Goal: Information Seeking & Learning: Check status

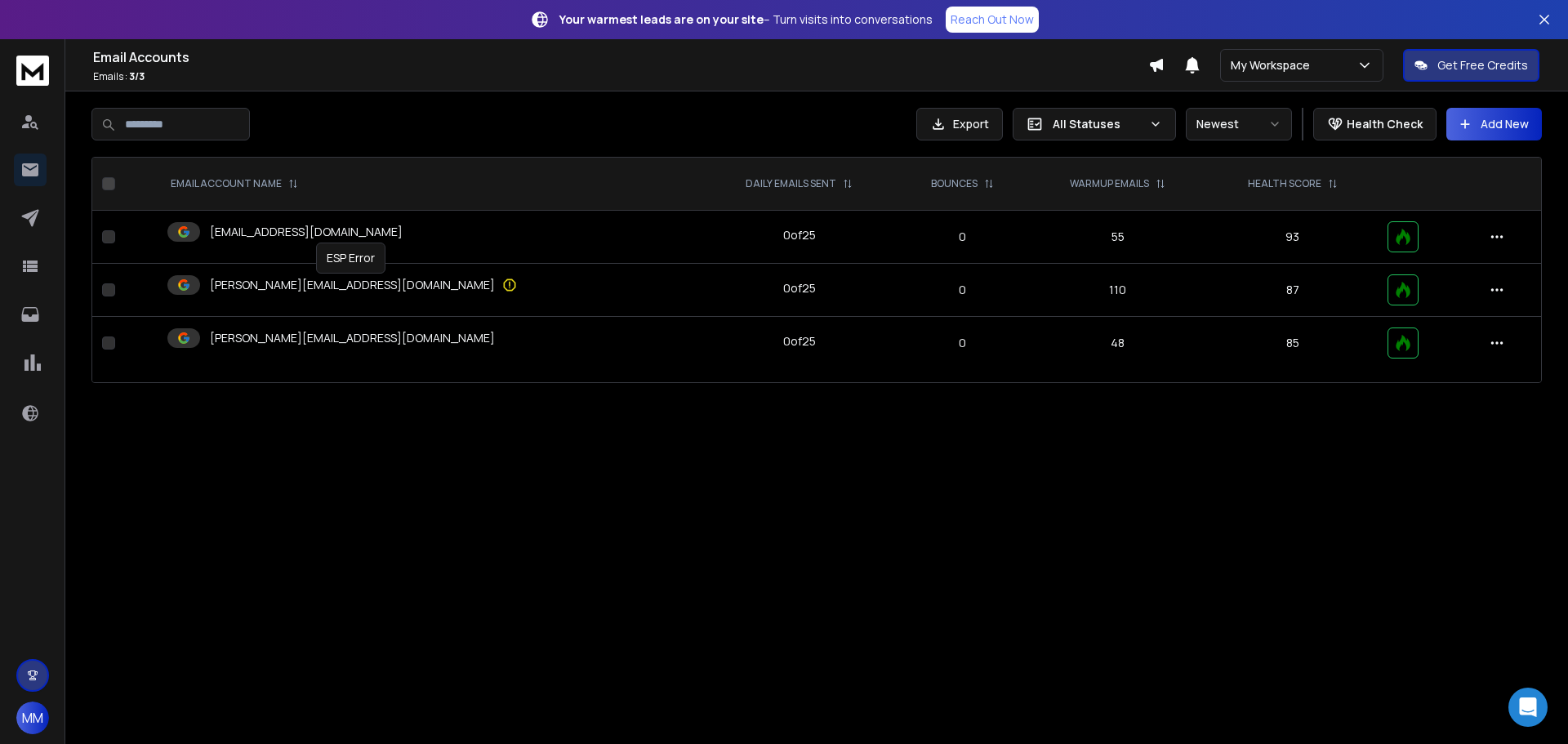
click at [502, 283] on icon at bounding box center [509, 285] width 16 height 16
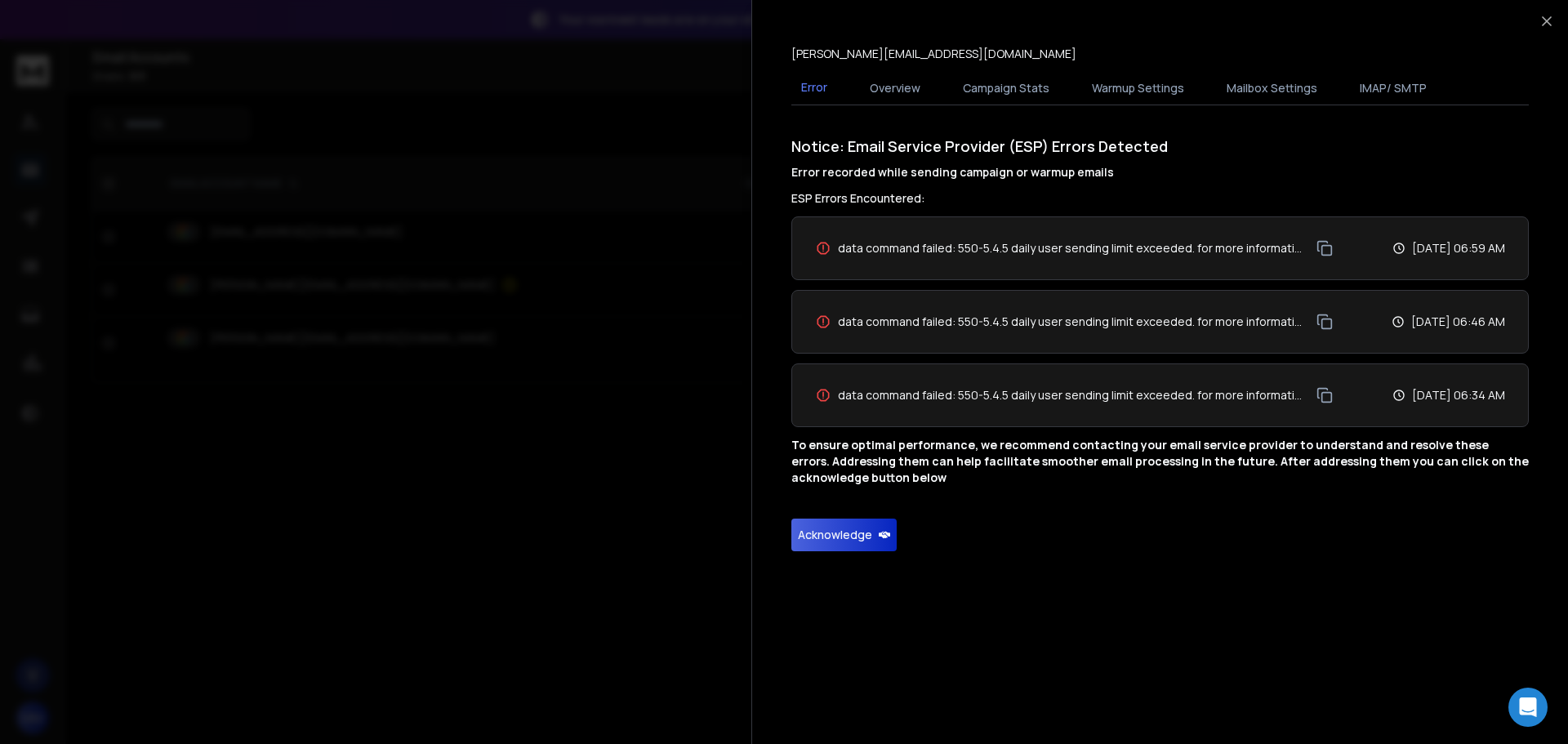
click at [209, 597] on div at bounding box center [784, 372] width 1568 height 744
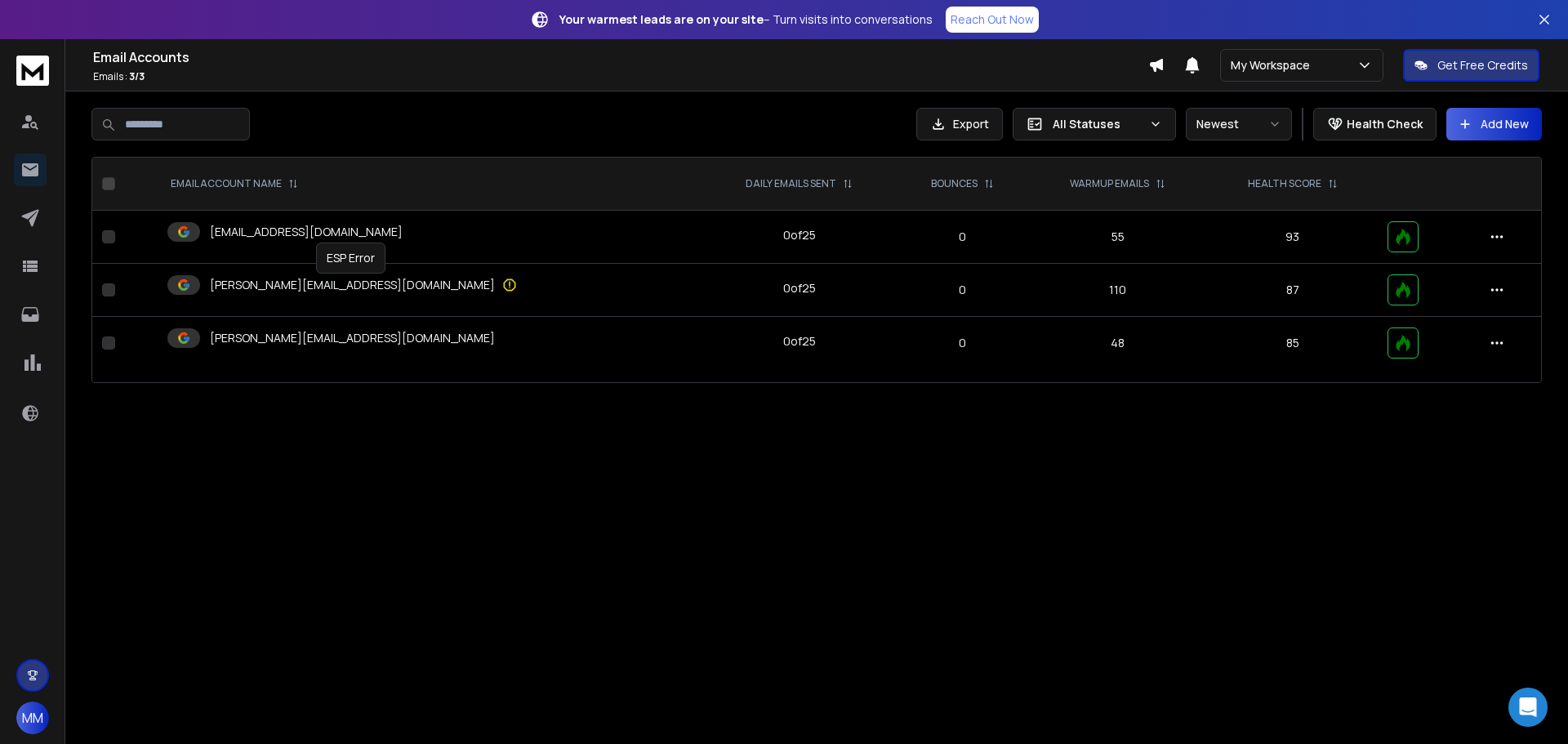
click at [323, 281] on p "[PERSON_NAME][EMAIL_ADDRESS][DOMAIN_NAME]" at bounding box center [353, 285] width 285 height 16
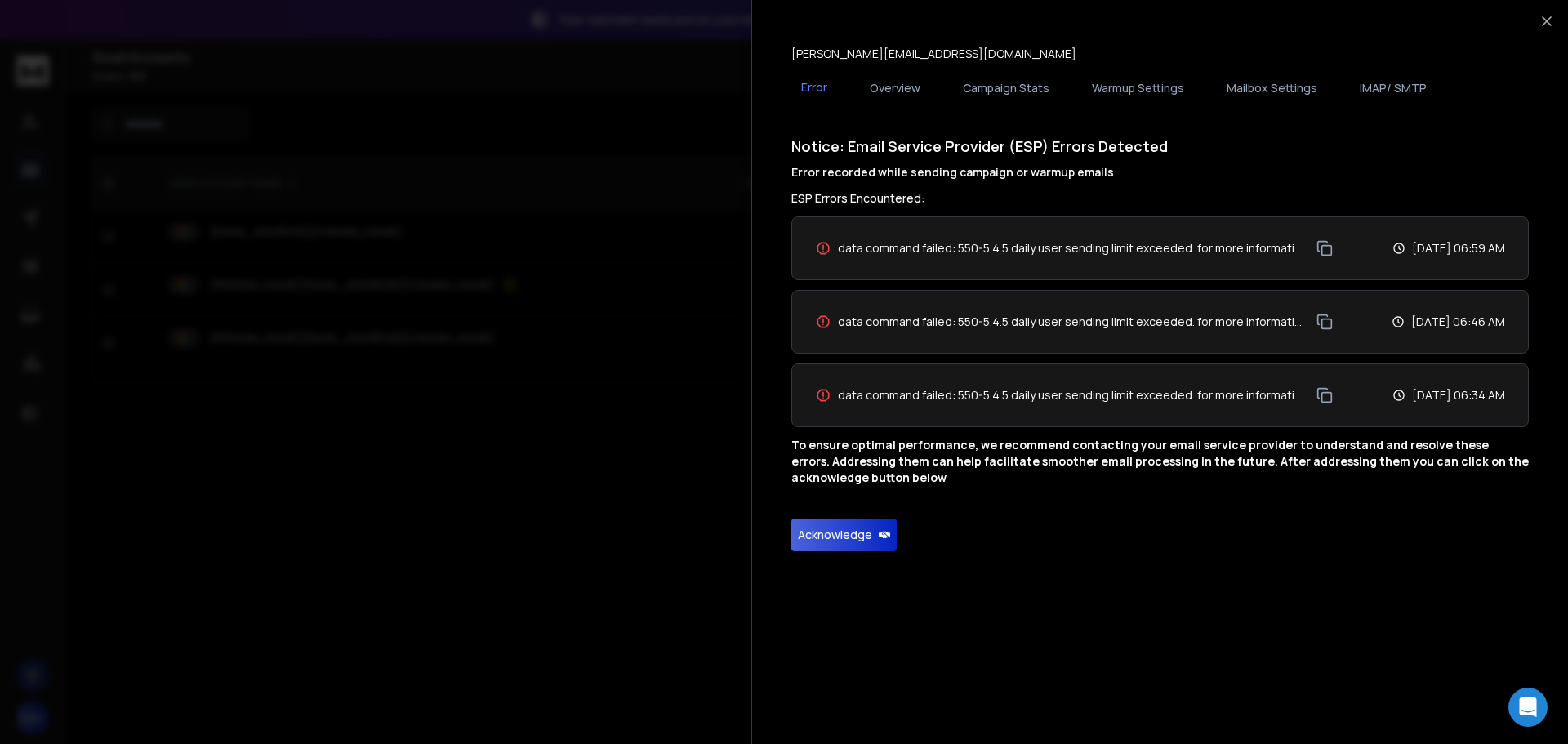
click at [857, 525] on button "Acknowledge" at bounding box center [844, 535] width 106 height 33
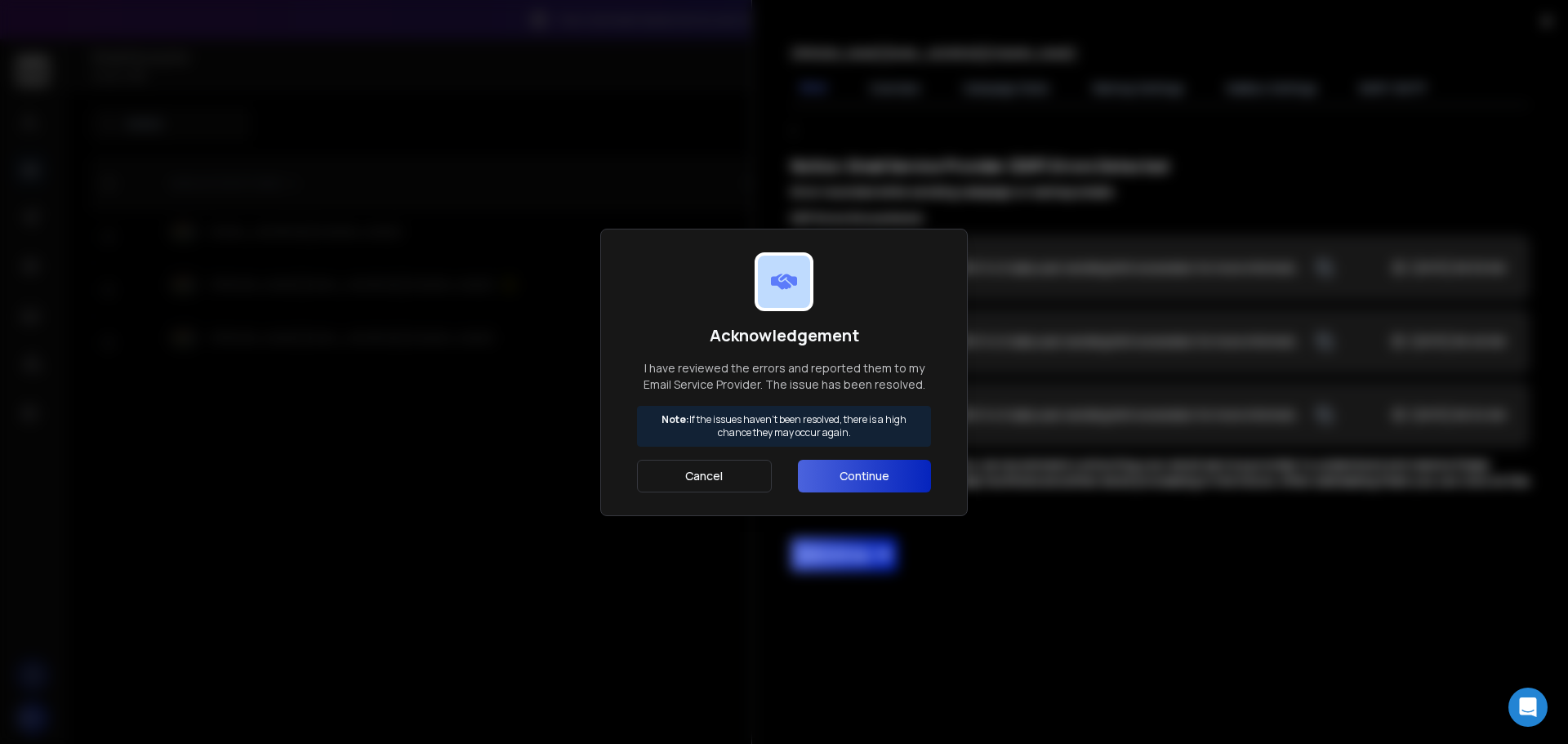
click at [865, 470] on button "Continue" at bounding box center [865, 476] width 133 height 33
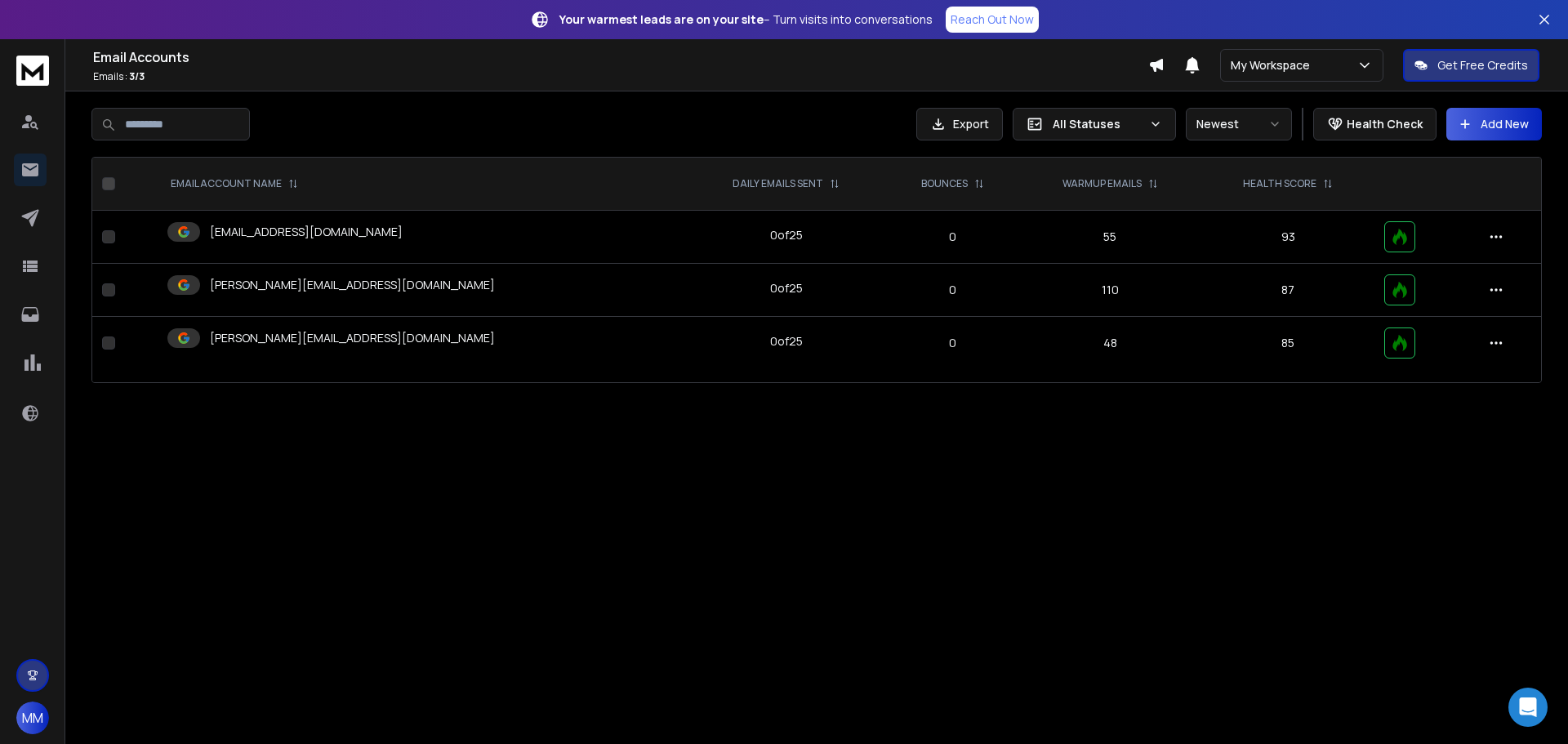
click at [270, 275] on div "[PERSON_NAME][EMAIL_ADDRESS][DOMAIN_NAME]" at bounding box center [331, 285] width 328 height 19
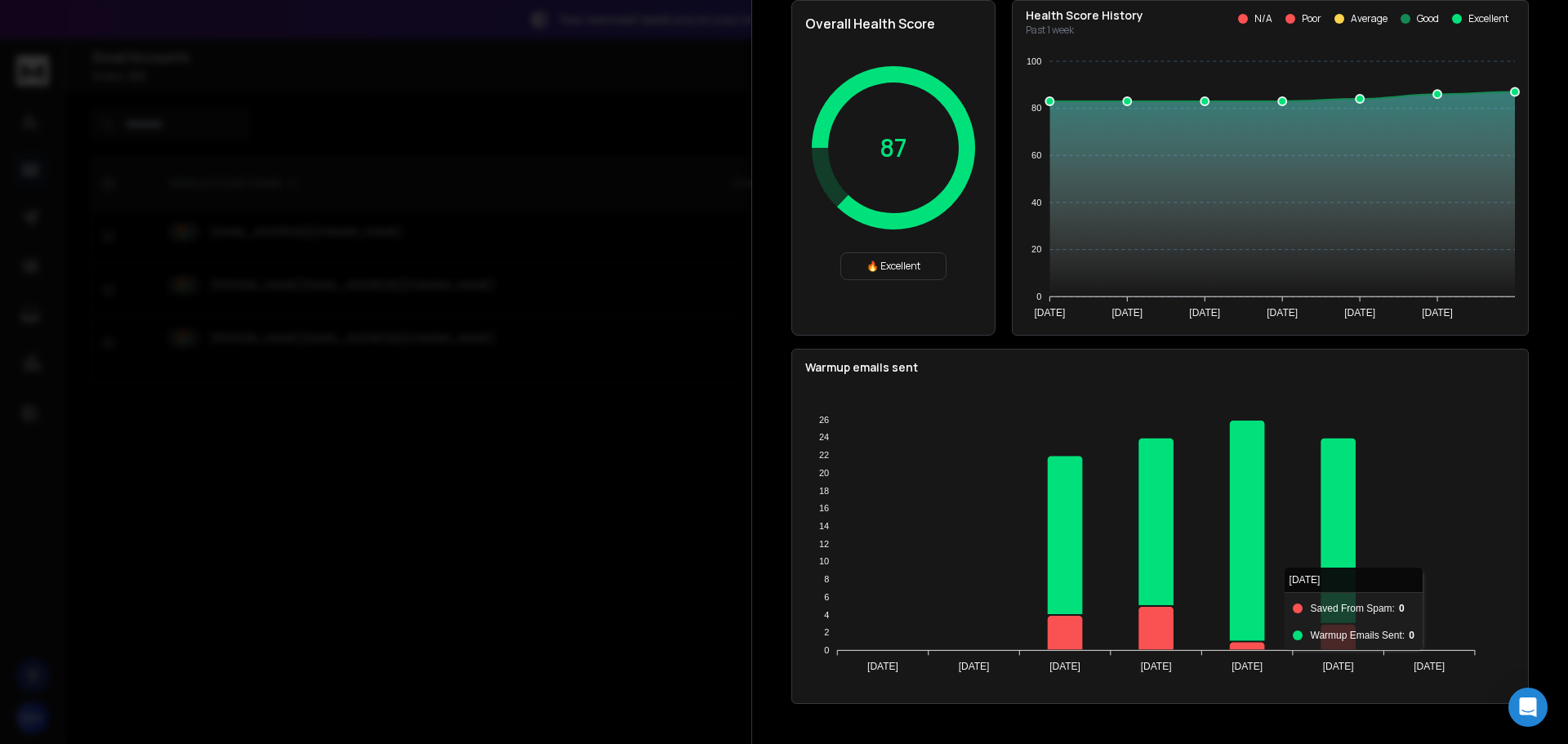
scroll to position [597, 0]
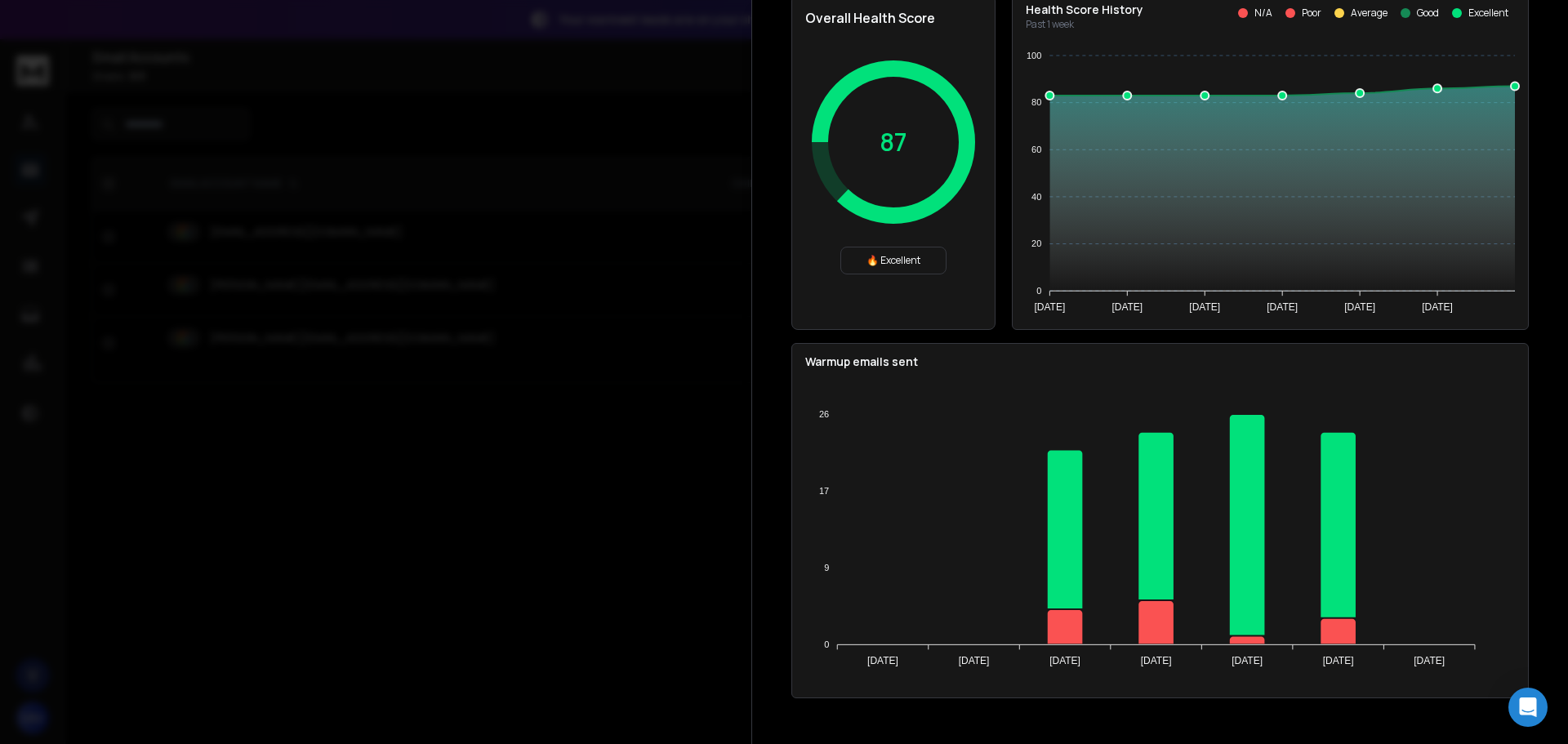
click at [595, 487] on div at bounding box center [784, 372] width 1568 height 744
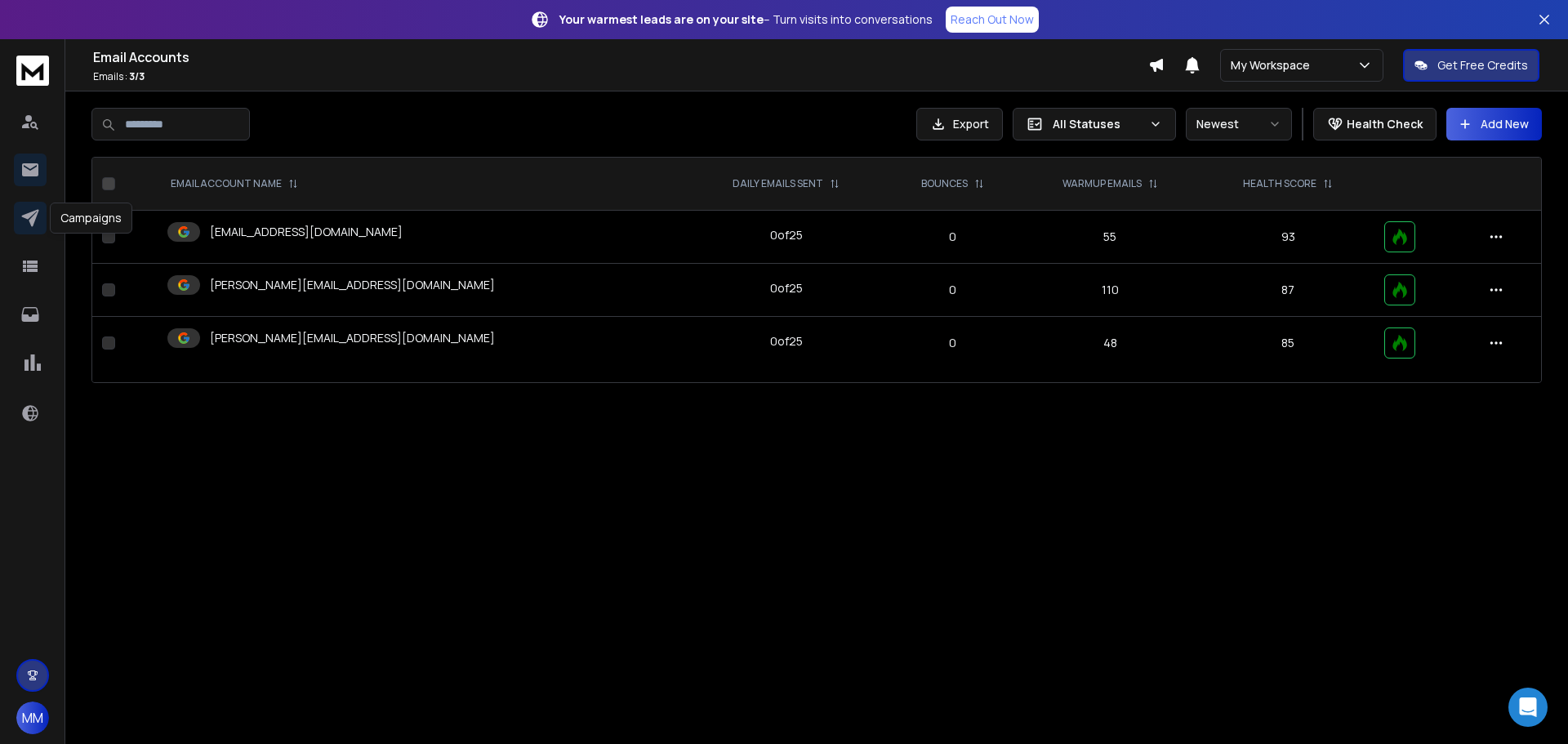
click at [28, 222] on icon at bounding box center [30, 218] width 19 height 19
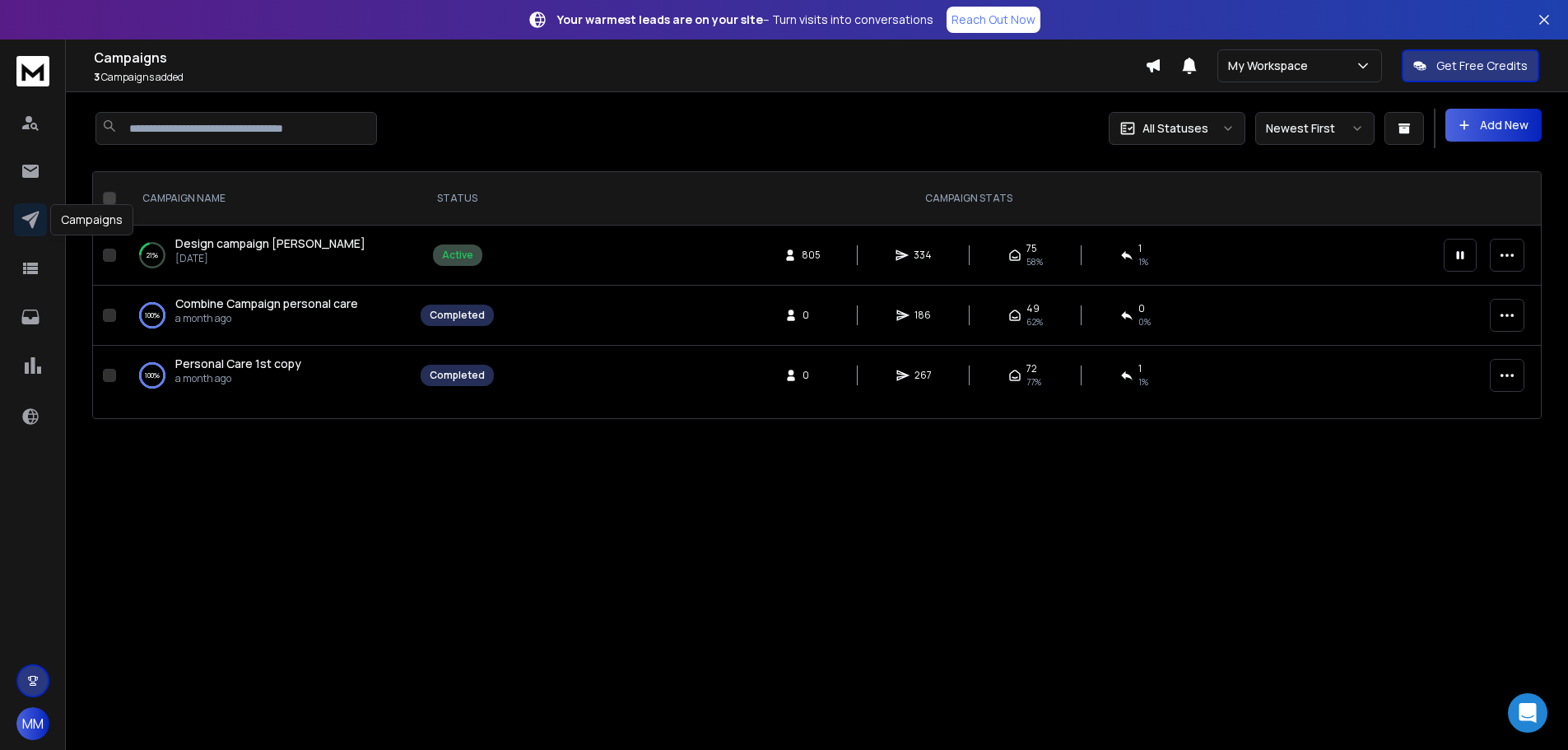
click at [35, 217] on icon at bounding box center [30, 220] width 17 height 17
click at [23, 182] on link at bounding box center [30, 171] width 33 height 33
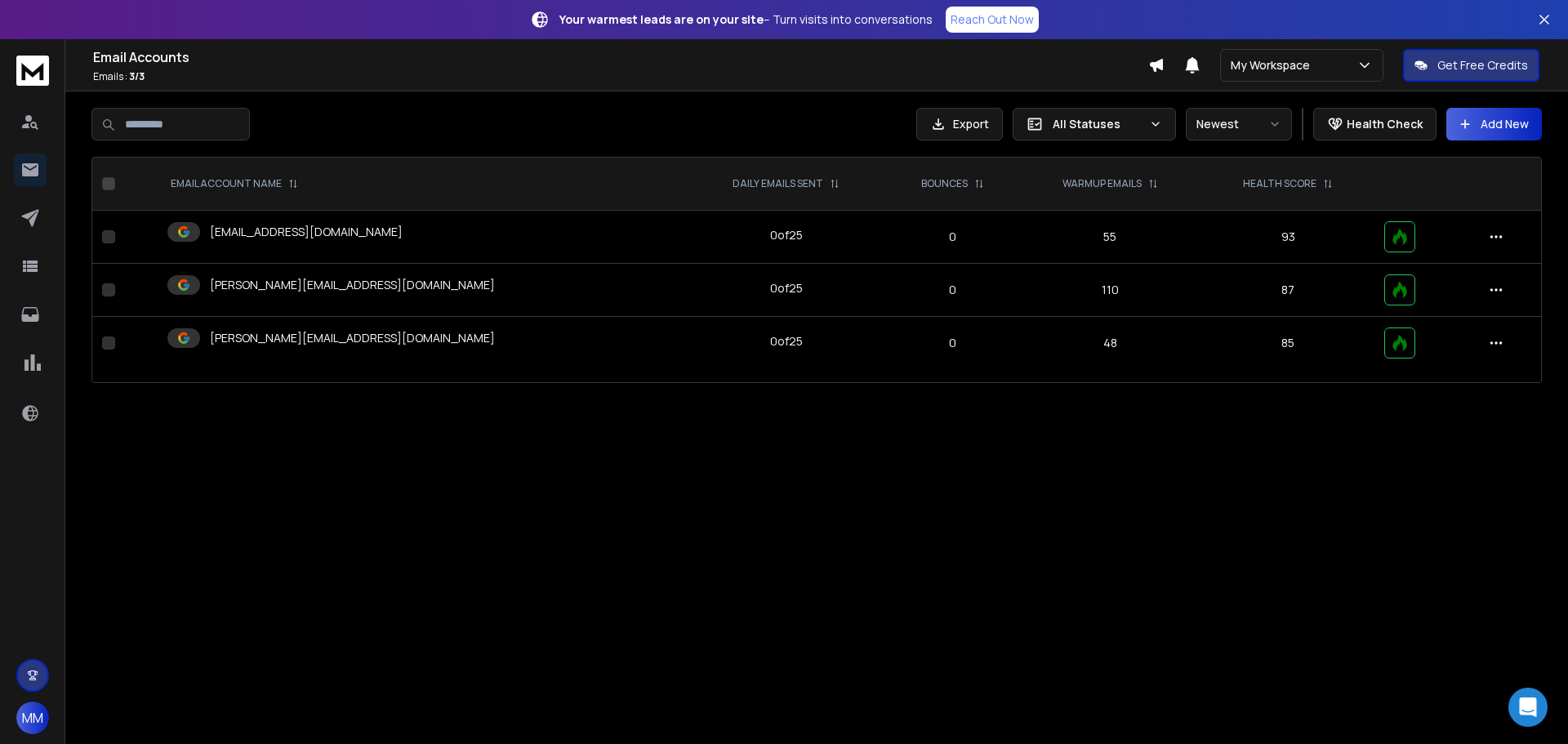
click at [686, 285] on td "0 of 25" at bounding box center [786, 285] width 199 height 42
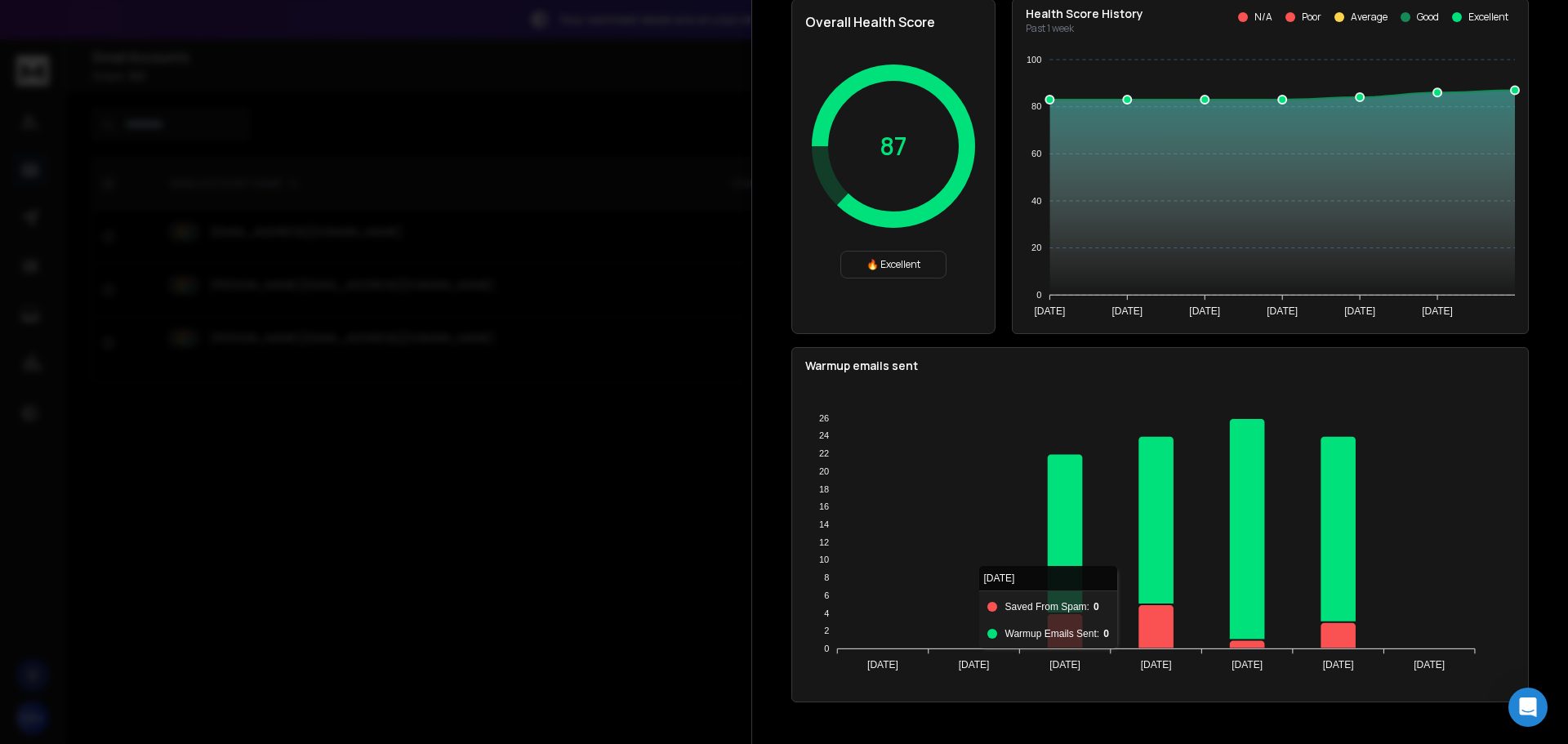
scroll to position [597, 0]
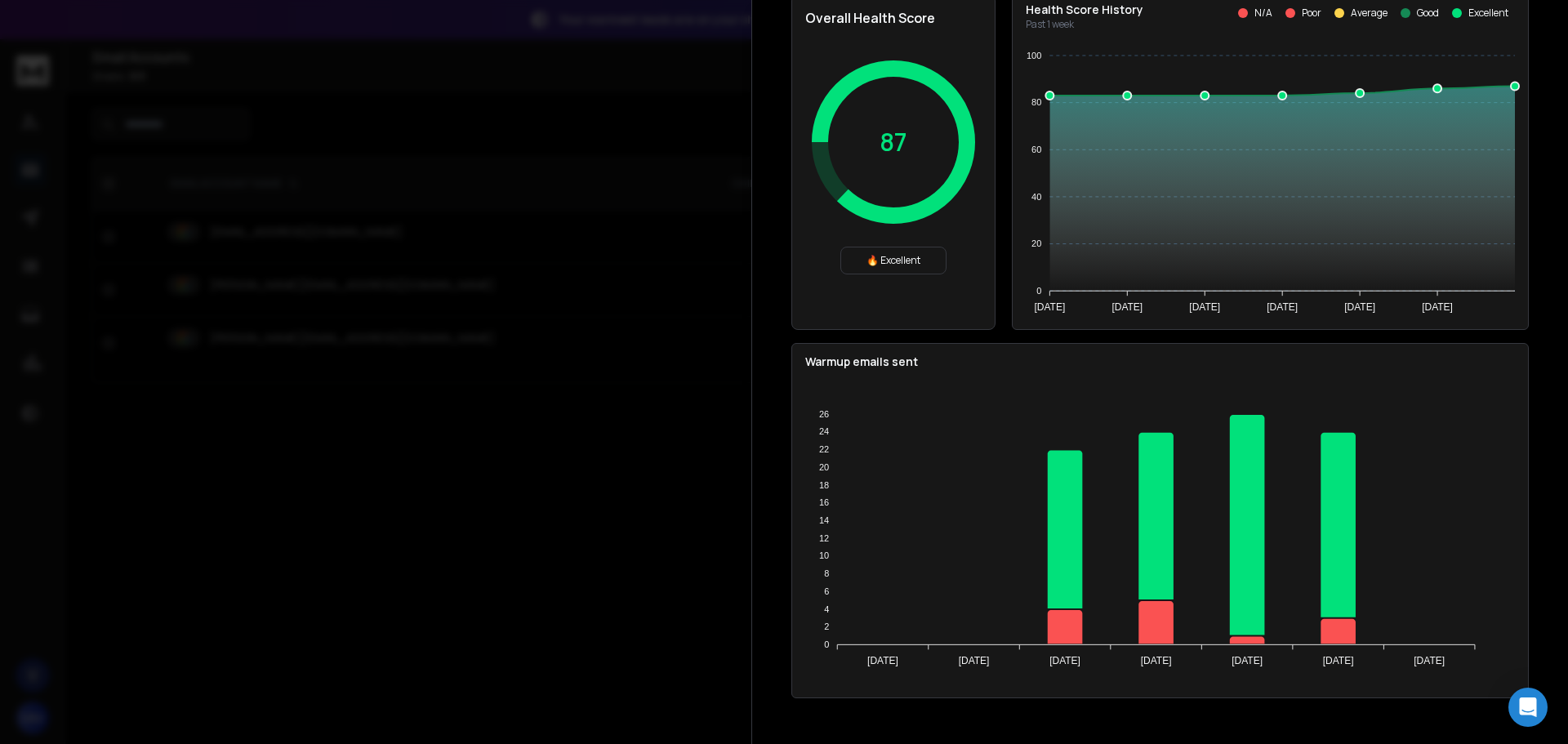
click at [478, 394] on div at bounding box center [784, 372] width 1568 height 744
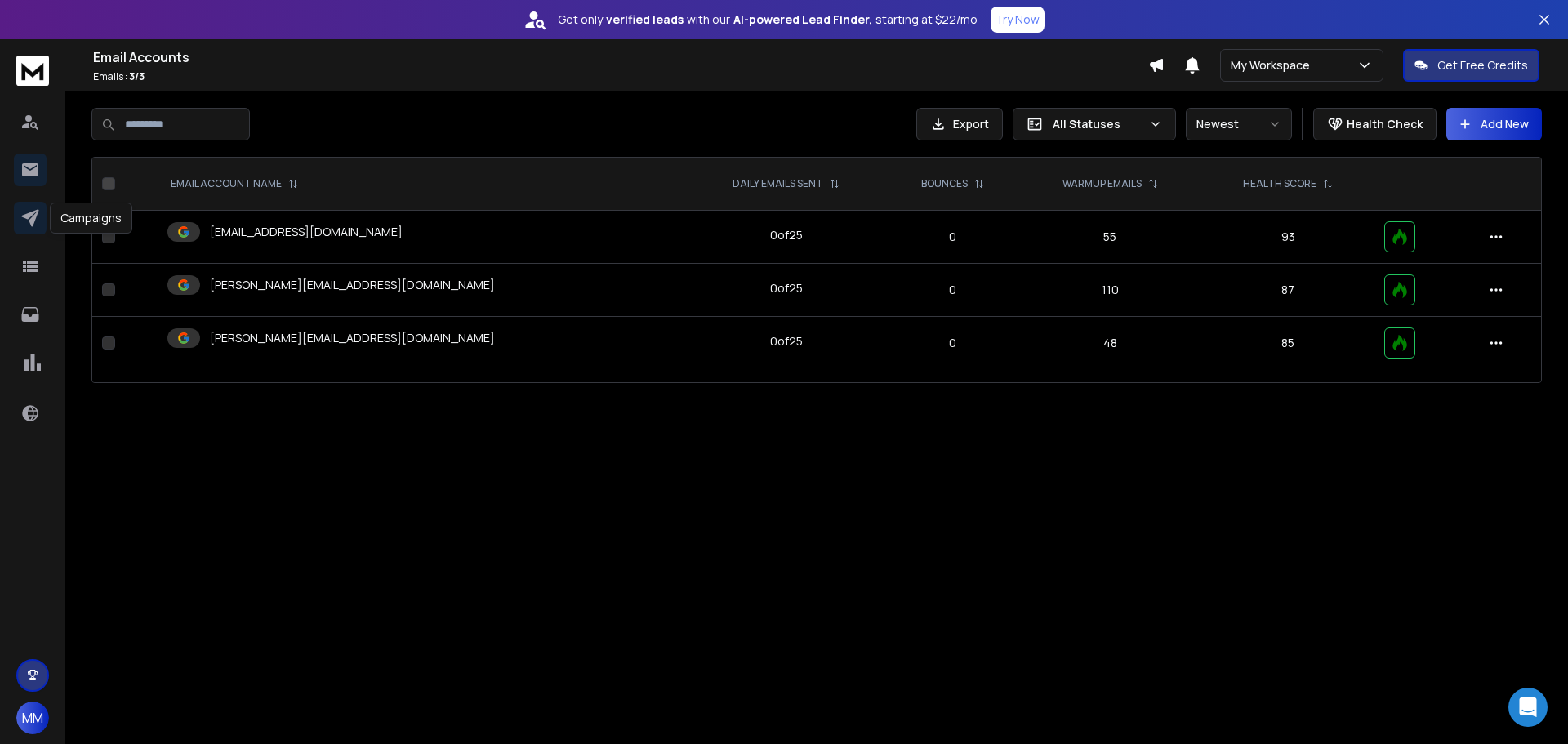
click at [37, 224] on icon at bounding box center [30, 218] width 19 height 19
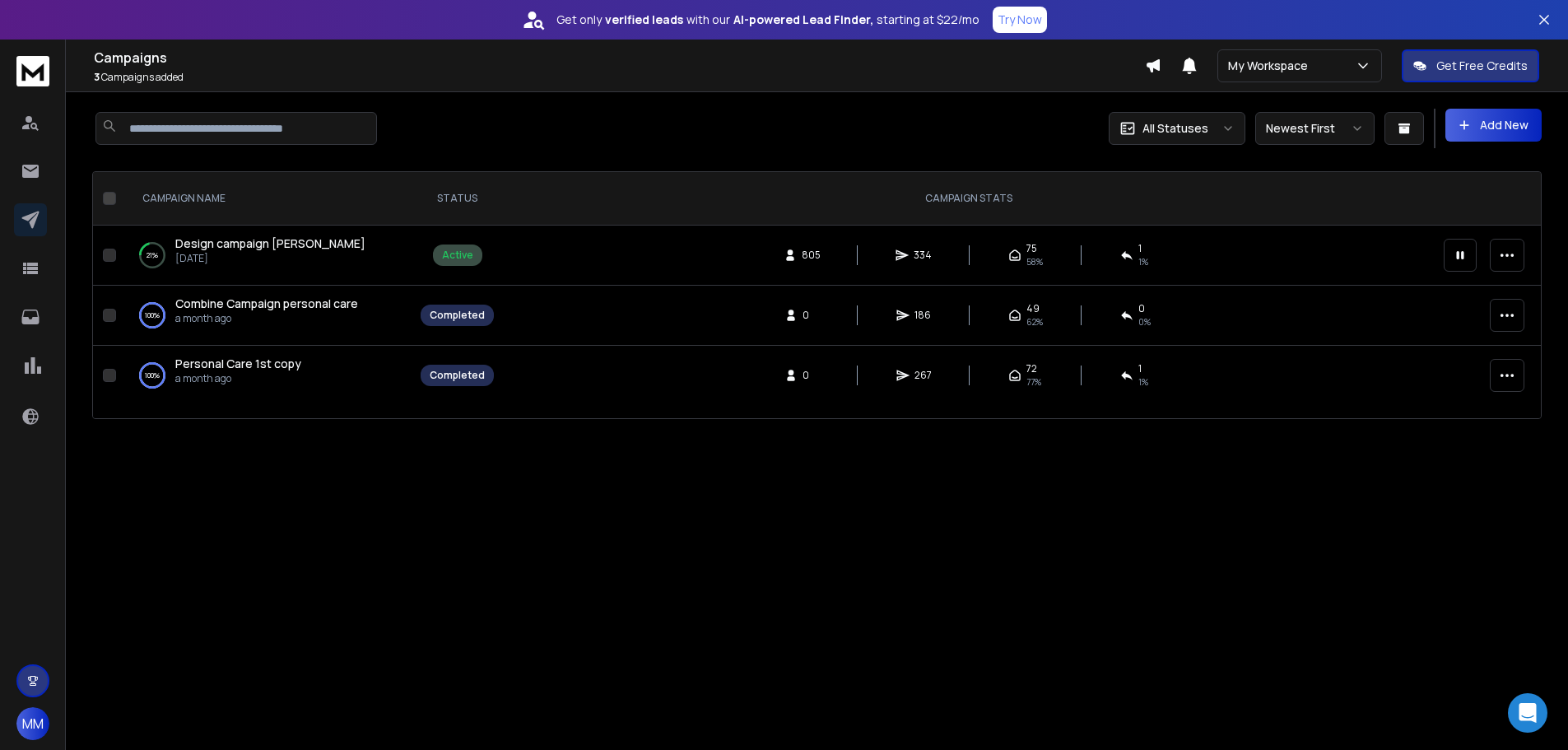
click at [1334, 563] on div "Campaigns 3 Campaigns Added All Statuses Newest First Add New CAMPAIGN NAME STA…" at bounding box center [816, 484] width 1449 height 750
click at [346, 243] on div "21 % Design campaign [PERSON_NAME] [DATE]" at bounding box center [266, 255] width 255 height 39
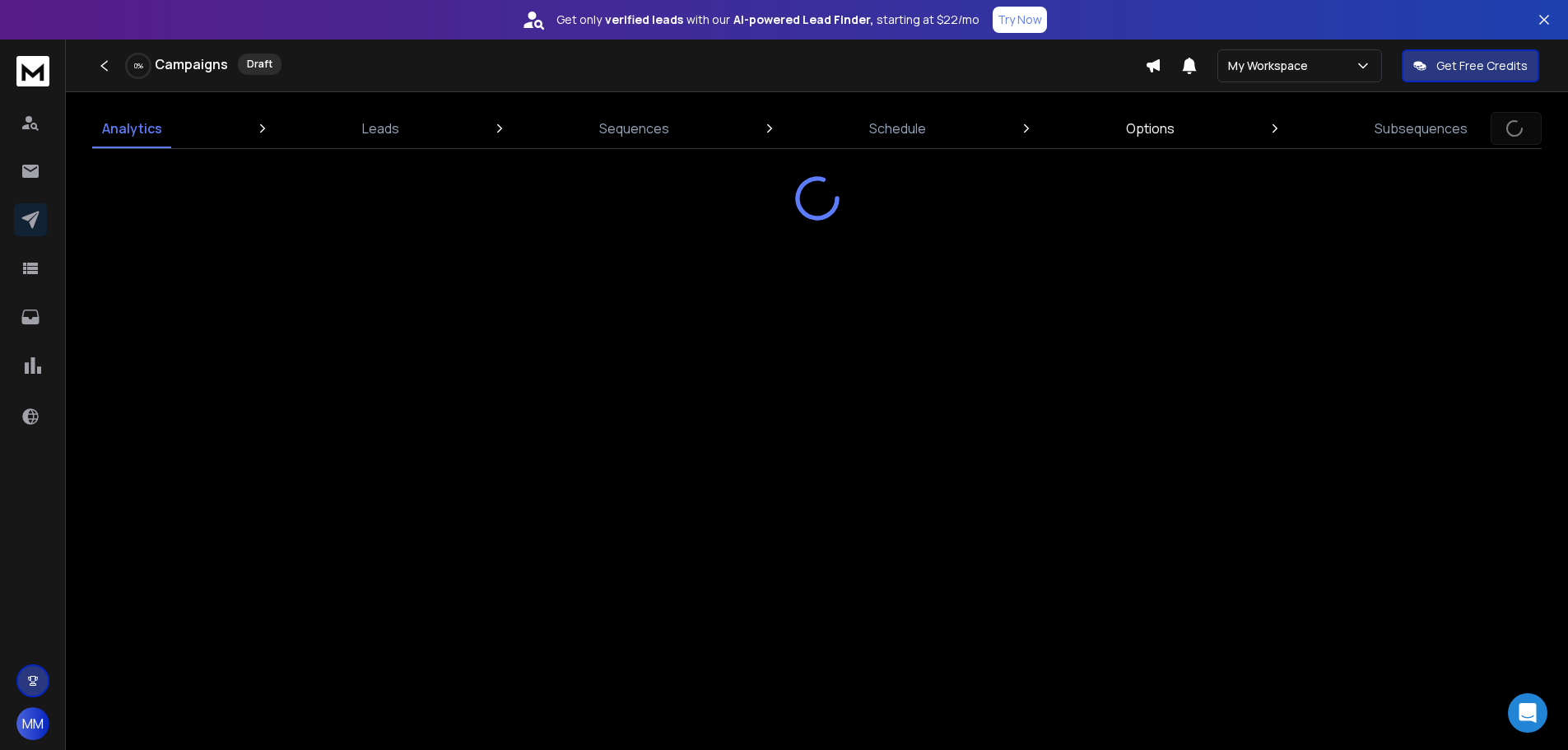
click at [1154, 133] on p "Options" at bounding box center [1149, 128] width 48 height 20
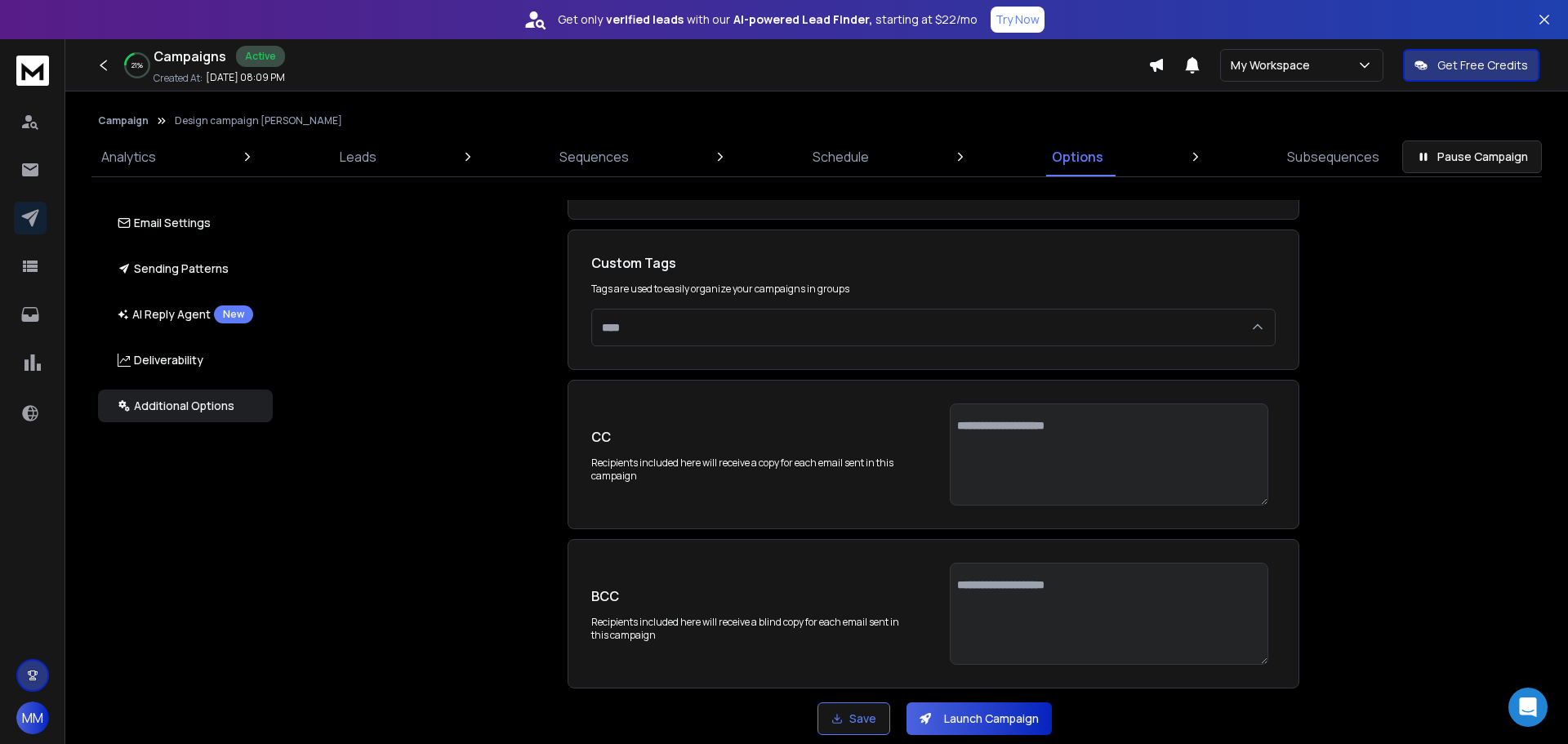
scroll to position [3127, 0]
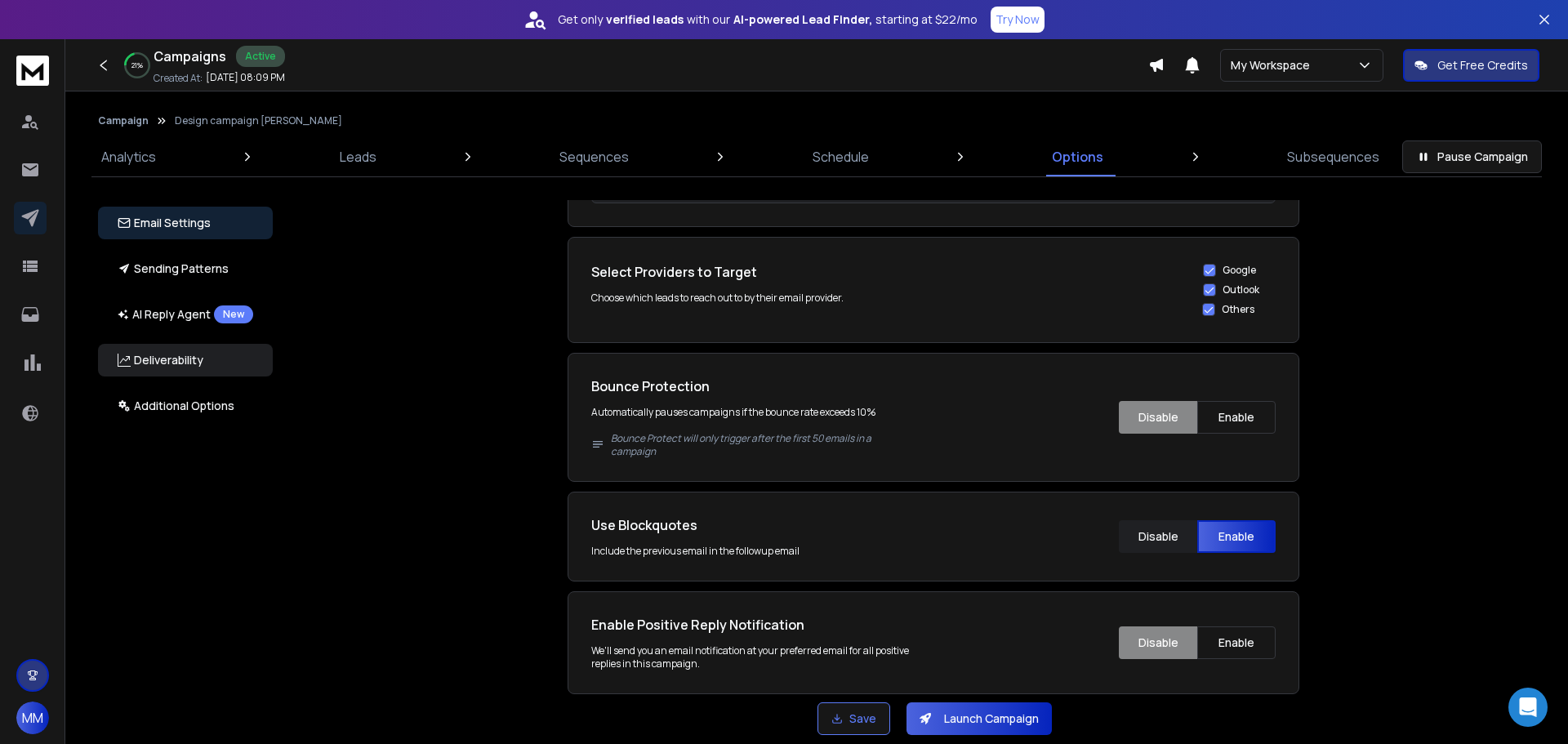
click at [148, 223] on p "Email Settings" at bounding box center [164, 222] width 93 height 16
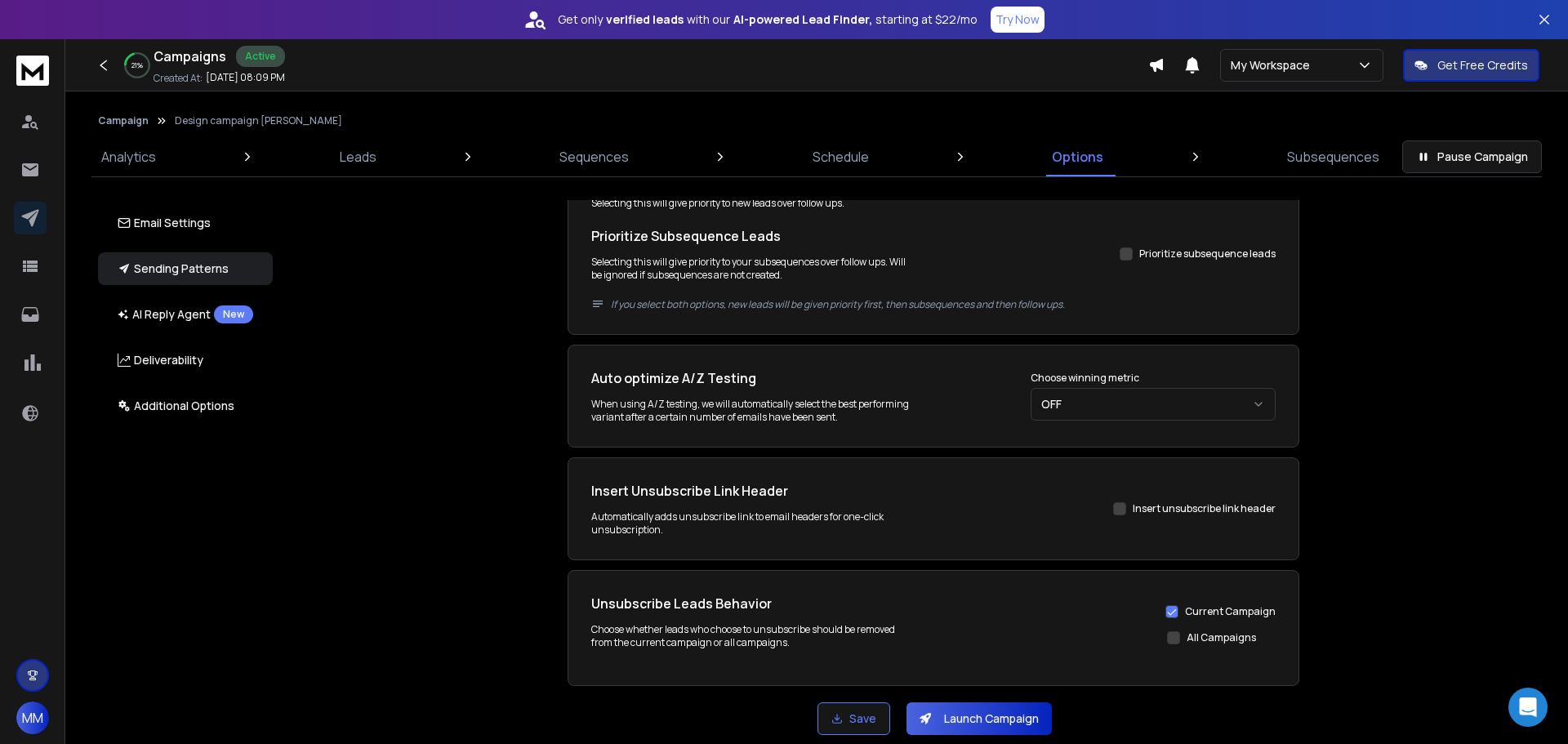
scroll to position [899, 0]
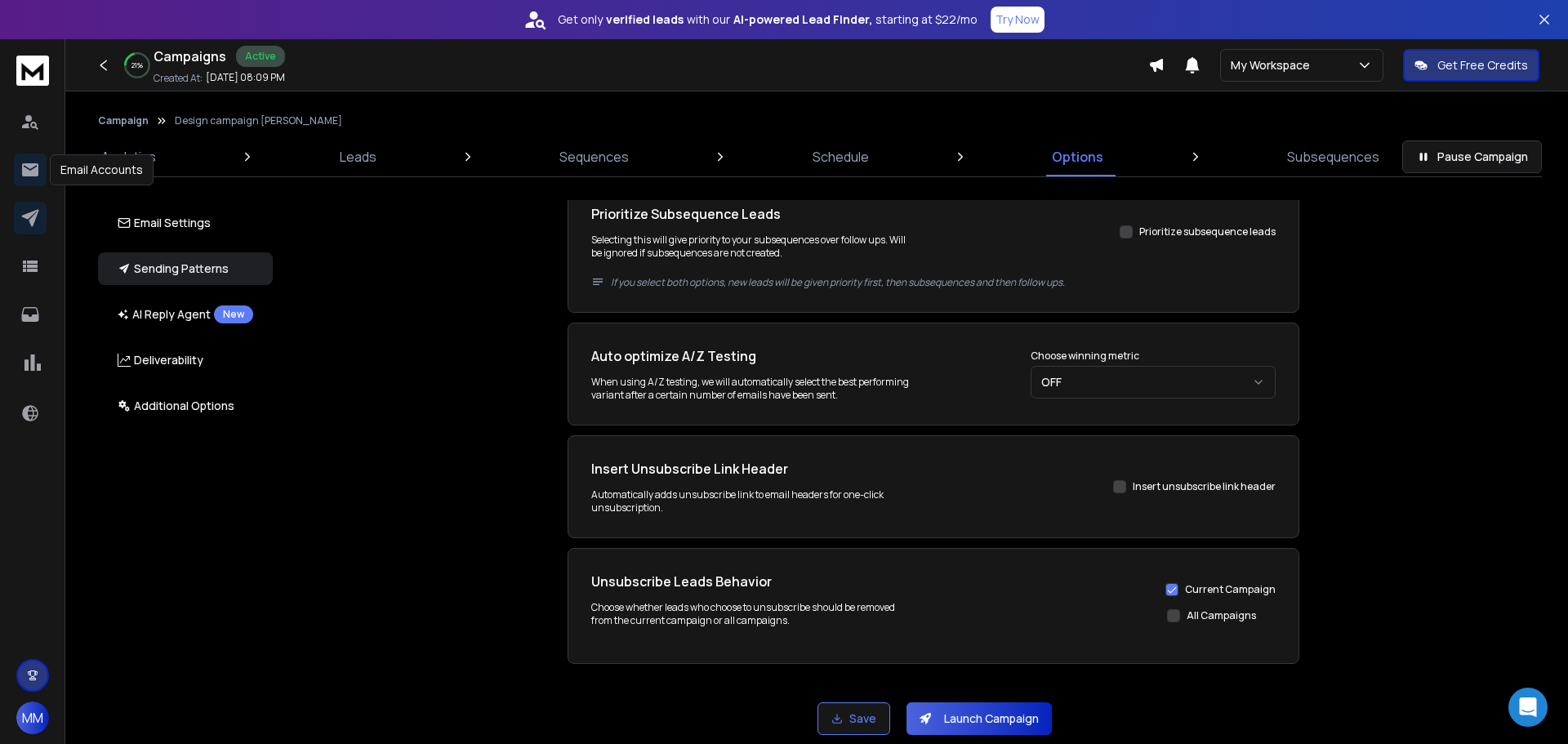
click at [40, 162] on link at bounding box center [30, 170] width 33 height 33
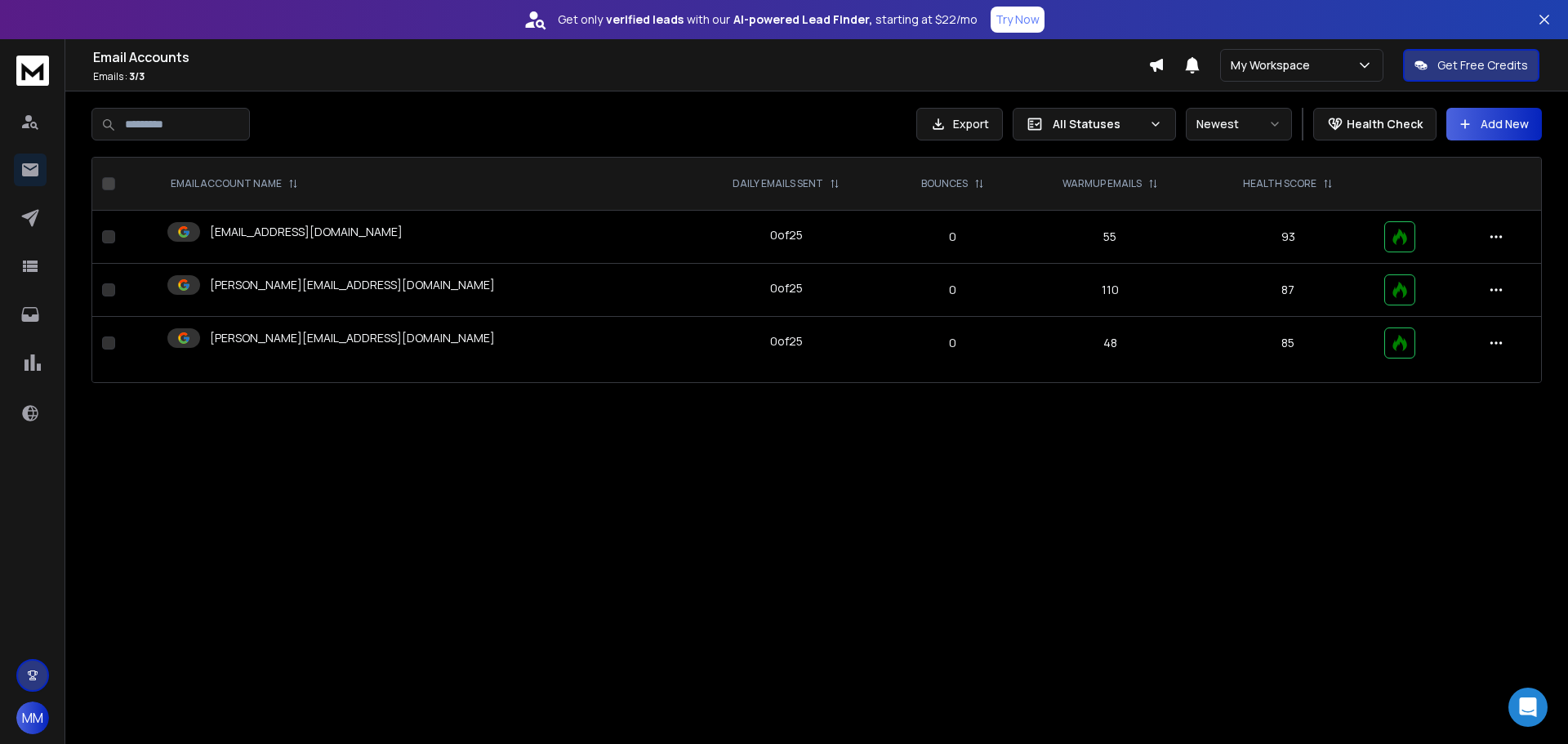
click at [294, 277] on p "[PERSON_NAME][EMAIL_ADDRESS][DOMAIN_NAME]" at bounding box center [353, 285] width 285 height 16
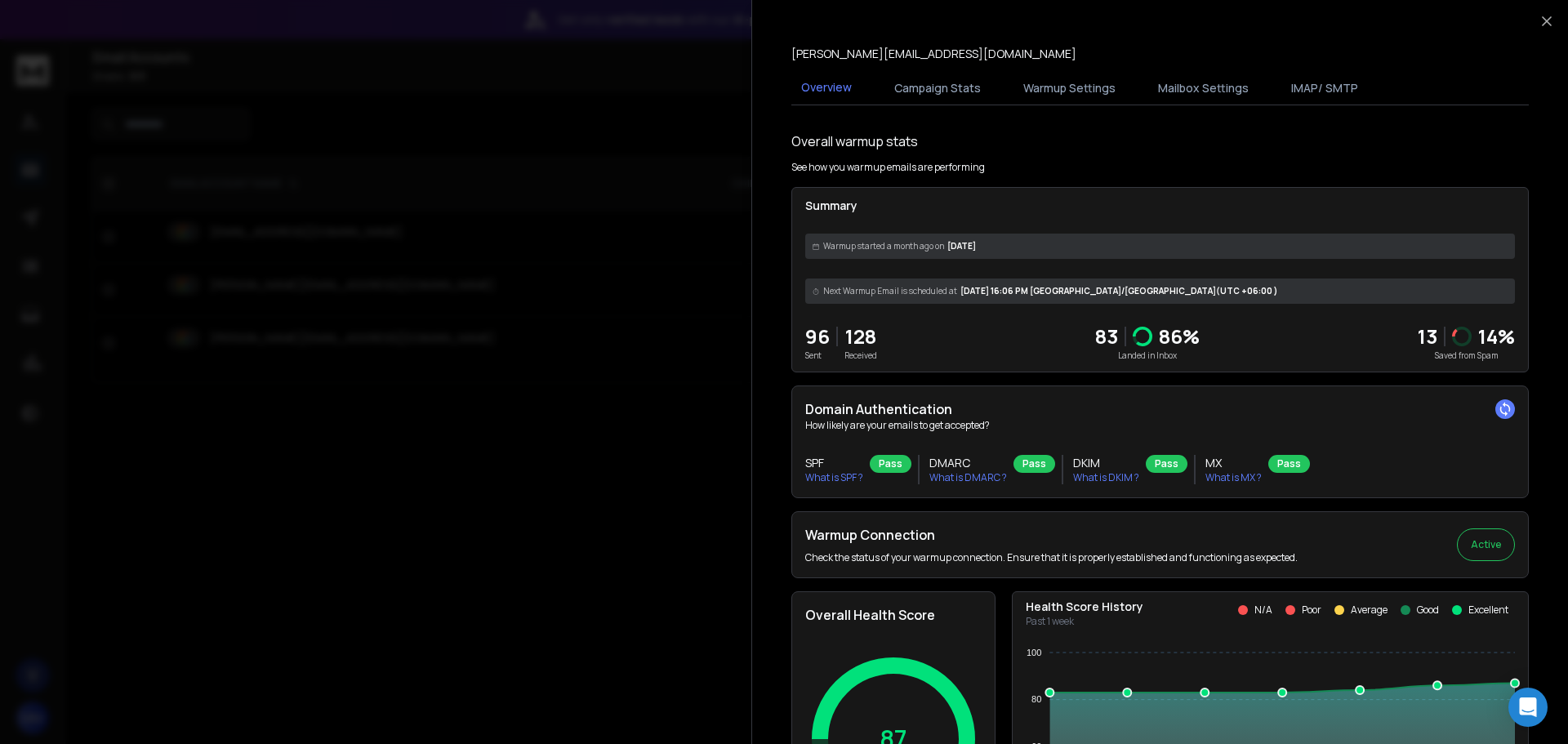
click at [1201, 82] on button "Mailbox Settings" at bounding box center [1203, 88] width 111 height 36
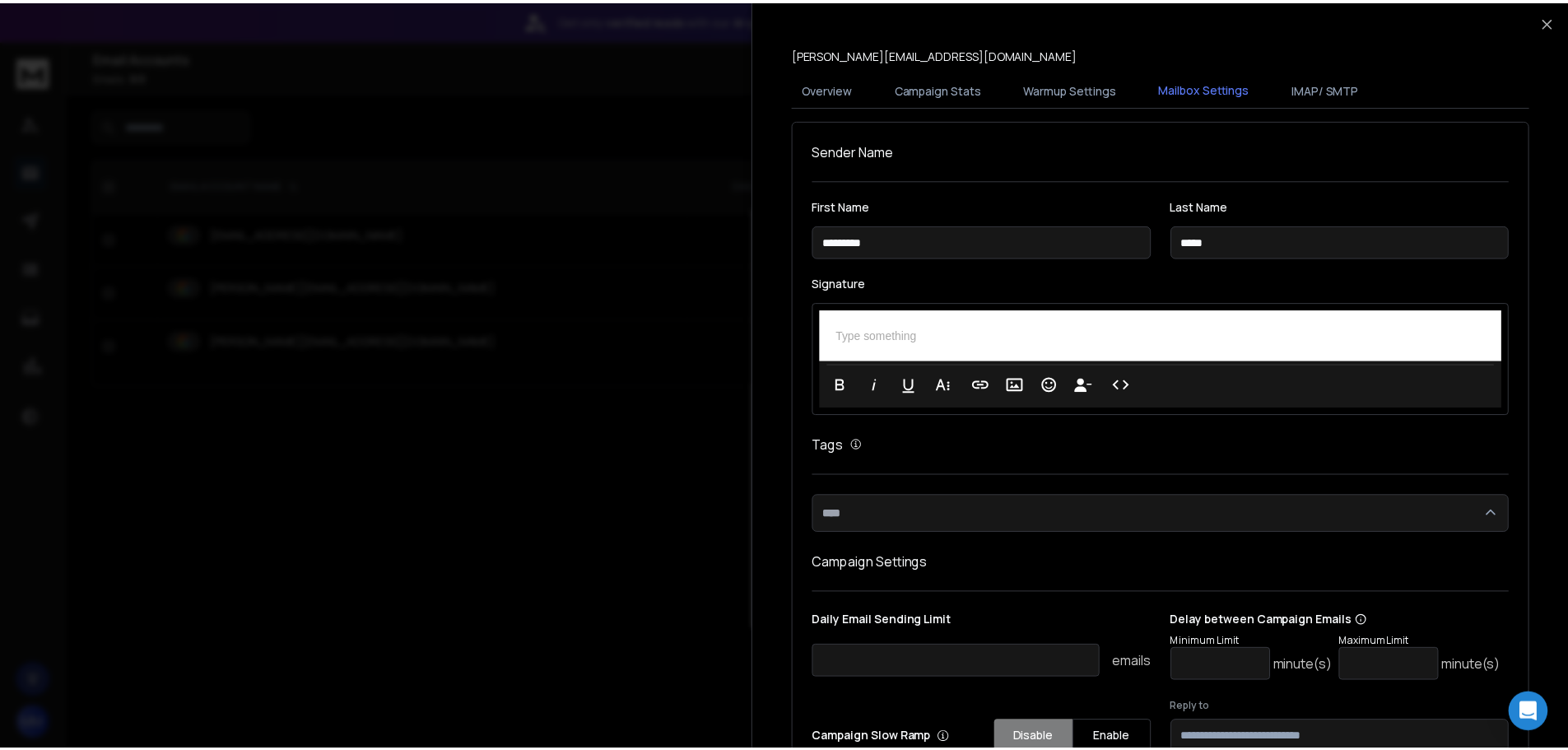
scroll to position [237, 0]
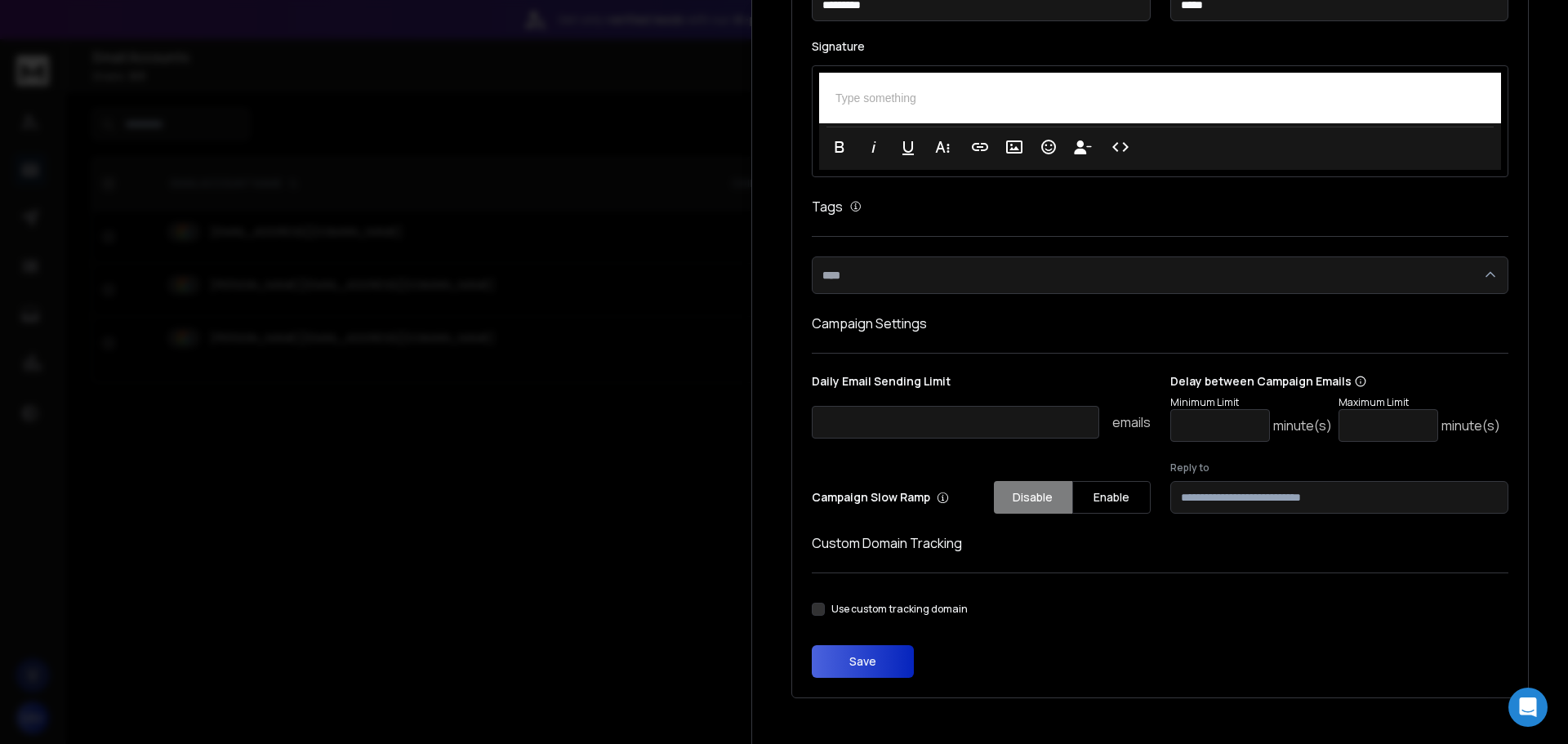
click at [925, 426] on input "**" at bounding box center [955, 422] width 287 height 33
type input "**"
click at [867, 654] on button "Save" at bounding box center [862, 661] width 102 height 33
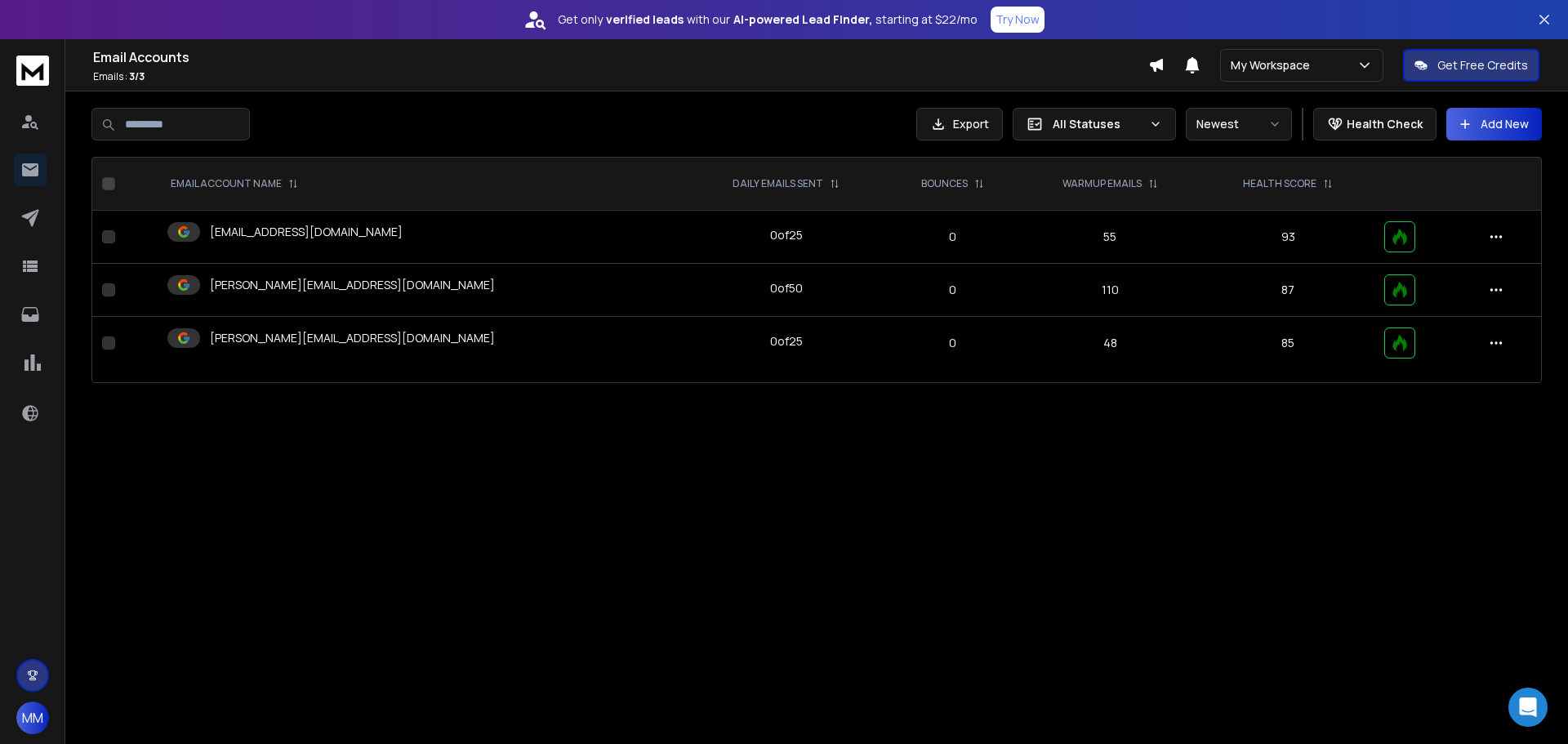
drag, startPoint x: 348, startPoint y: 571, endPoint x: 347, endPoint y: 559, distance: 12.0
click at [347, 570] on div "Get only verified leads with our AI-powered Lead Finder, starting at $22/mo Try…" at bounding box center [784, 372] width 1568 height 744
click at [25, 218] on icon at bounding box center [30, 218] width 17 height 17
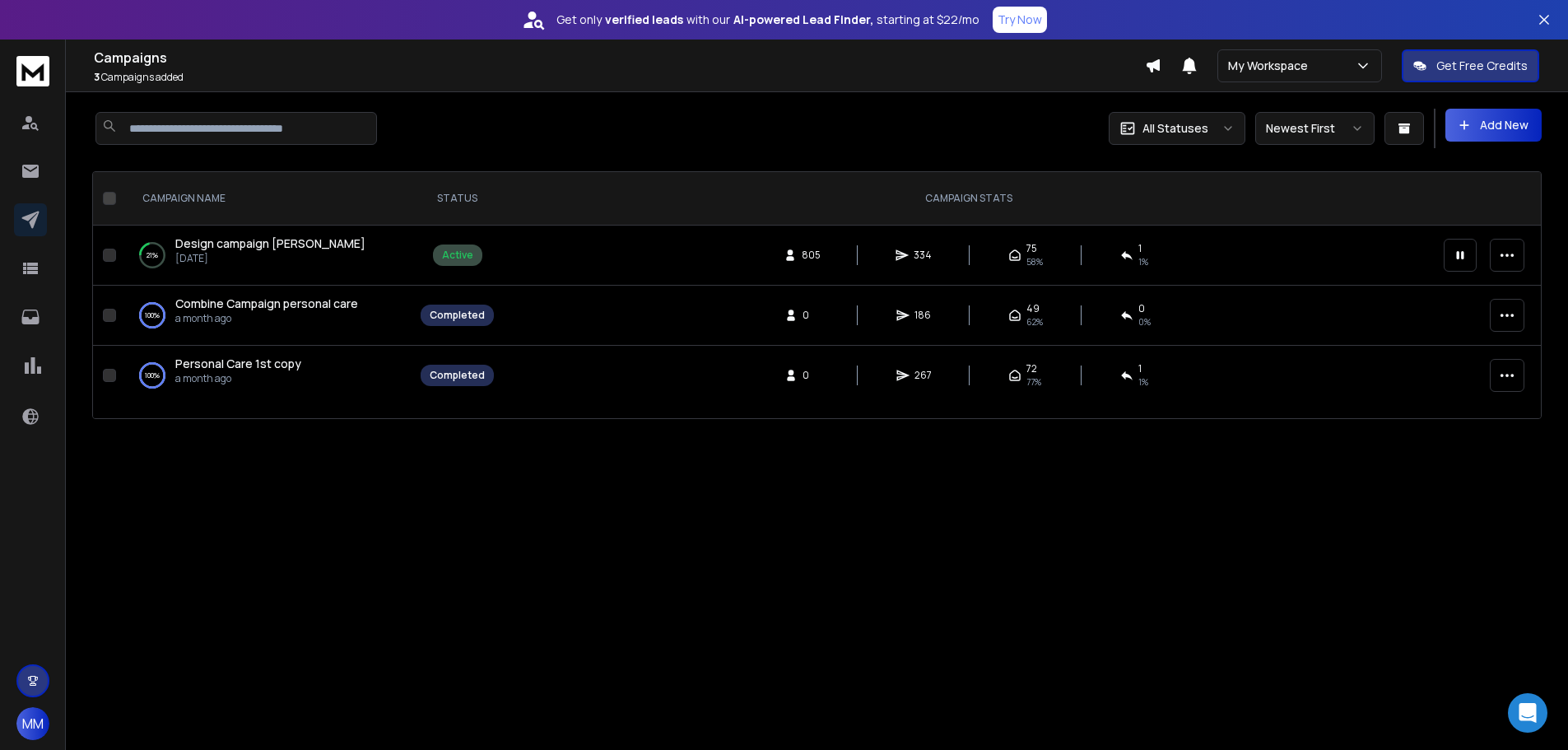
click at [493, 626] on div "Campaigns 3 Campaigns Added All Statuses Newest First Add New CAMPAIGN NAME STA…" at bounding box center [816, 484] width 1449 height 750
click at [917, 250] on span "334" at bounding box center [922, 255] width 18 height 13
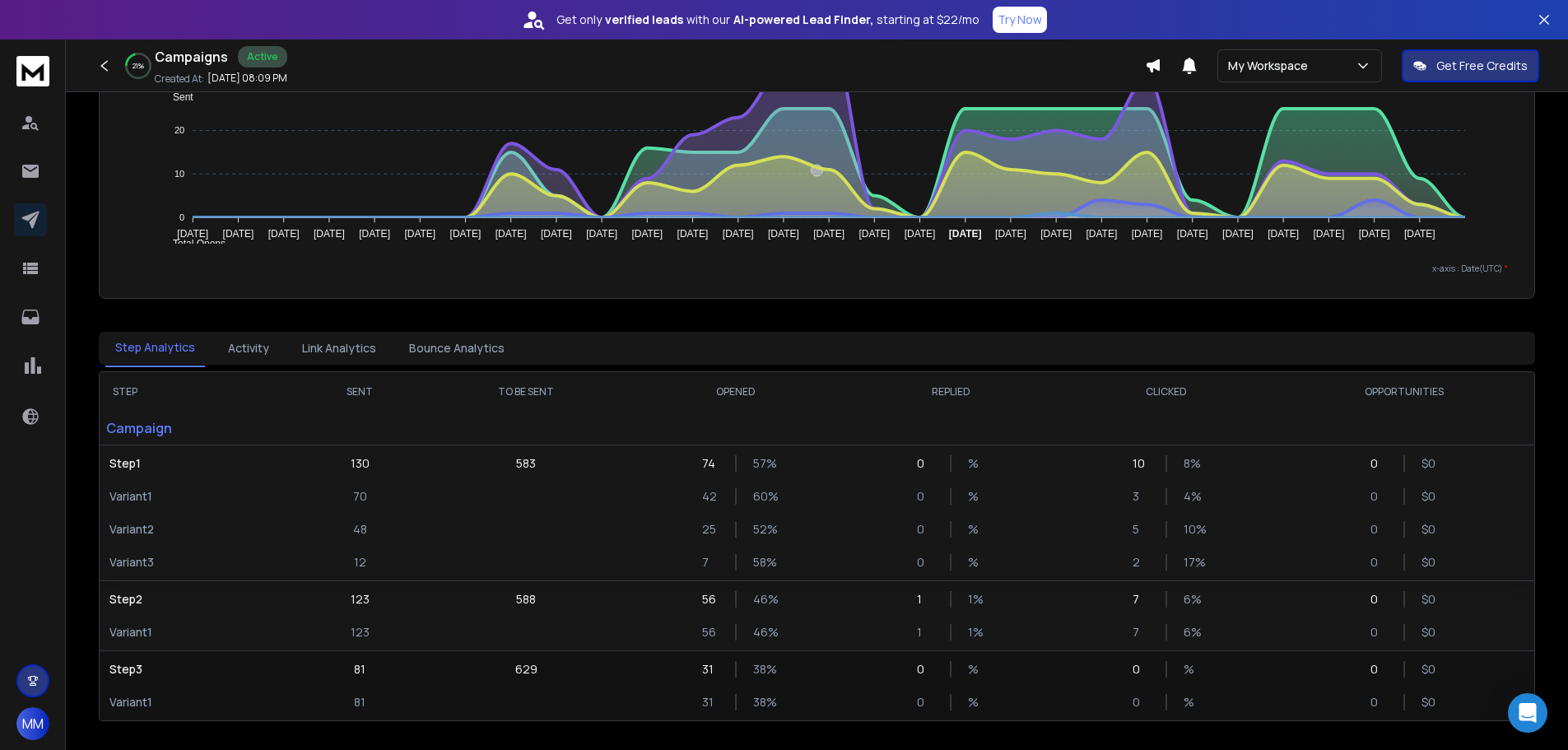
scroll to position [524, 0]
click at [360, 346] on button "Link Analytics" at bounding box center [339, 347] width 94 height 37
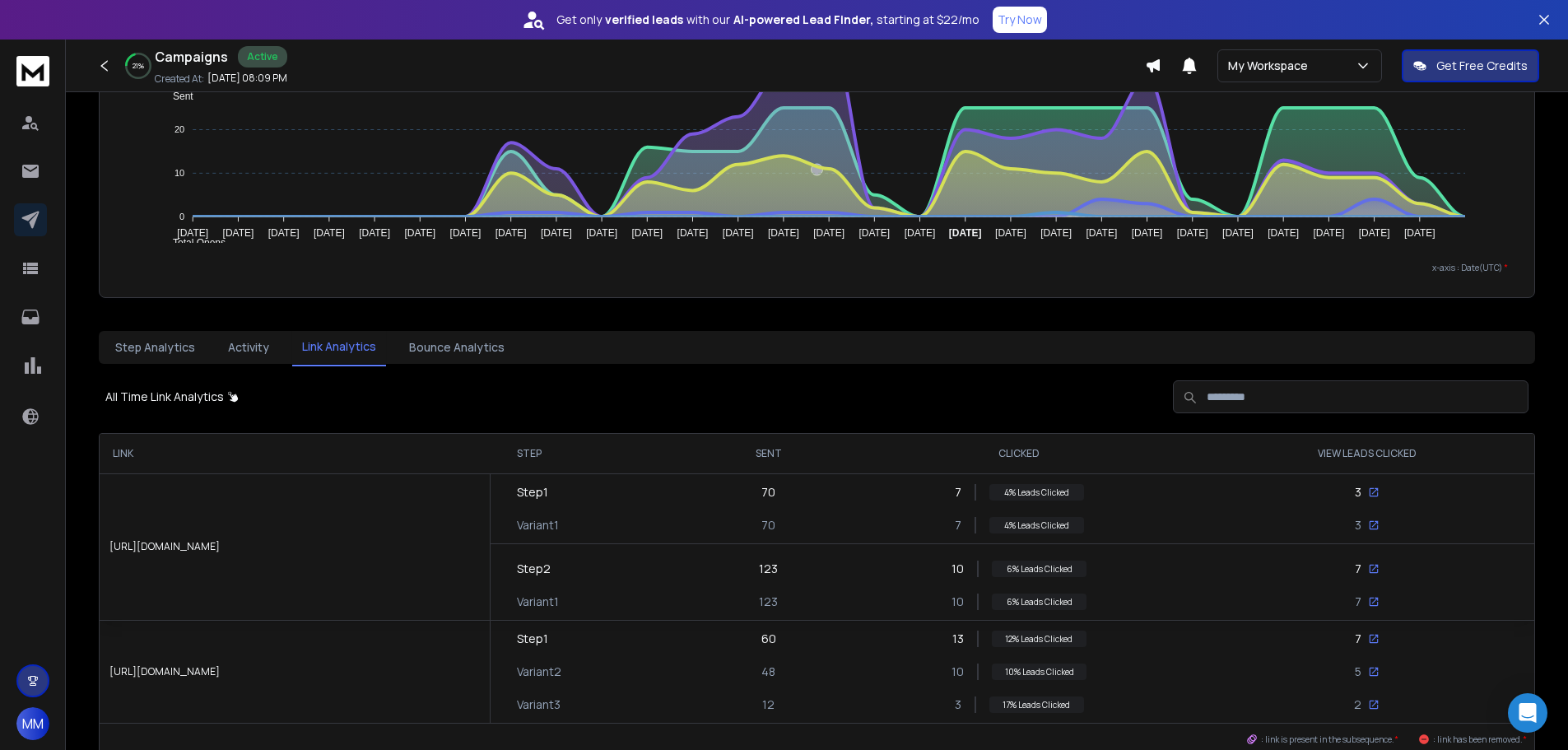
click at [360, 346] on button "Link Analytics" at bounding box center [339, 347] width 94 height 37
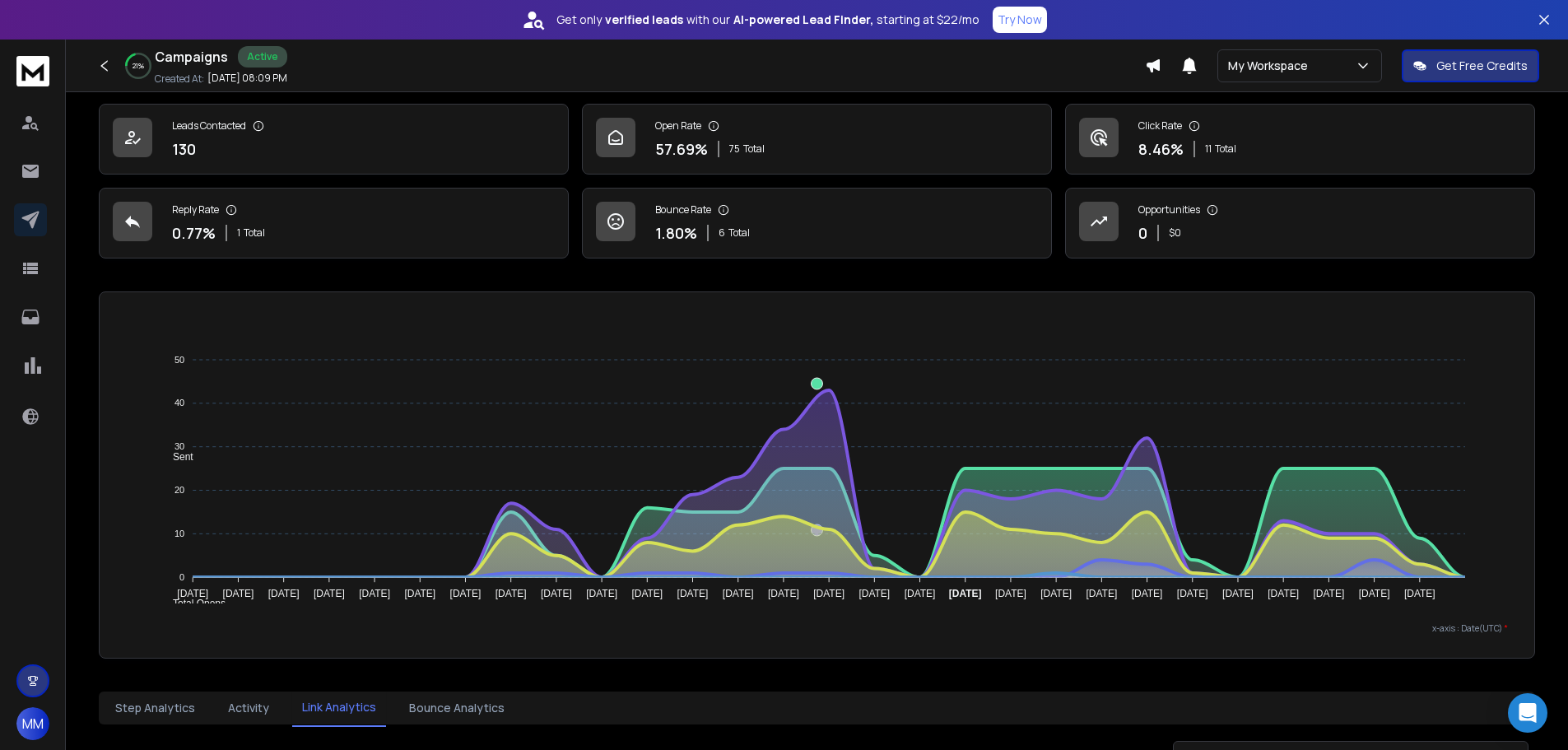
scroll to position [0, 0]
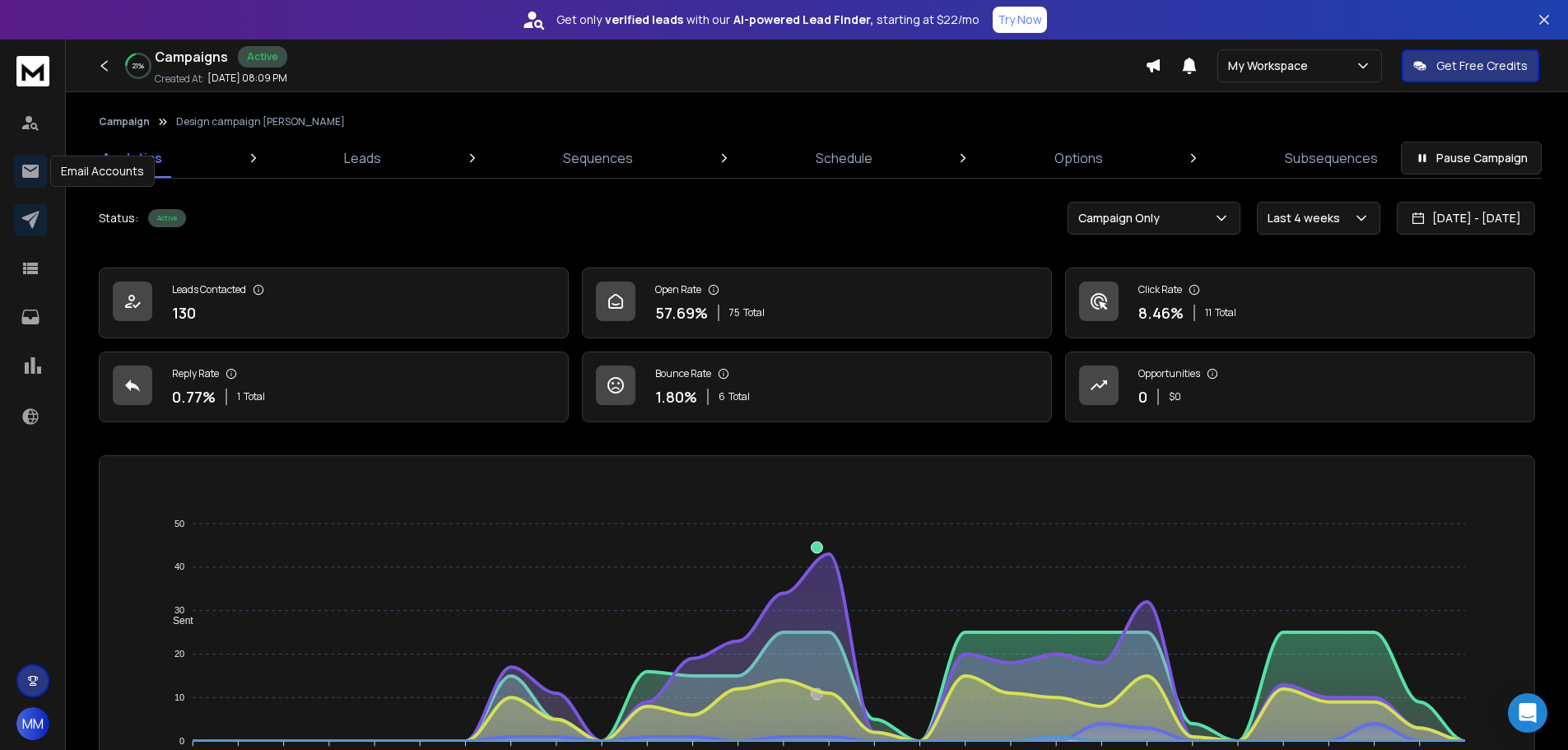
click at [27, 175] on icon at bounding box center [30, 170] width 16 height 13
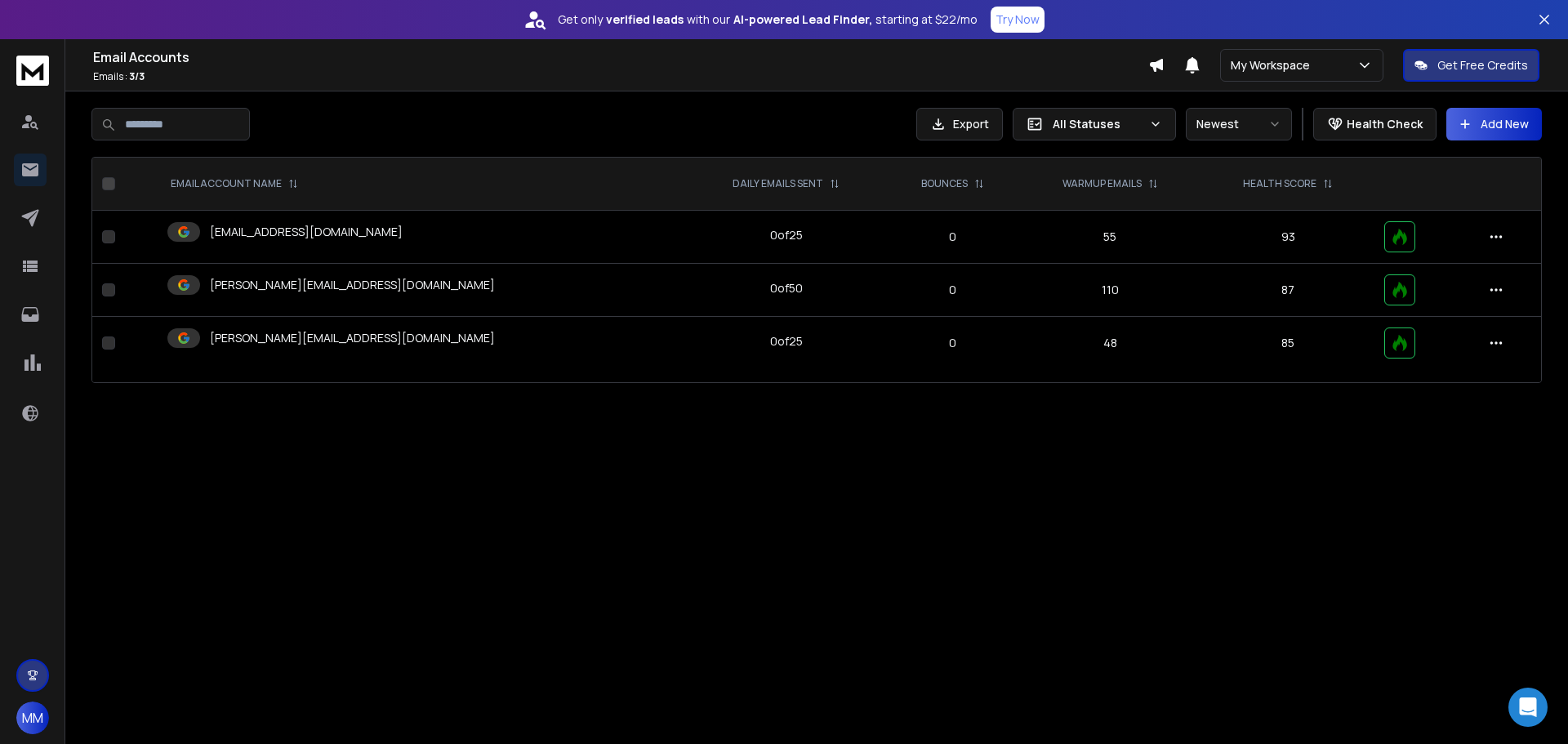
click at [704, 286] on td "0 of 50" at bounding box center [786, 285] width 199 height 42
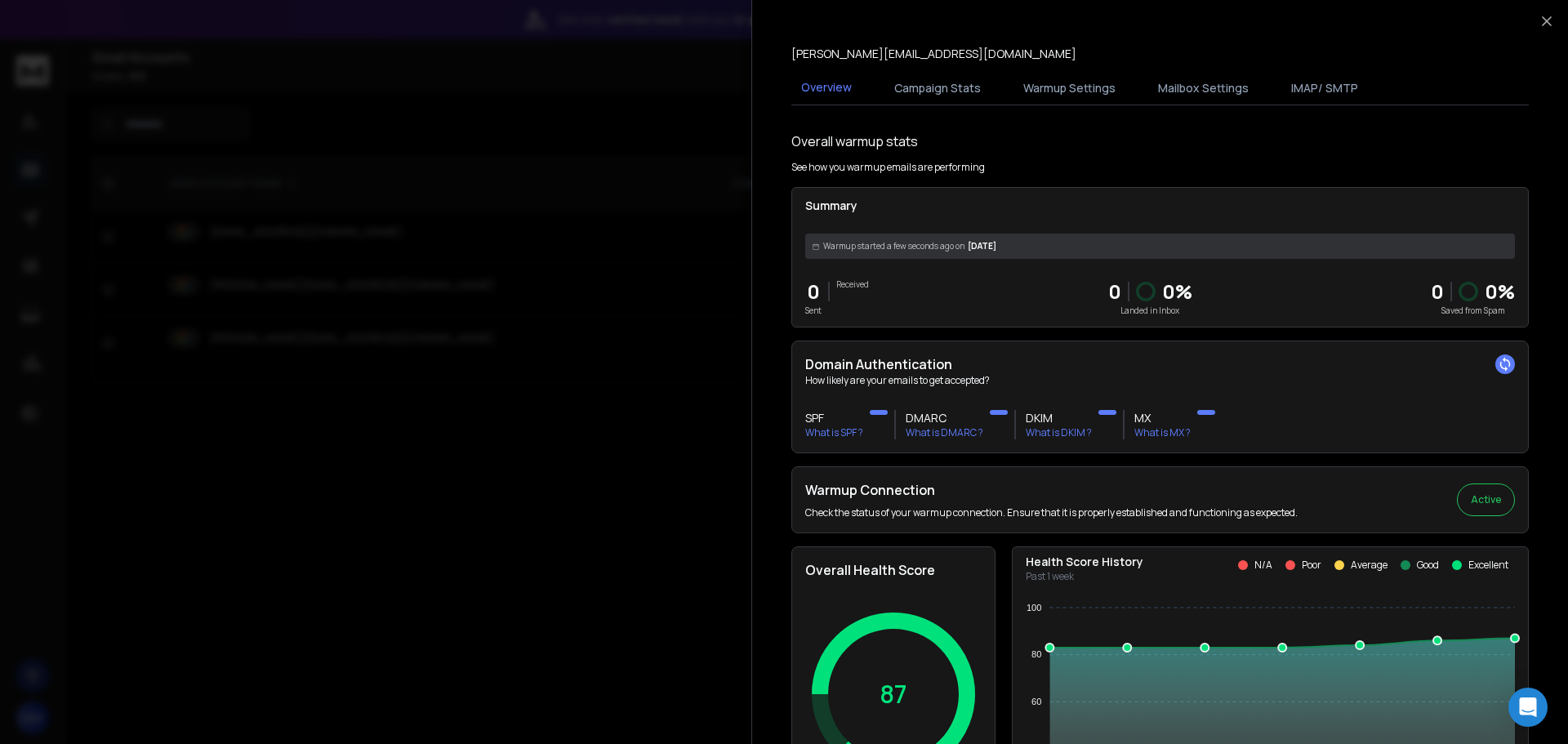
click at [697, 568] on div at bounding box center [784, 372] width 1568 height 744
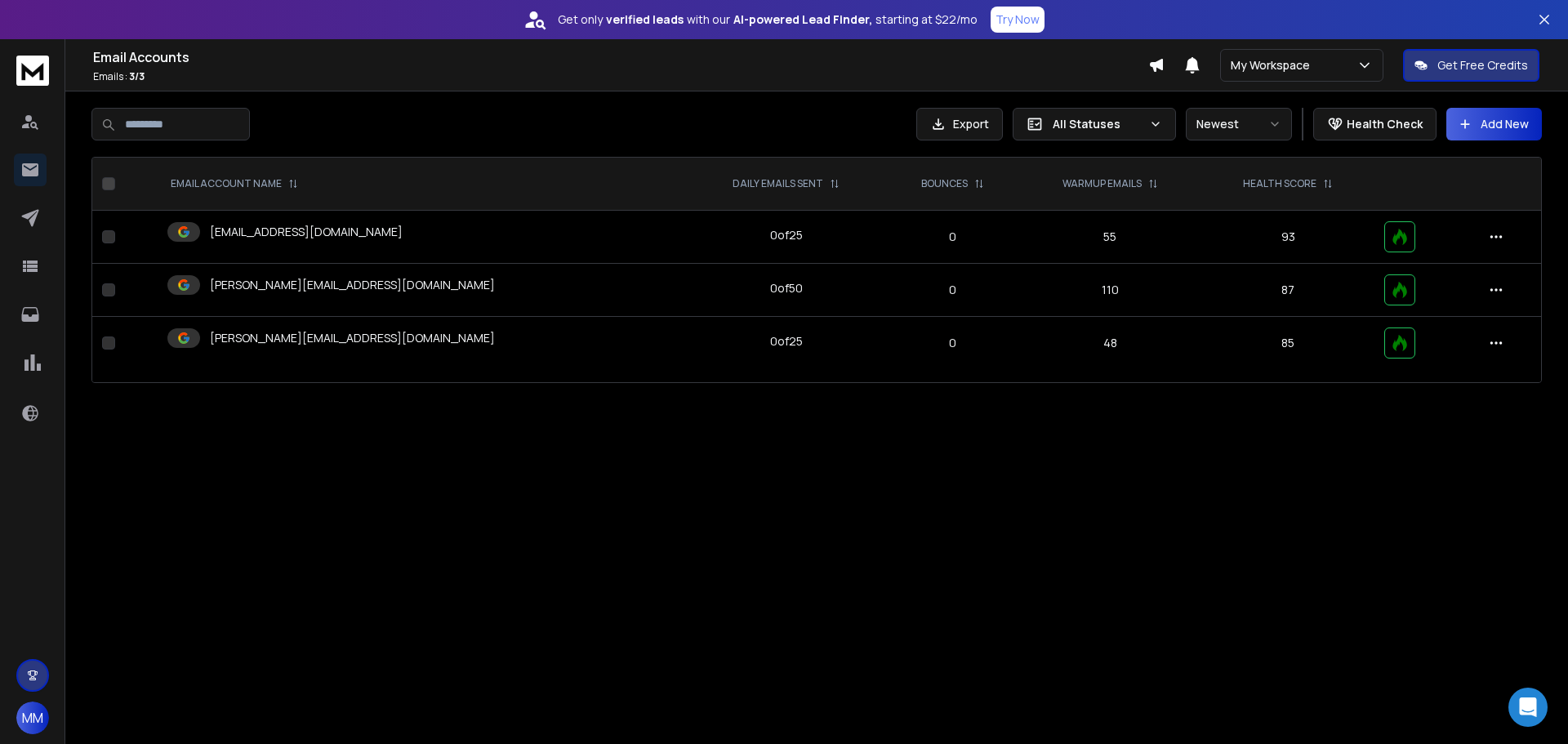
click at [310, 275] on div "[PERSON_NAME][EMAIL_ADDRESS][DOMAIN_NAME]" at bounding box center [331, 285] width 328 height 19
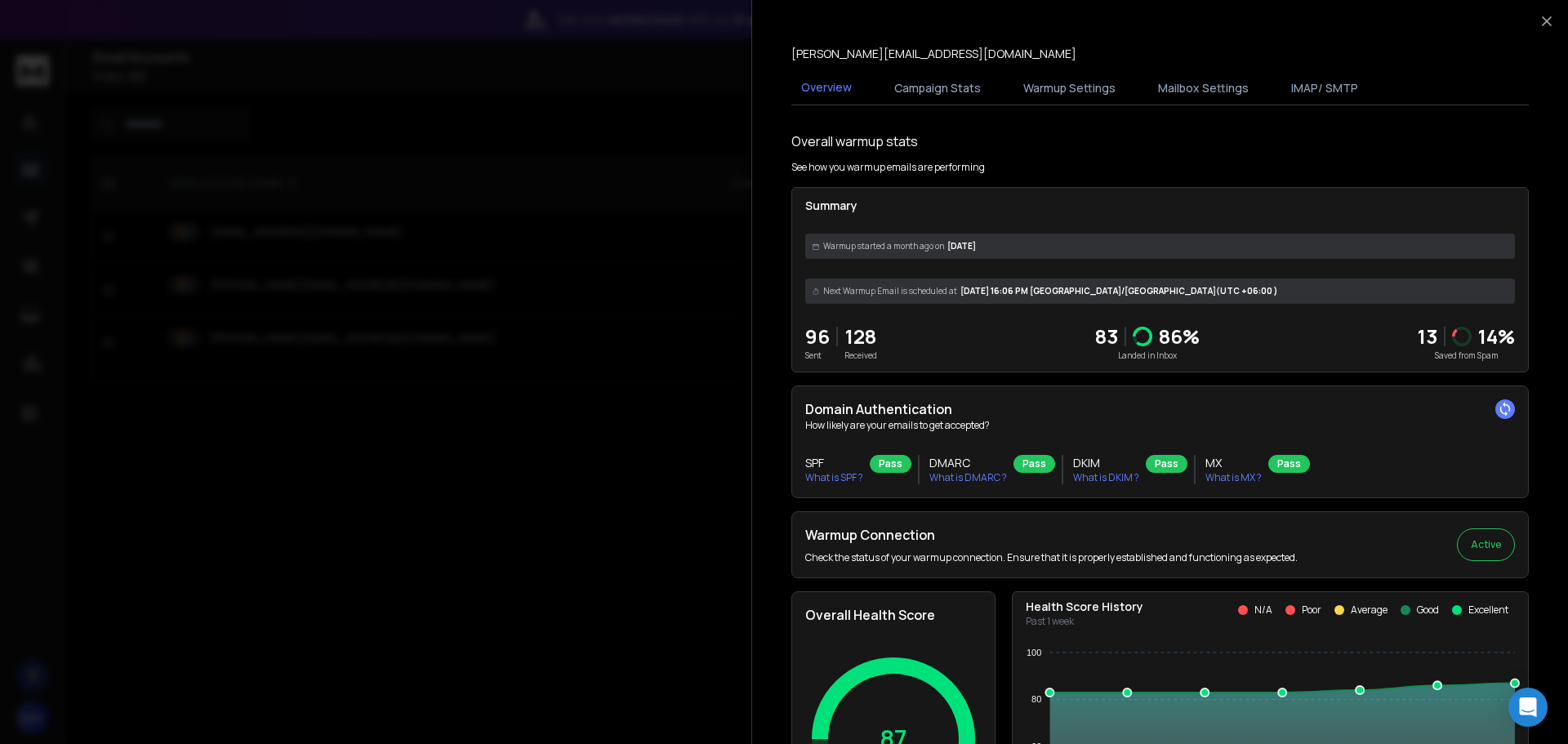
click at [925, 79] on button "Campaign Stats" at bounding box center [938, 88] width 106 height 36
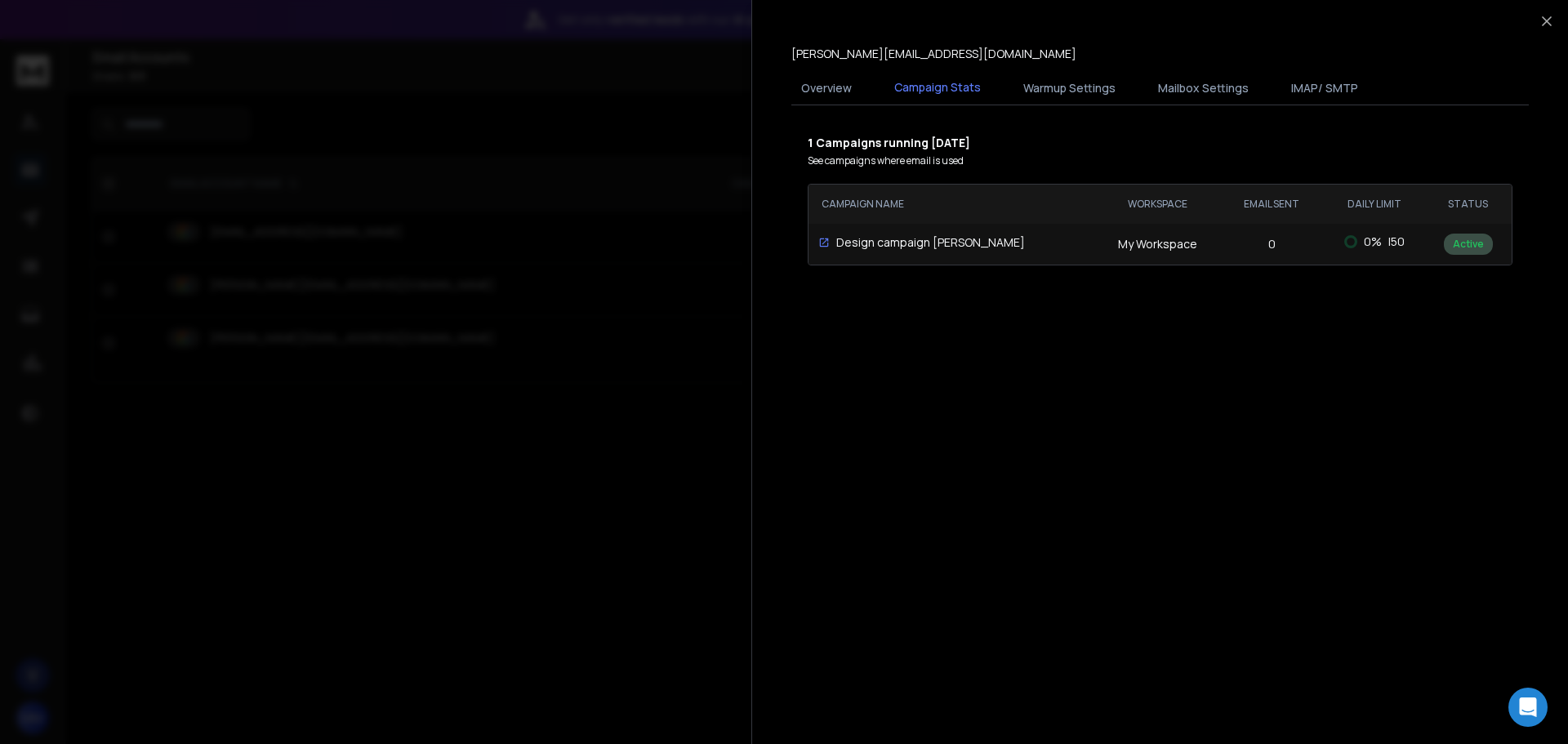
click at [979, 247] on td "Design campaign [PERSON_NAME]" at bounding box center [940, 242] width 262 height 36
drag, startPoint x: 913, startPoint y: 237, endPoint x: 859, endPoint y: 236, distance: 54.0
click at [913, 237] on td "Design campaign [PERSON_NAME]" at bounding box center [940, 242] width 262 height 36
click at [824, 241] on icon at bounding box center [824, 243] width 12 height 12
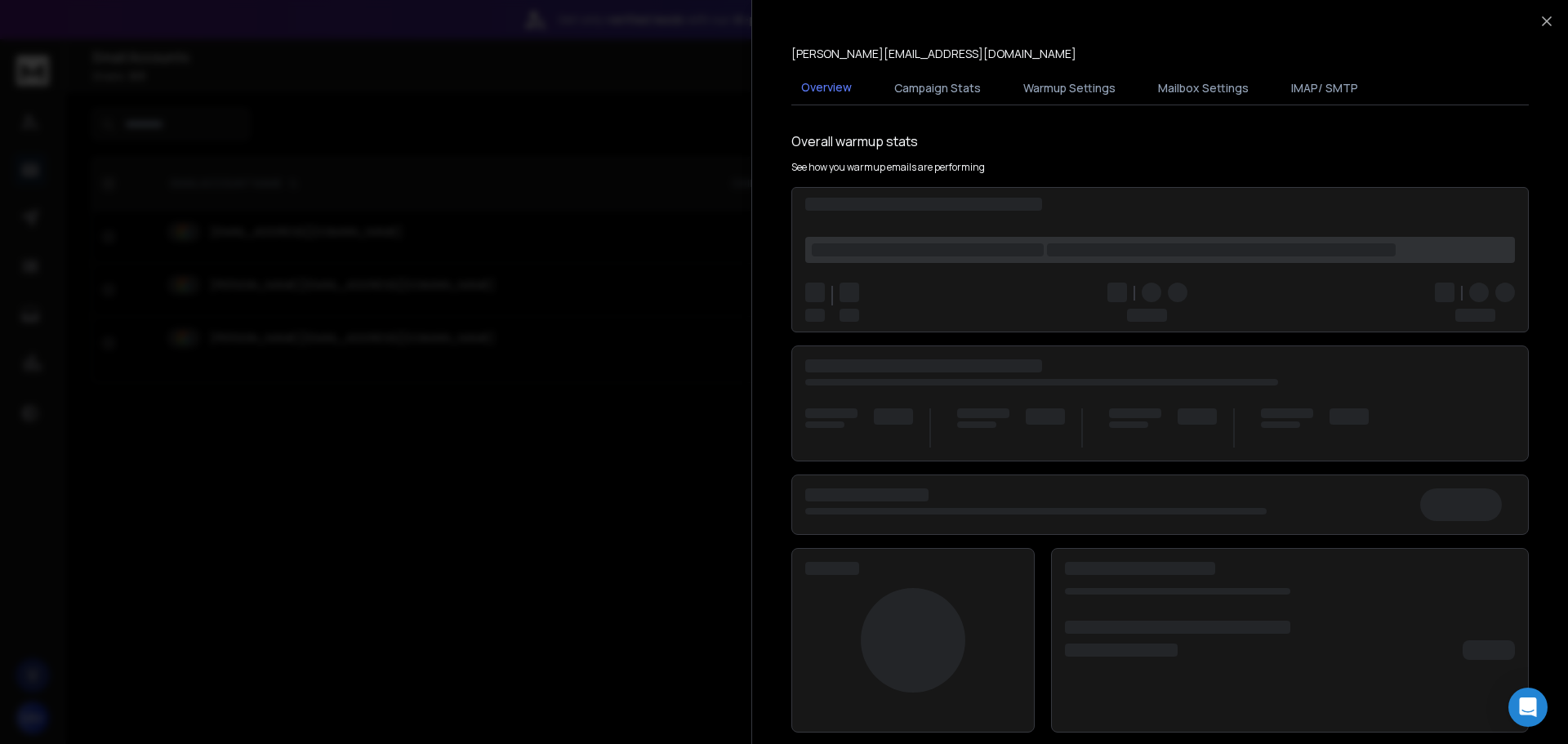
click at [501, 587] on div at bounding box center [784, 372] width 1568 height 744
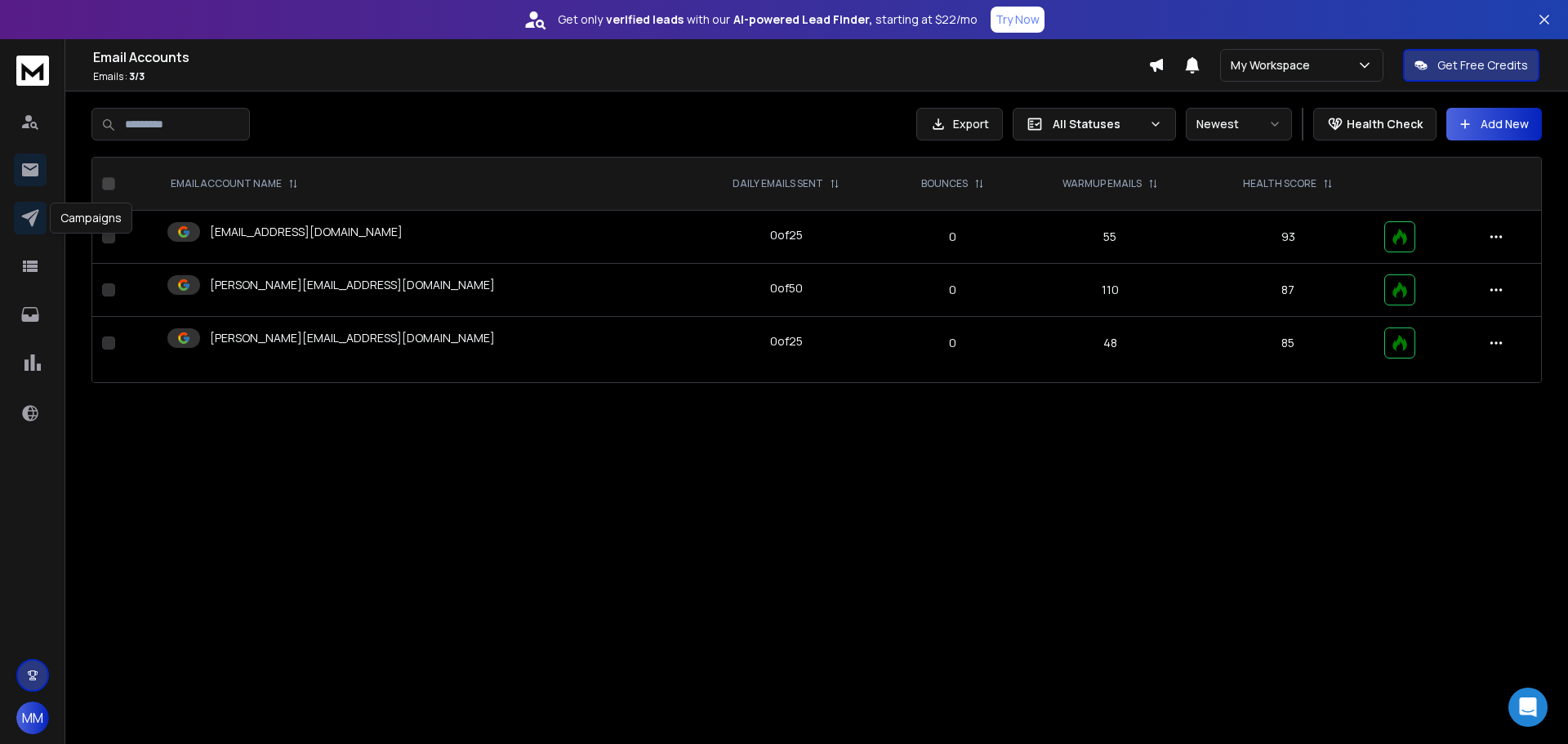
click at [35, 209] on icon at bounding box center [30, 218] width 19 height 19
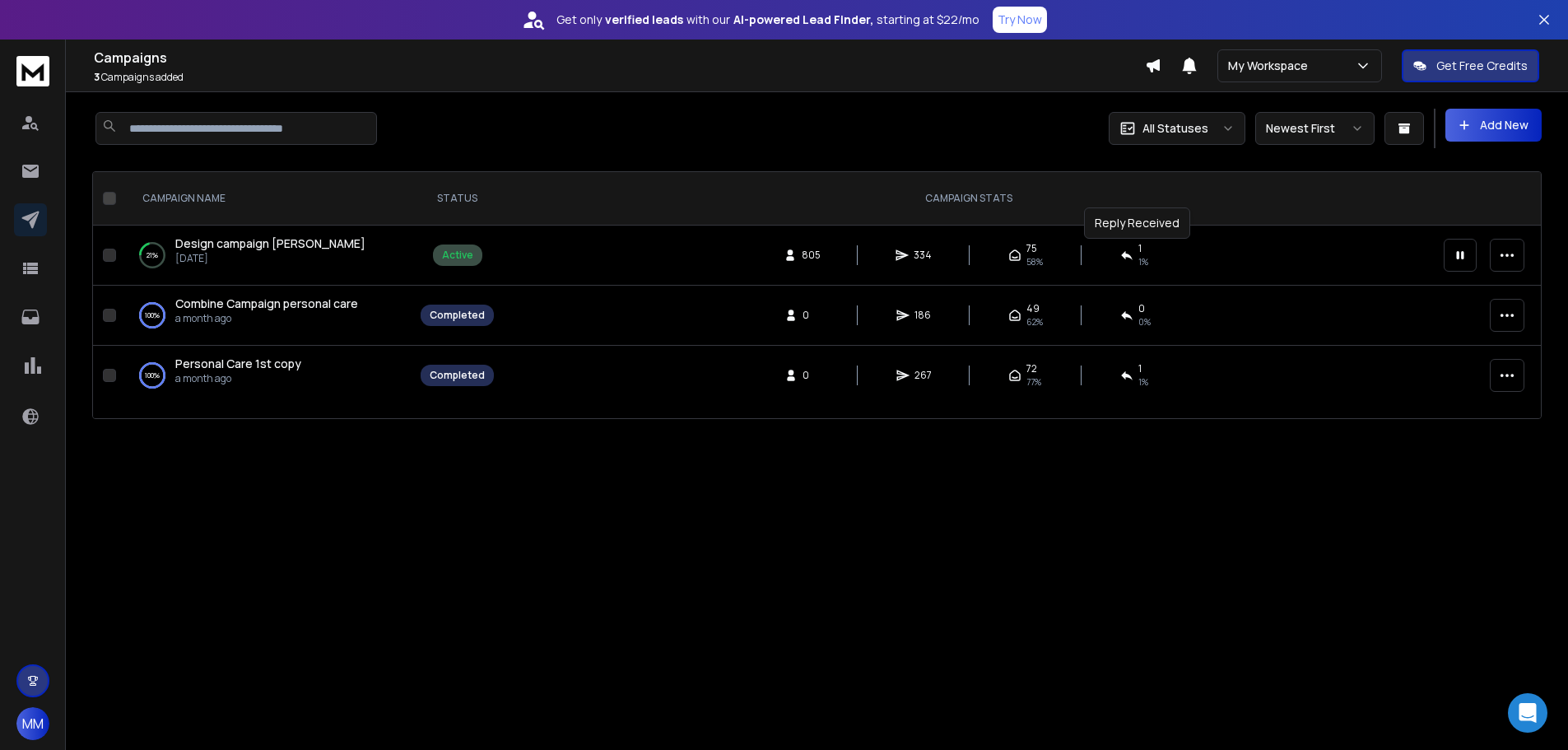
click at [1140, 255] on span "1 %" at bounding box center [1143, 261] width 10 height 13
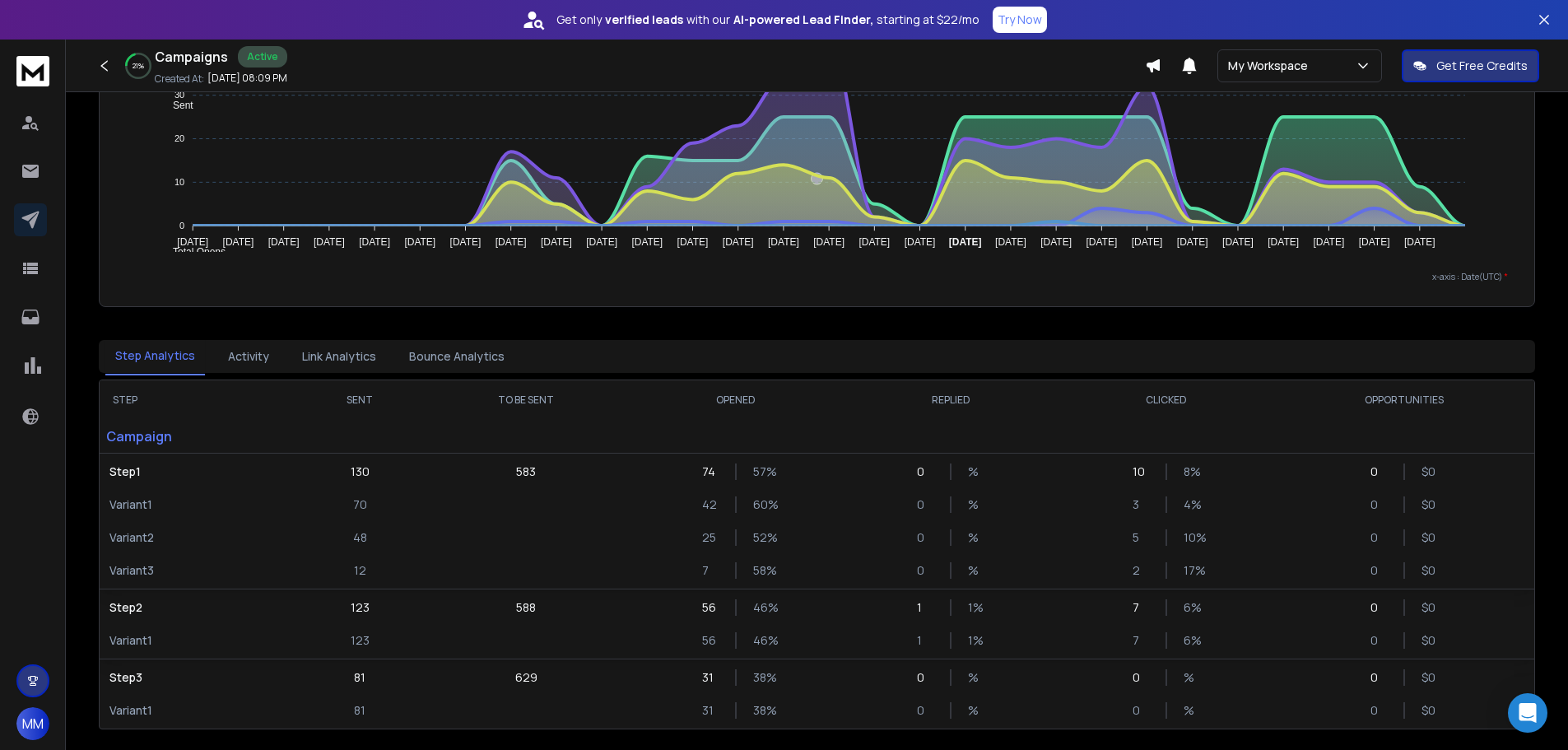
scroll to position [524, 0]
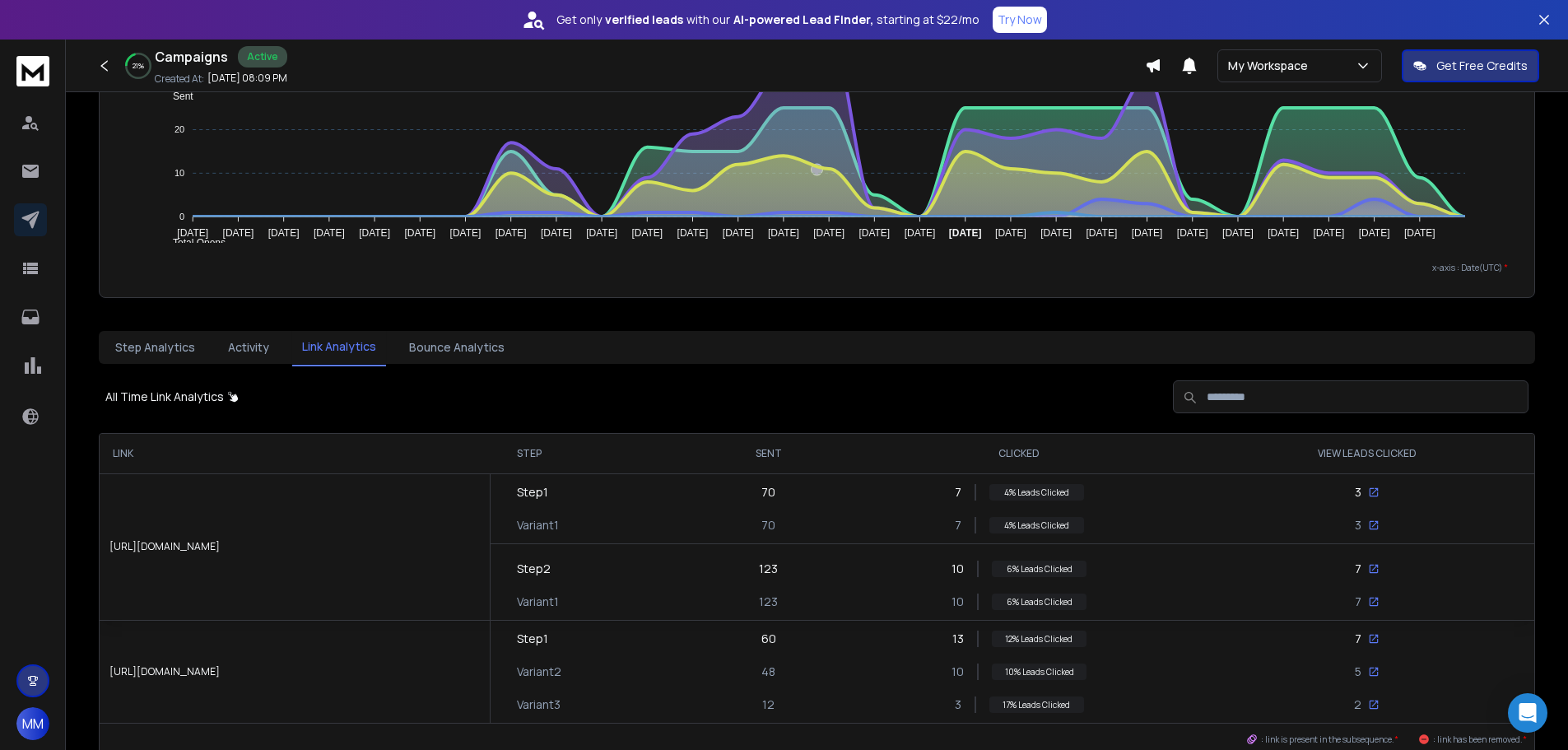
click at [364, 352] on button "Link Analytics" at bounding box center [339, 347] width 94 height 37
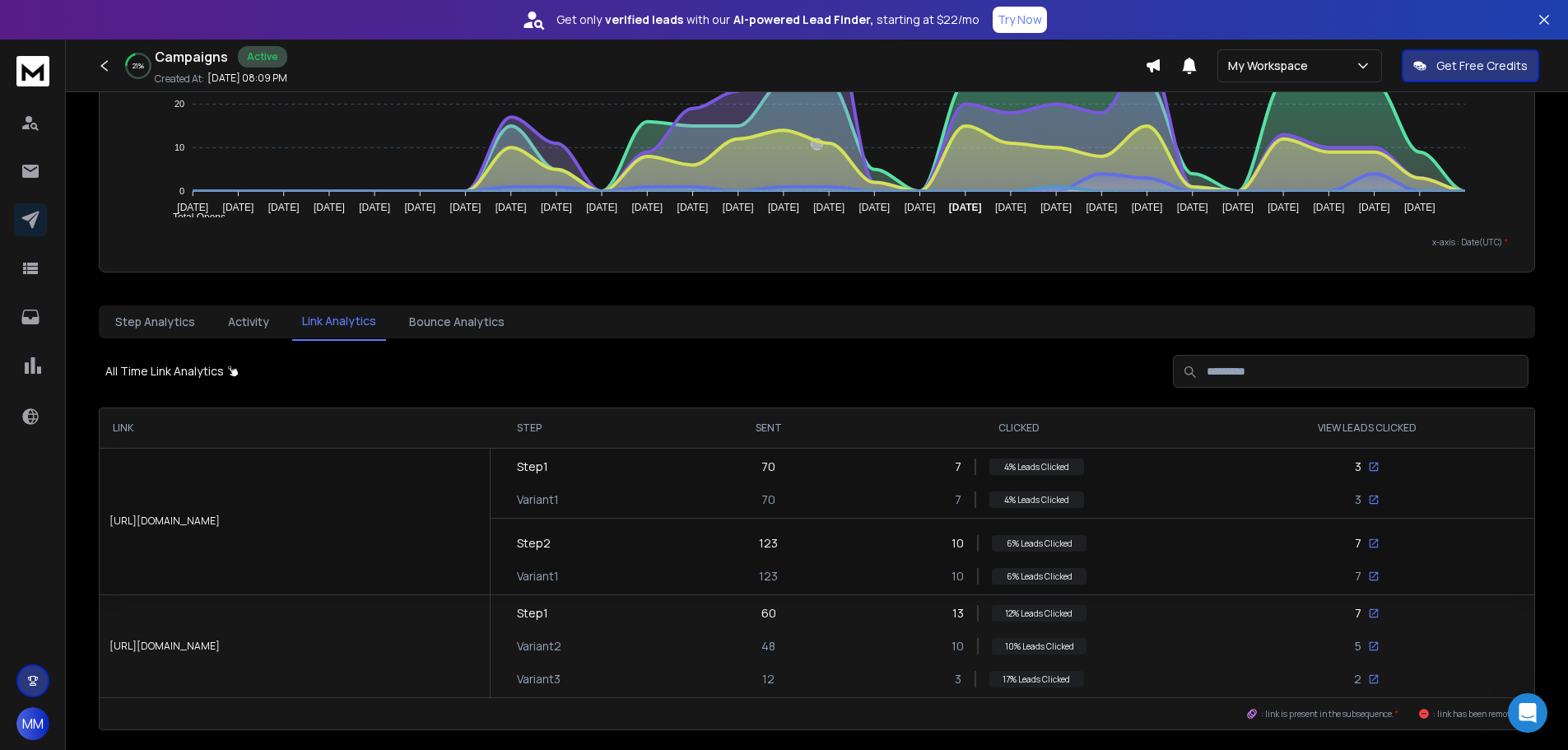
scroll to position [560, 0]
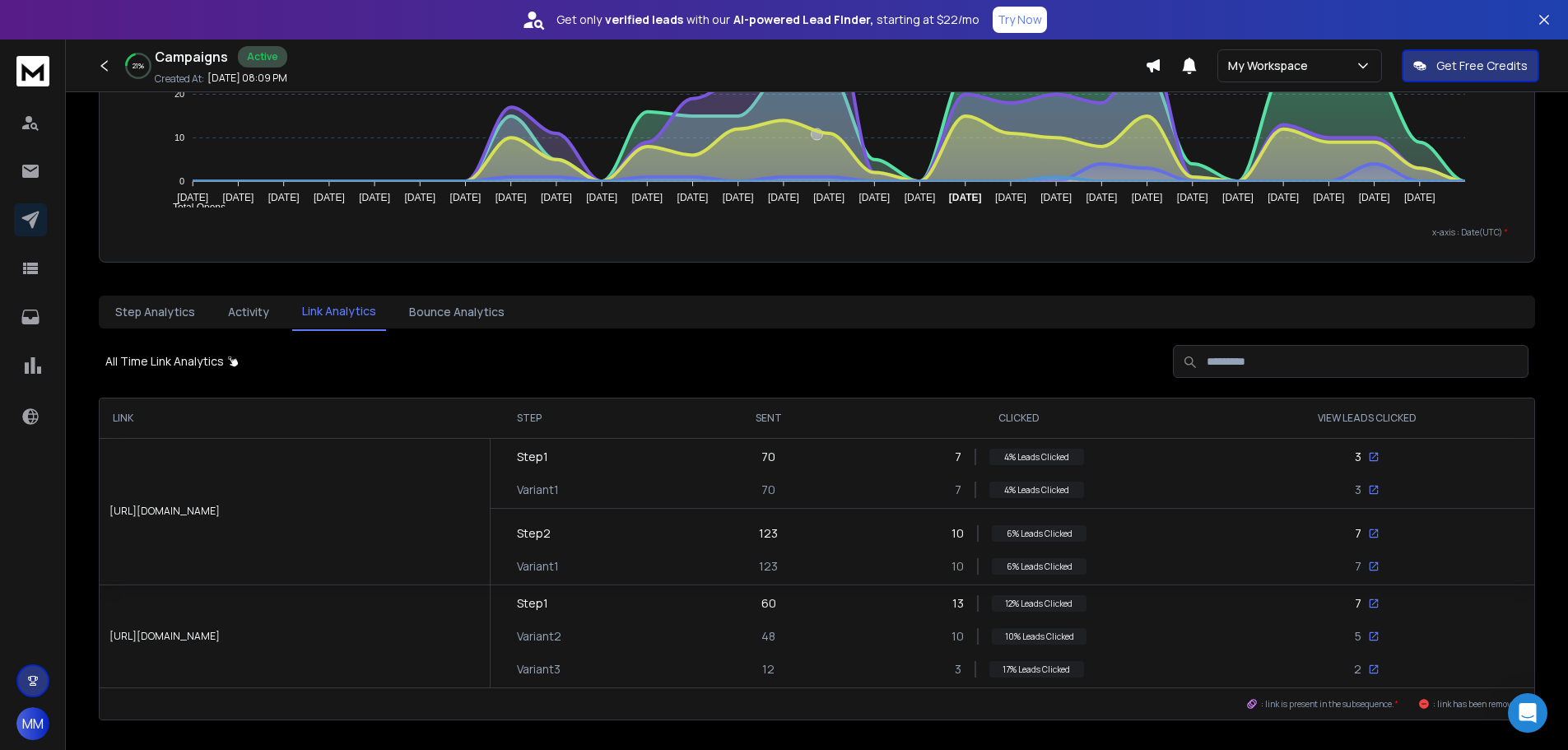
click at [170, 331] on div "Step Analytics Activity Link Analytics Bounce Analytics All Time Link Analytics…" at bounding box center [817, 507] width 1436 height 425
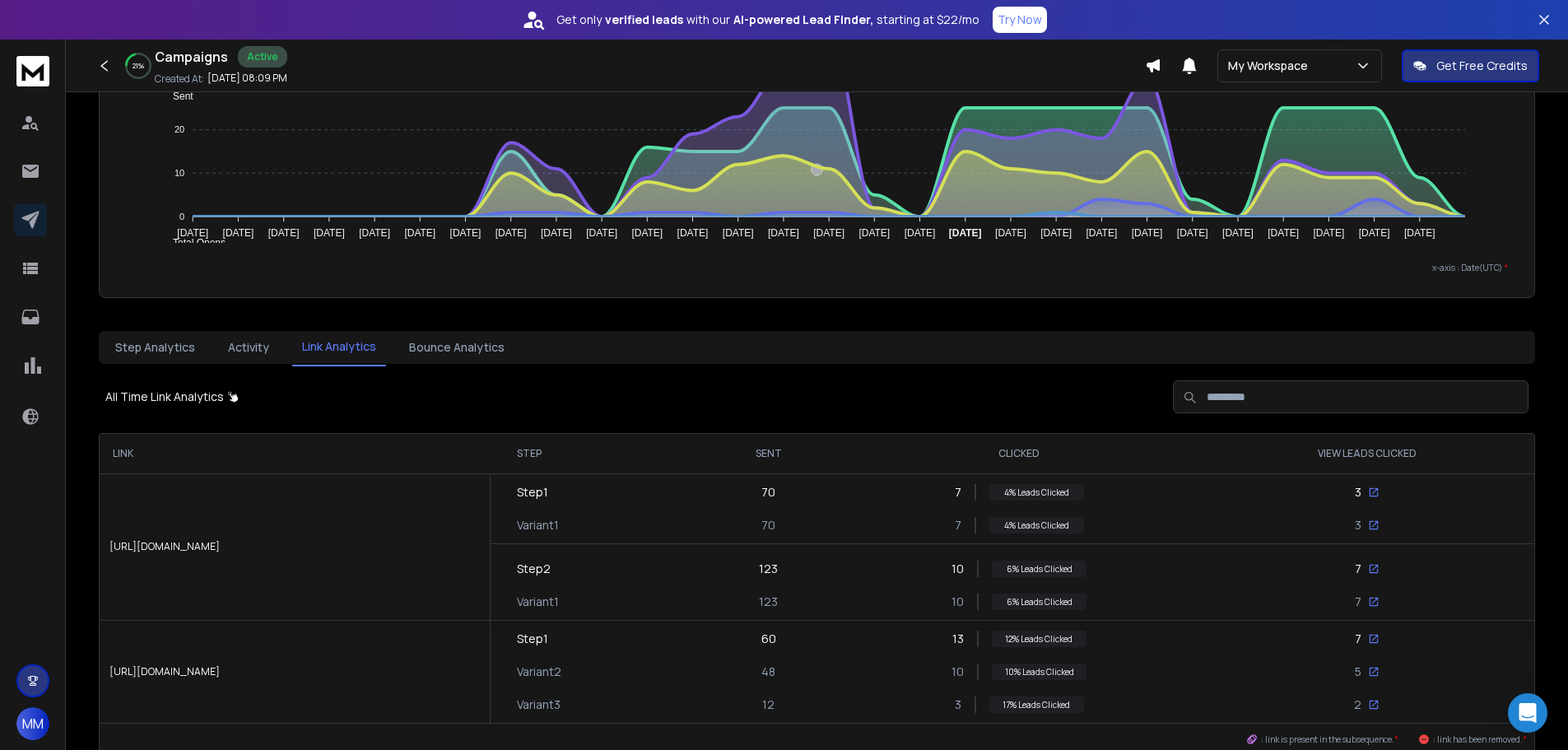
click at [177, 314] on div "Leads Contacted 130 Open Rate 57.69 % 75 Total Click Rate 8.46 % 11 Total Reply…" at bounding box center [817, 252] width 1436 height 1019
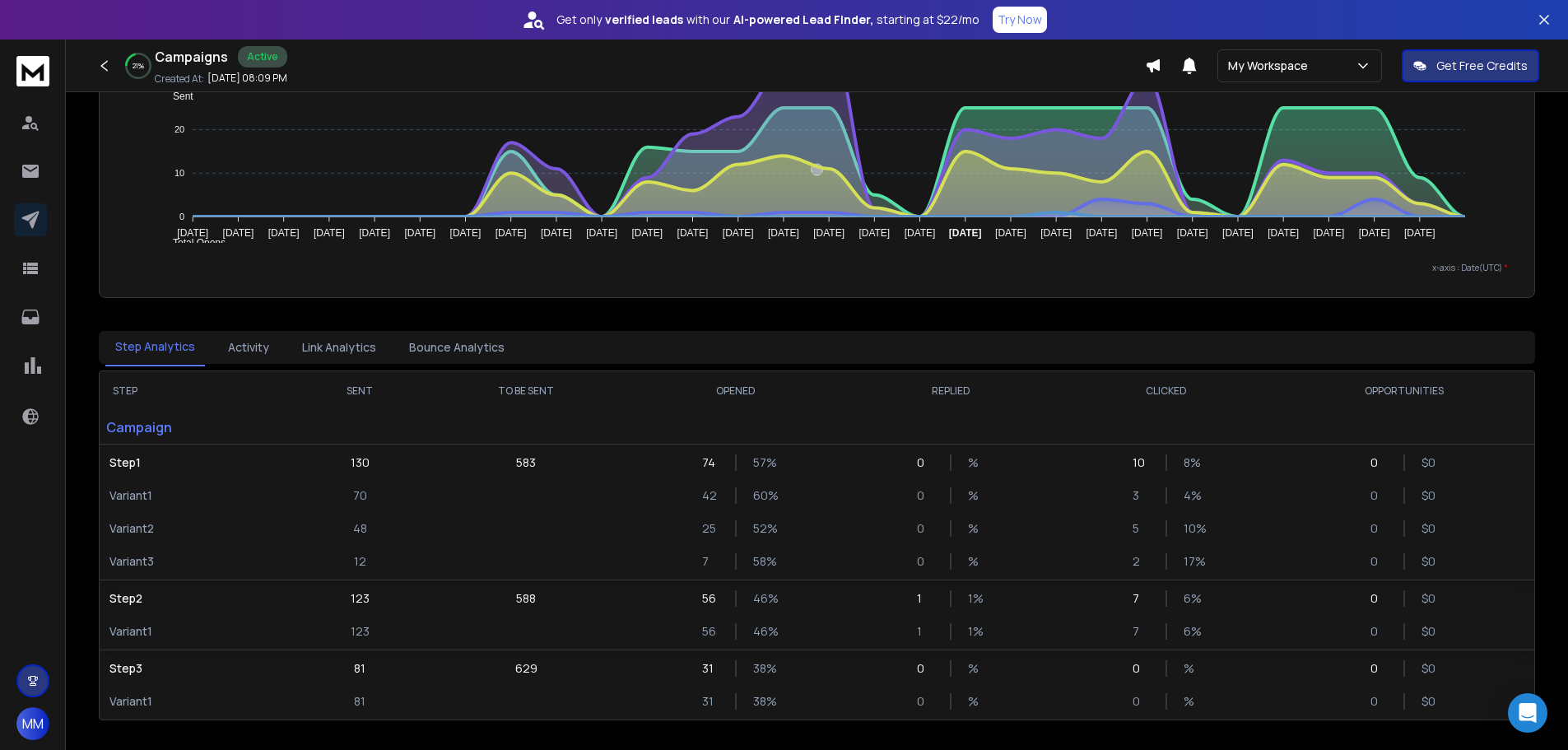
click at [286, 353] on div "Step Analytics Activity Link Analytics Bounce Analytics" at bounding box center [817, 347] width 1436 height 33
click at [254, 352] on button "Activity" at bounding box center [248, 347] width 61 height 37
click at [136, 347] on button "Step Analytics" at bounding box center [155, 347] width 100 height 37
click at [361, 359] on button "Link Analytics" at bounding box center [339, 347] width 94 height 37
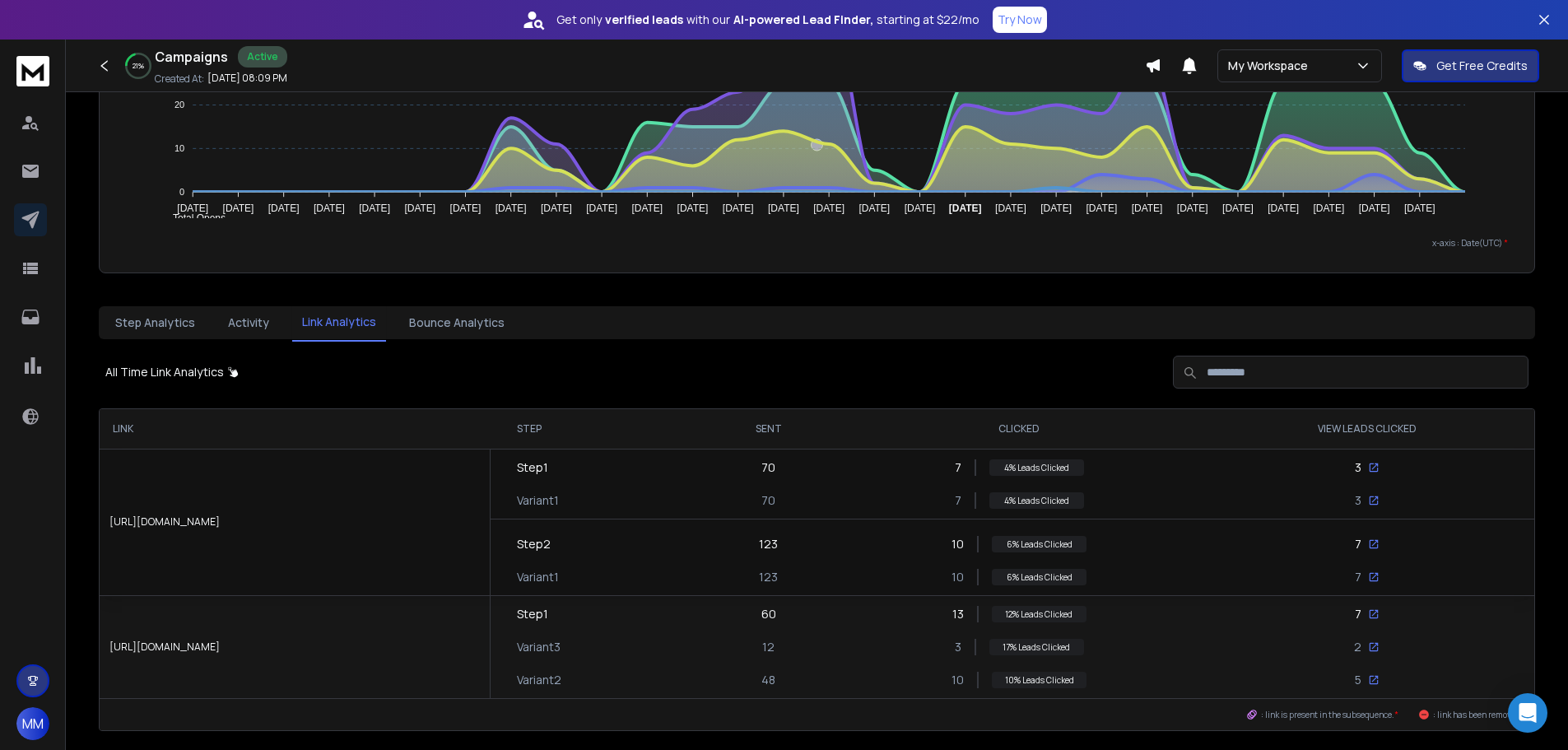
scroll to position [560, 0]
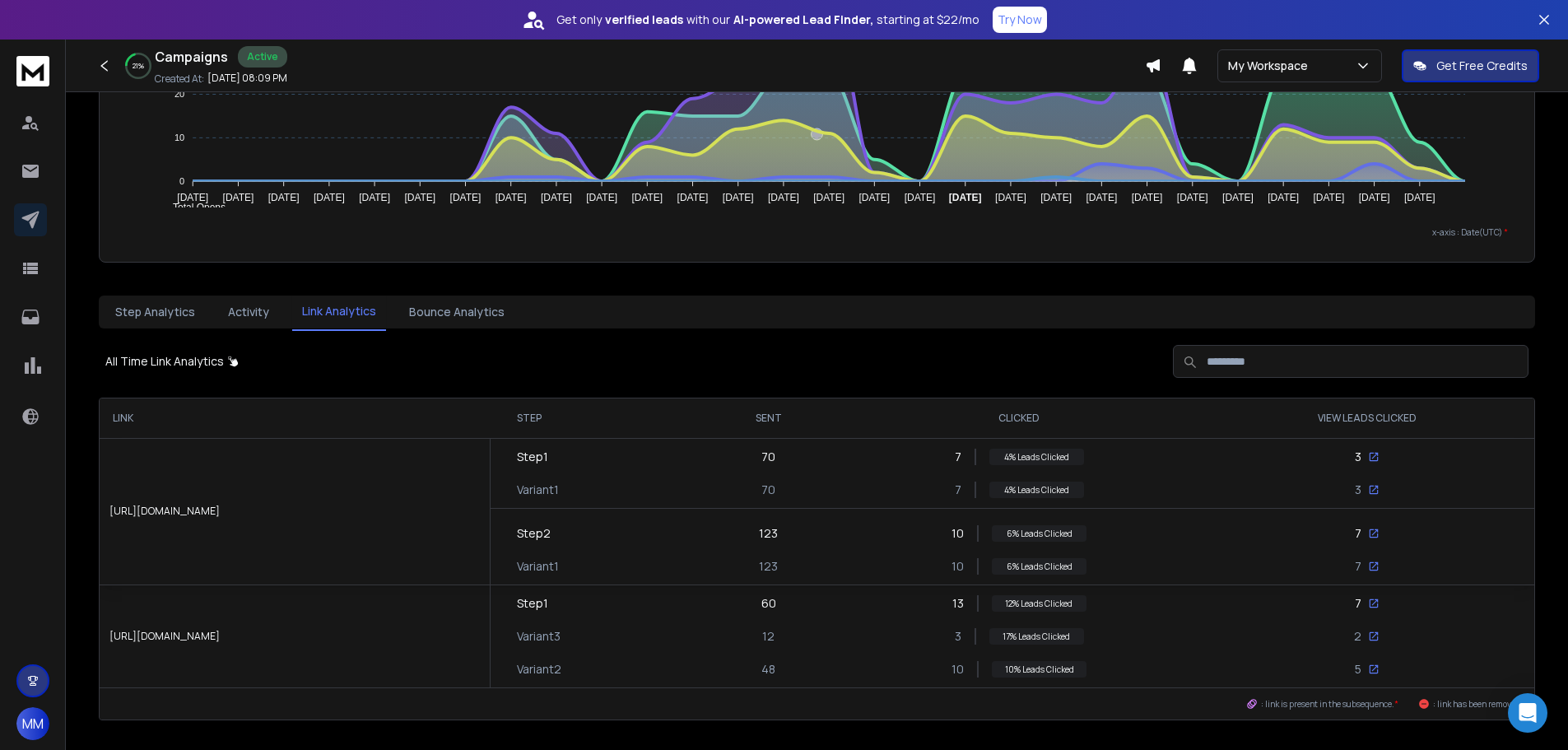
click at [441, 325] on button "Bounce Analytics" at bounding box center [456, 312] width 115 height 37
click at [327, 270] on div "Leads Contacted 130 Open Rate 57.69 % 75 Total Click Rate 8.46 % 11 Total Reply…" at bounding box center [817, 217] width 1436 height 1019
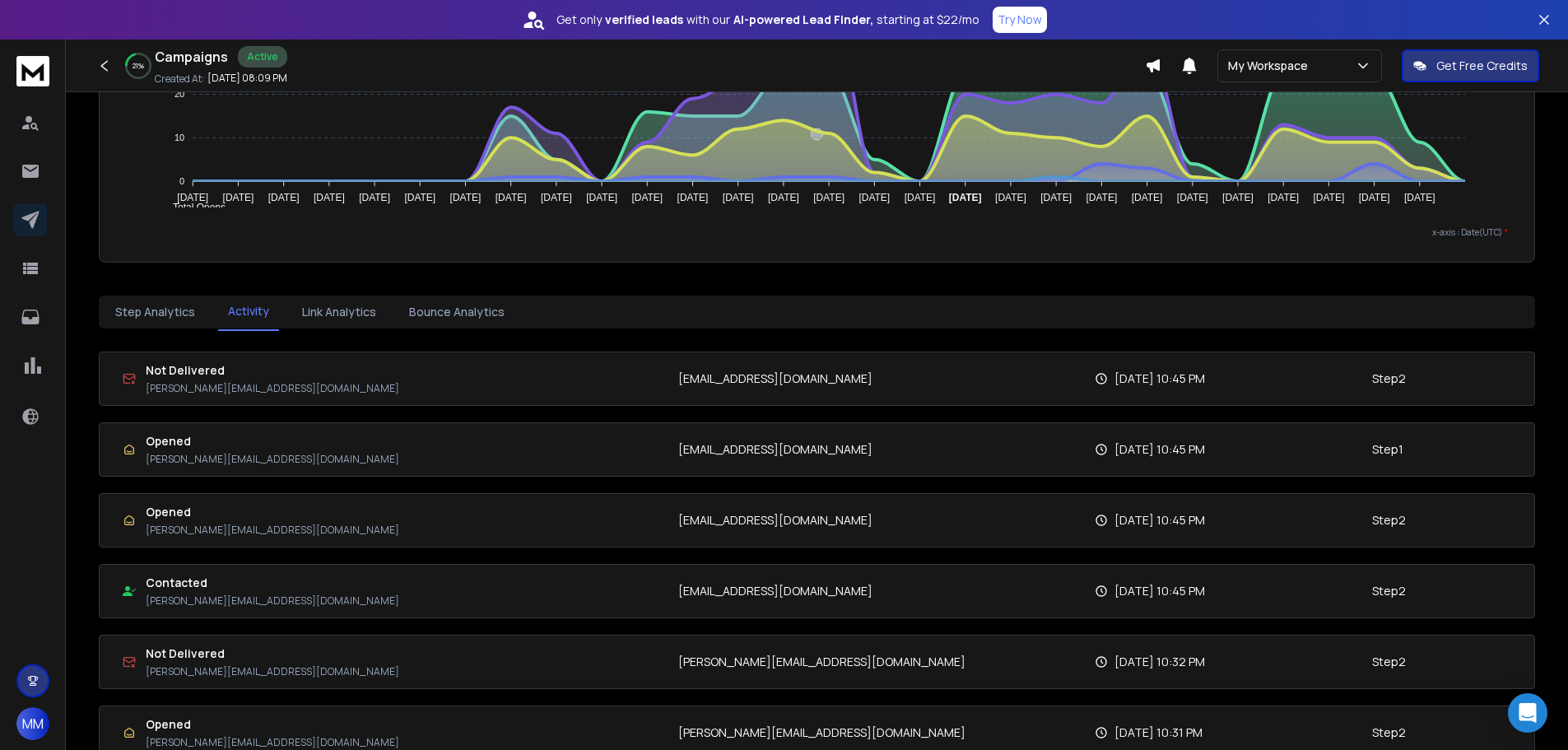
click at [229, 313] on button "Activity" at bounding box center [248, 312] width 61 height 37
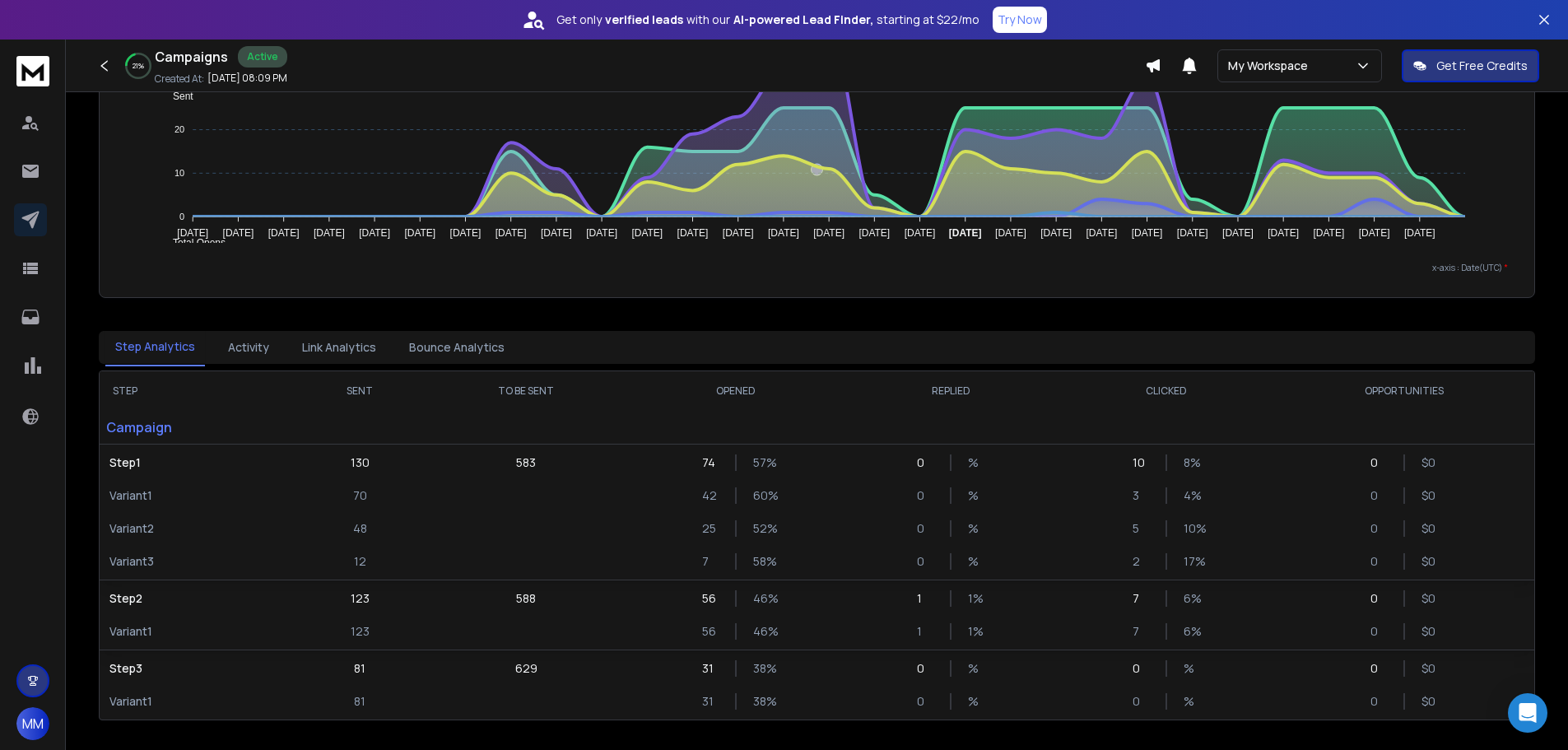
scroll to position [524, 0]
click at [140, 306] on div "Leads Contacted 130 Open Rate 57.69 % 75 Total Click Rate 8.46 % 11 Total Reply…" at bounding box center [817, 235] width 1436 height 984
click at [238, 335] on button "Activity" at bounding box center [248, 347] width 61 height 37
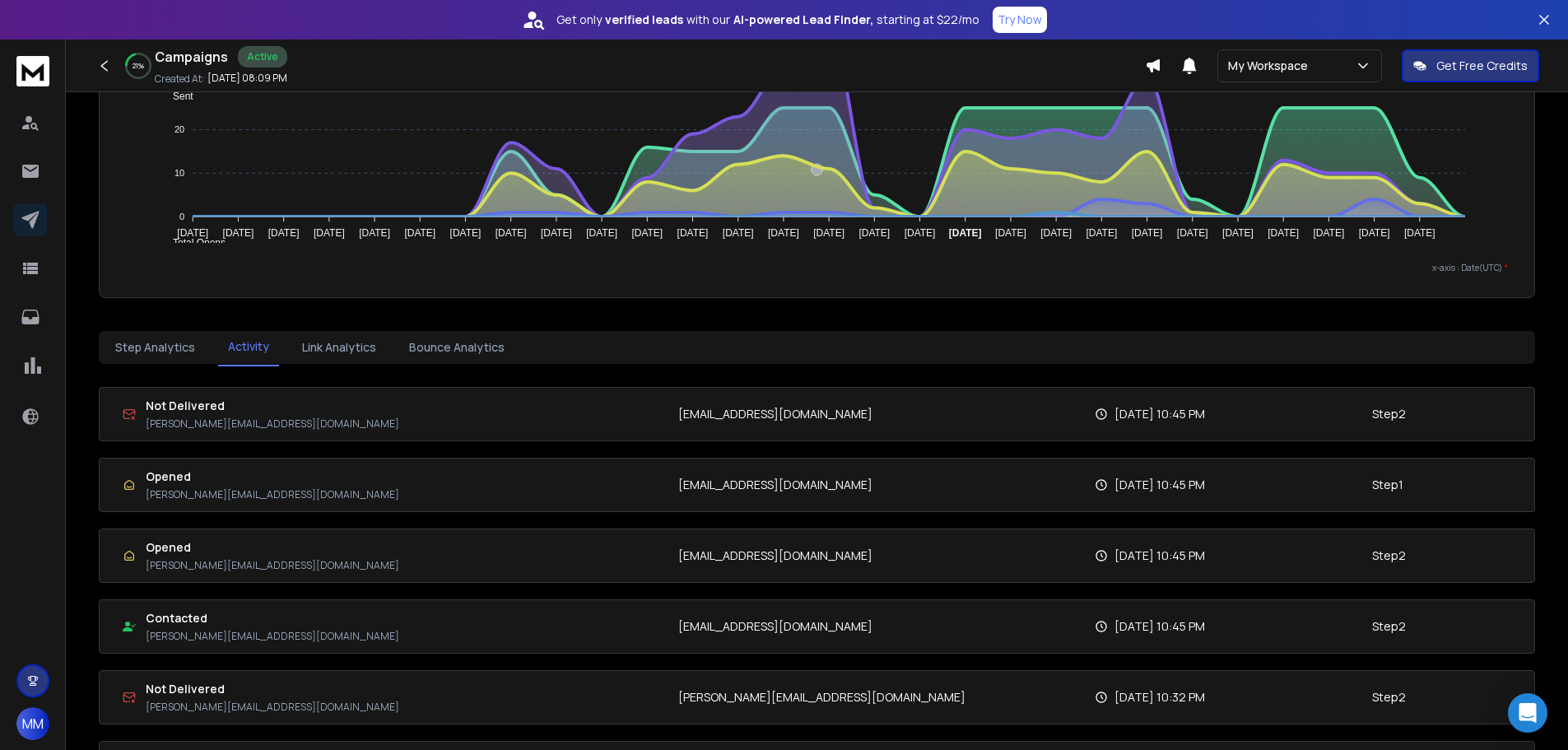
click at [727, 417] on p "hyrum@zatural.com" at bounding box center [775, 414] width 194 height 16
click at [624, 349] on div "Step Analytics Activity Link Analytics Bounce Analytics" at bounding box center [817, 347] width 1436 height 33
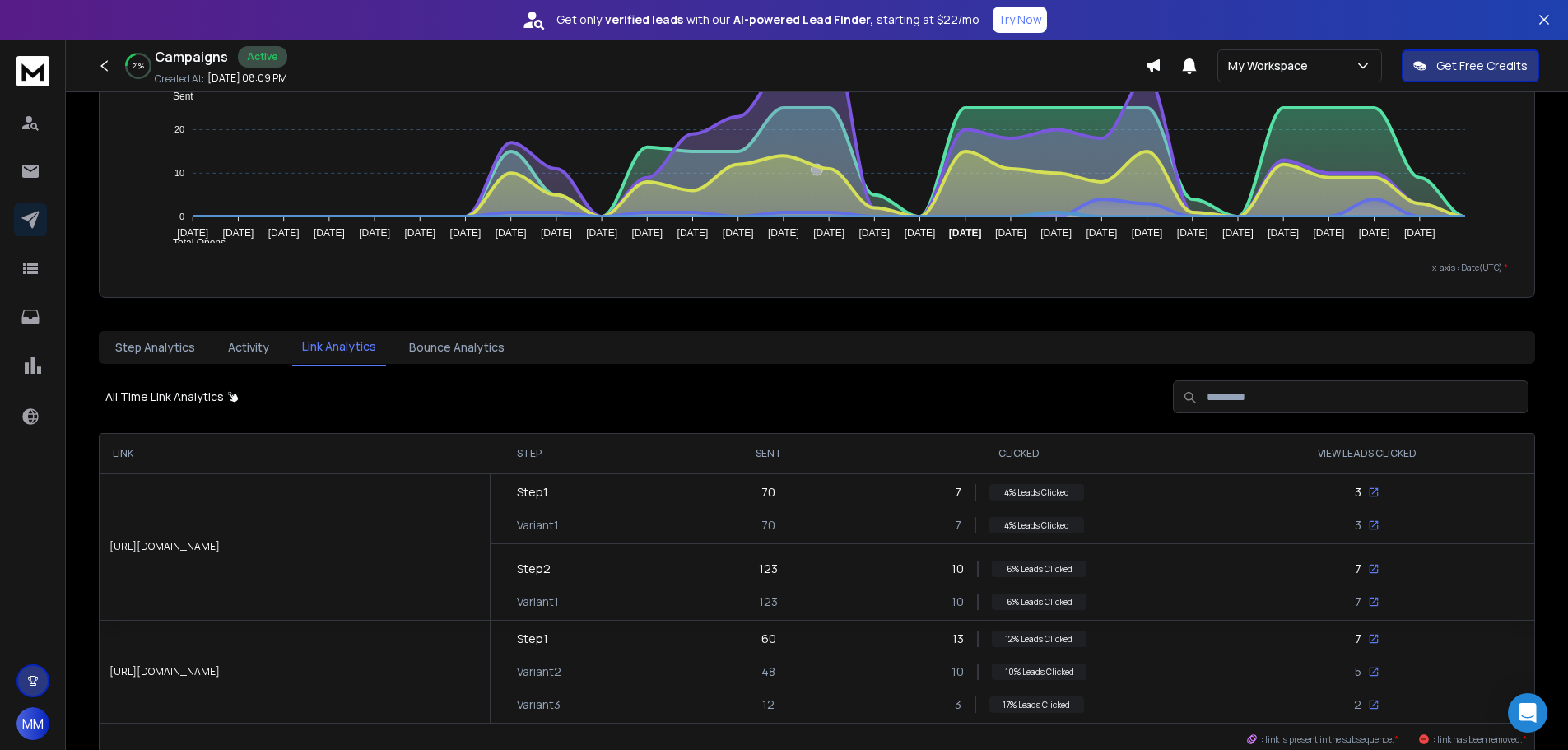
click at [336, 344] on button "Link Analytics" at bounding box center [339, 347] width 94 height 37
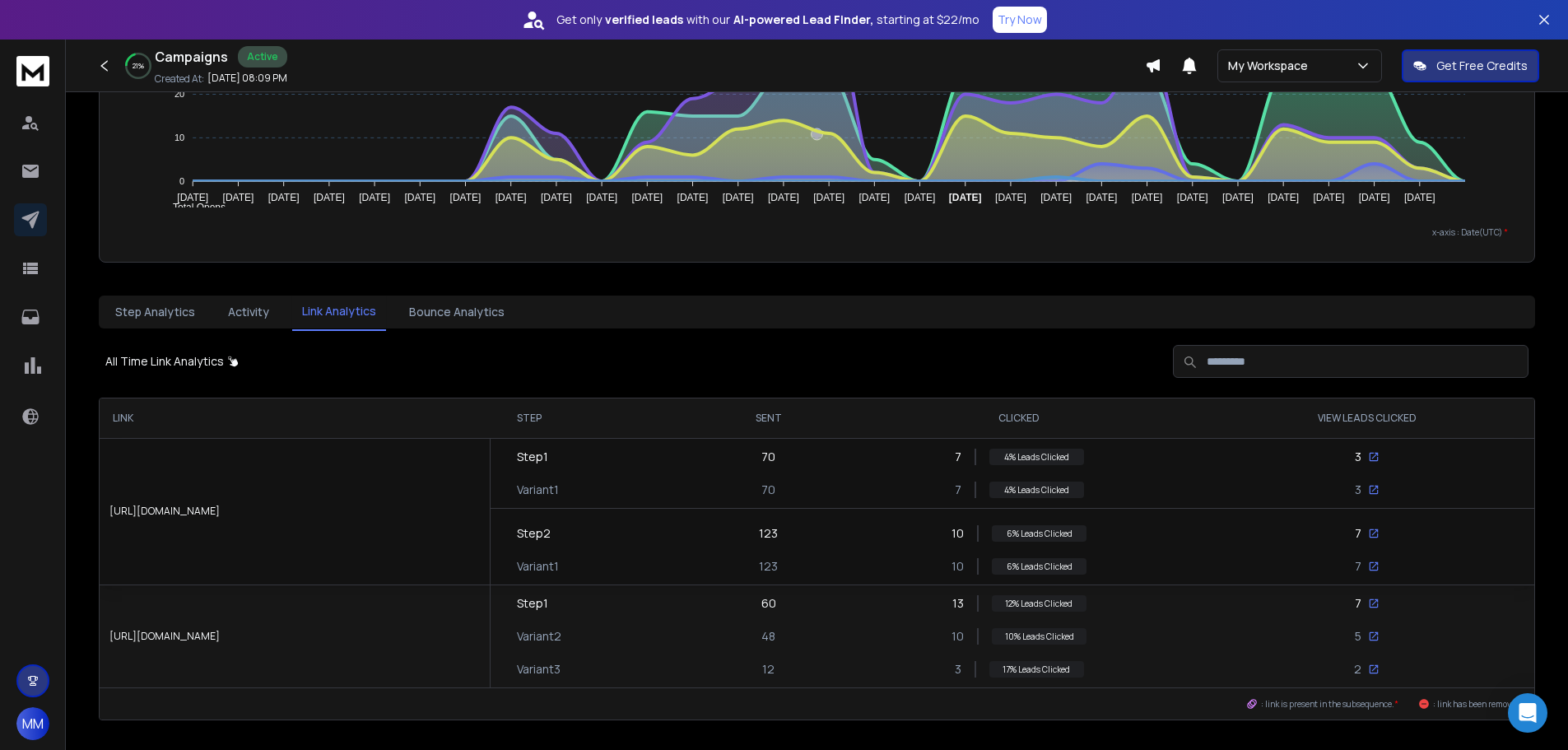
click at [773, 535] on div "123 123" at bounding box center [767, 550] width 140 height 49
click at [767, 570] on p "123" at bounding box center [768, 566] width 19 height 16
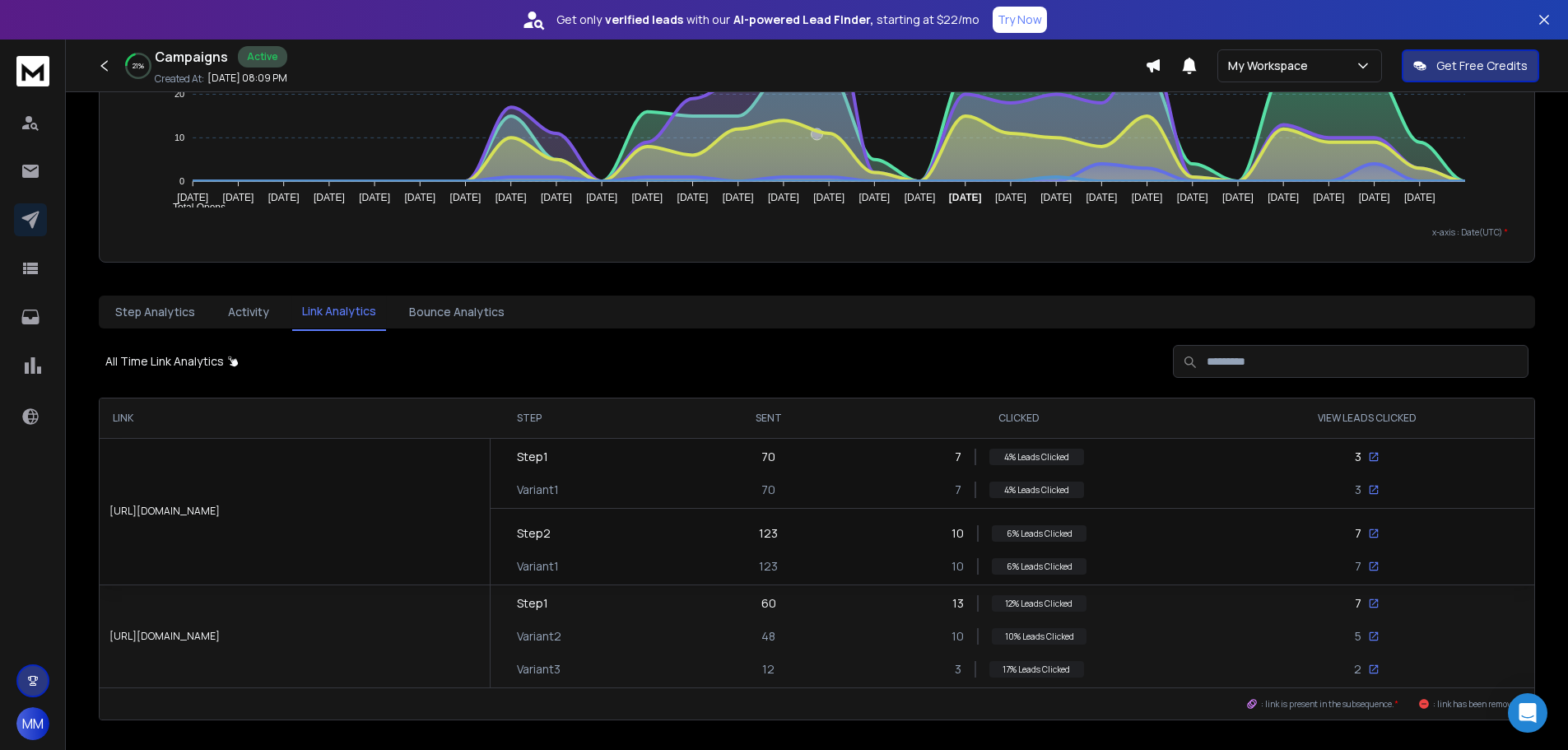
click at [881, 561] on div "10 6 % Leads Clicked 10 6 % Leads Clicked" at bounding box center [1019, 550] width 361 height 49
click at [773, 639] on p "48" at bounding box center [768, 636] width 14 height 16
click at [839, 618] on div "60 48 12" at bounding box center [767, 636] width 140 height 83
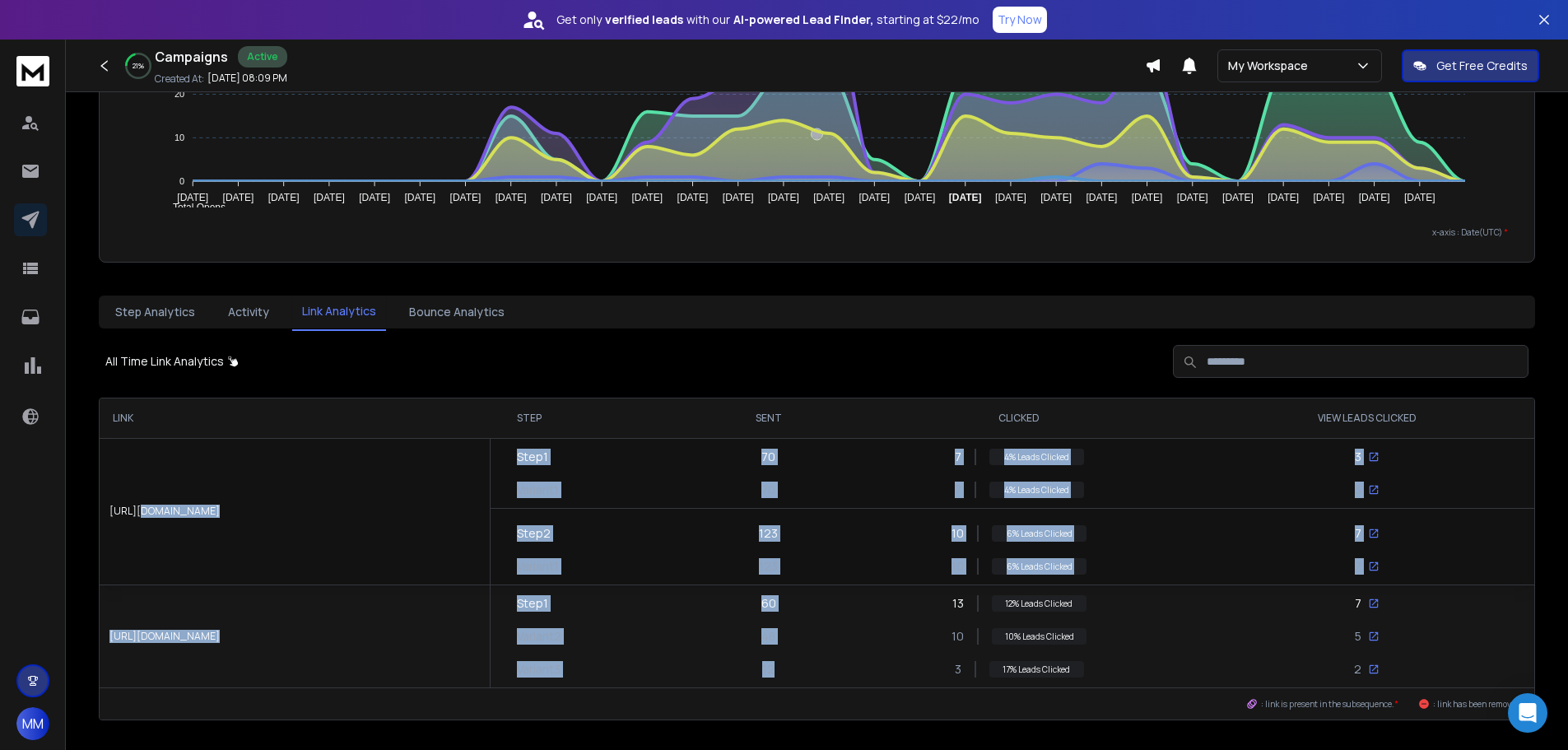
drag, startPoint x: 809, startPoint y: 663, endPoint x: 239, endPoint y: 457, distance: 606.1
click at [179, 449] on tbody "https://linktr.ee/FBAELEVATE Step 1 Variant 1 Step 2 Variant 1 70 70 123 123 7 …" at bounding box center [817, 579] width 1434 height 282
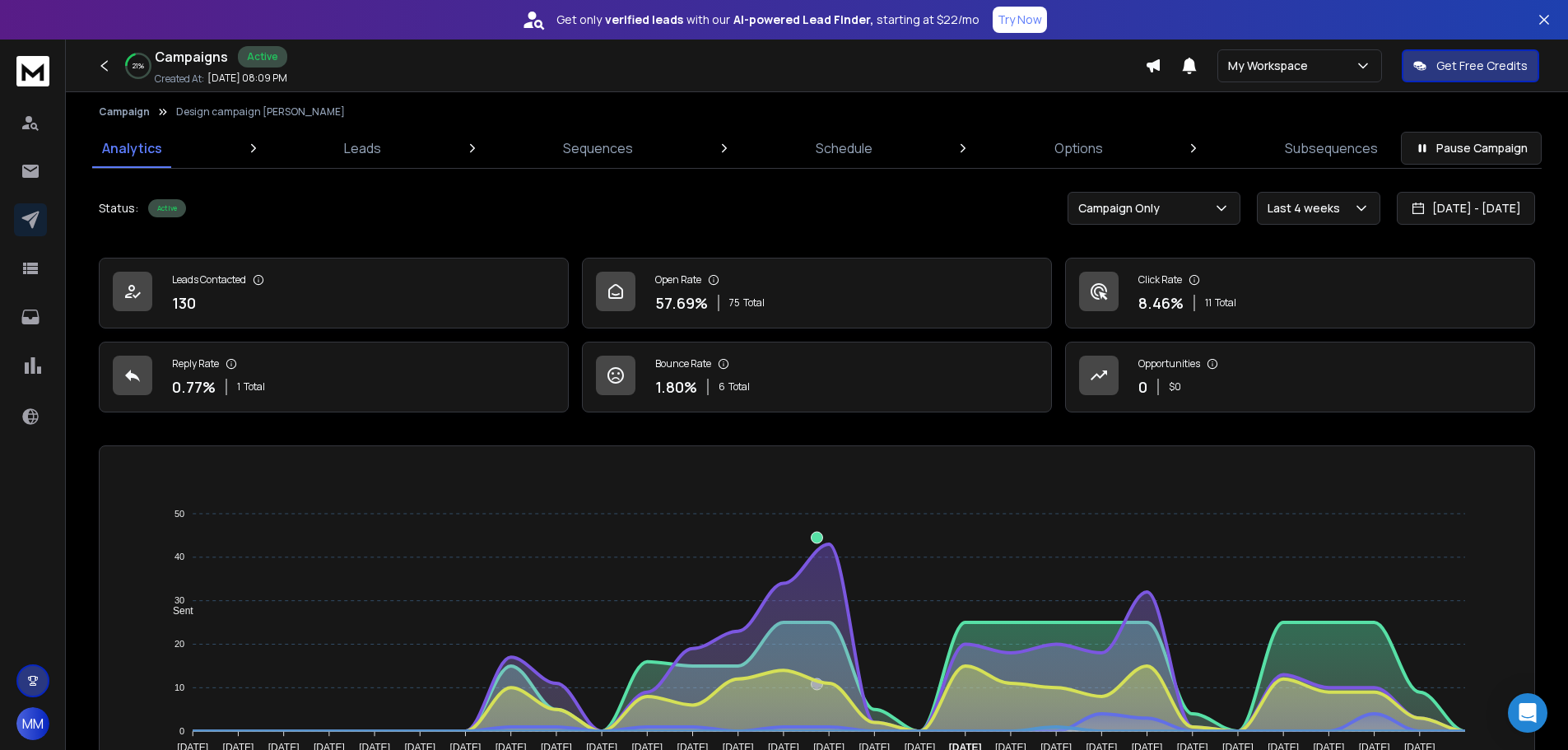
scroll to position [0, 0]
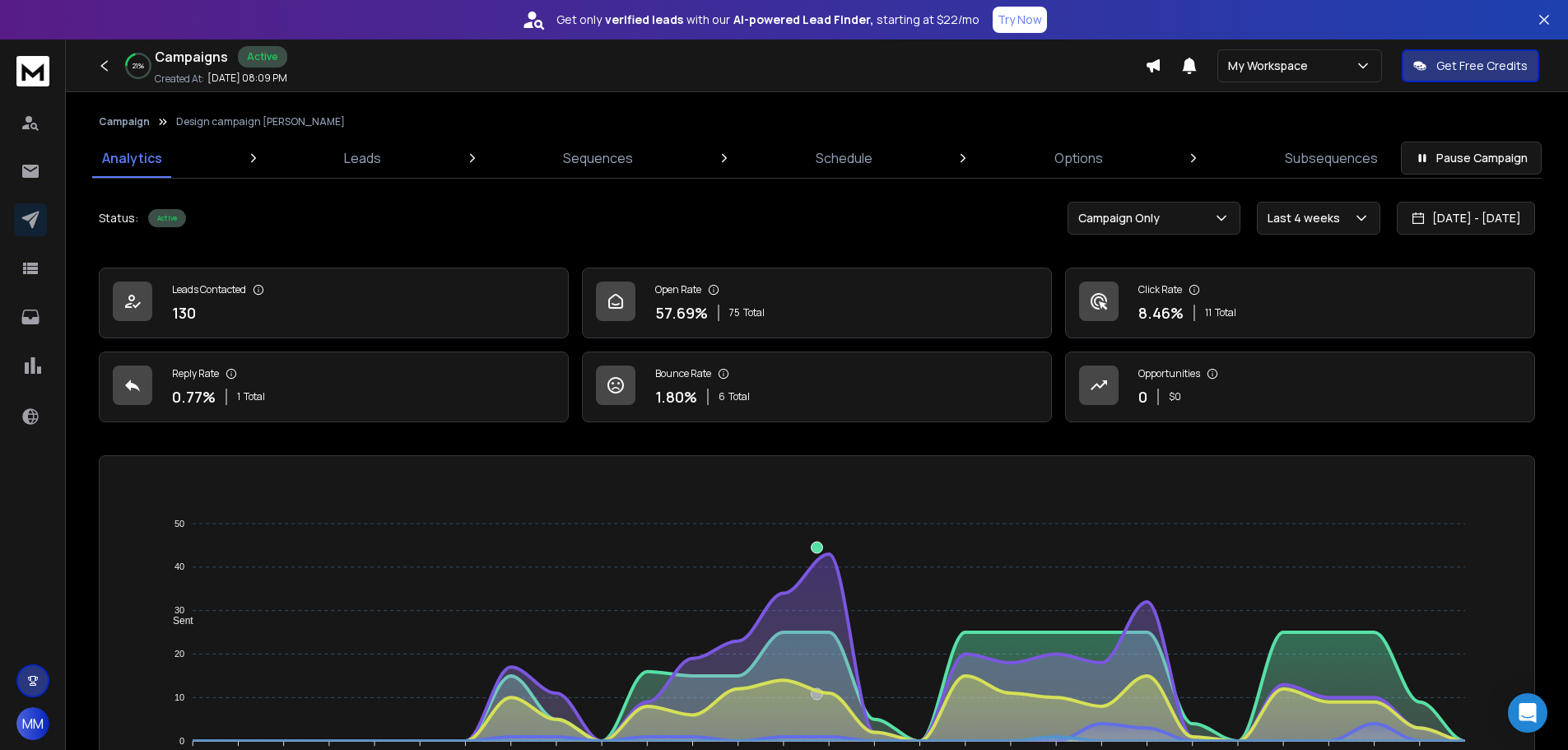
click at [1092, 514] on foreignobject "Sent Total Opens Unique Opens Links Clicked Total Replies" at bounding box center [817, 623] width 1313 height 289
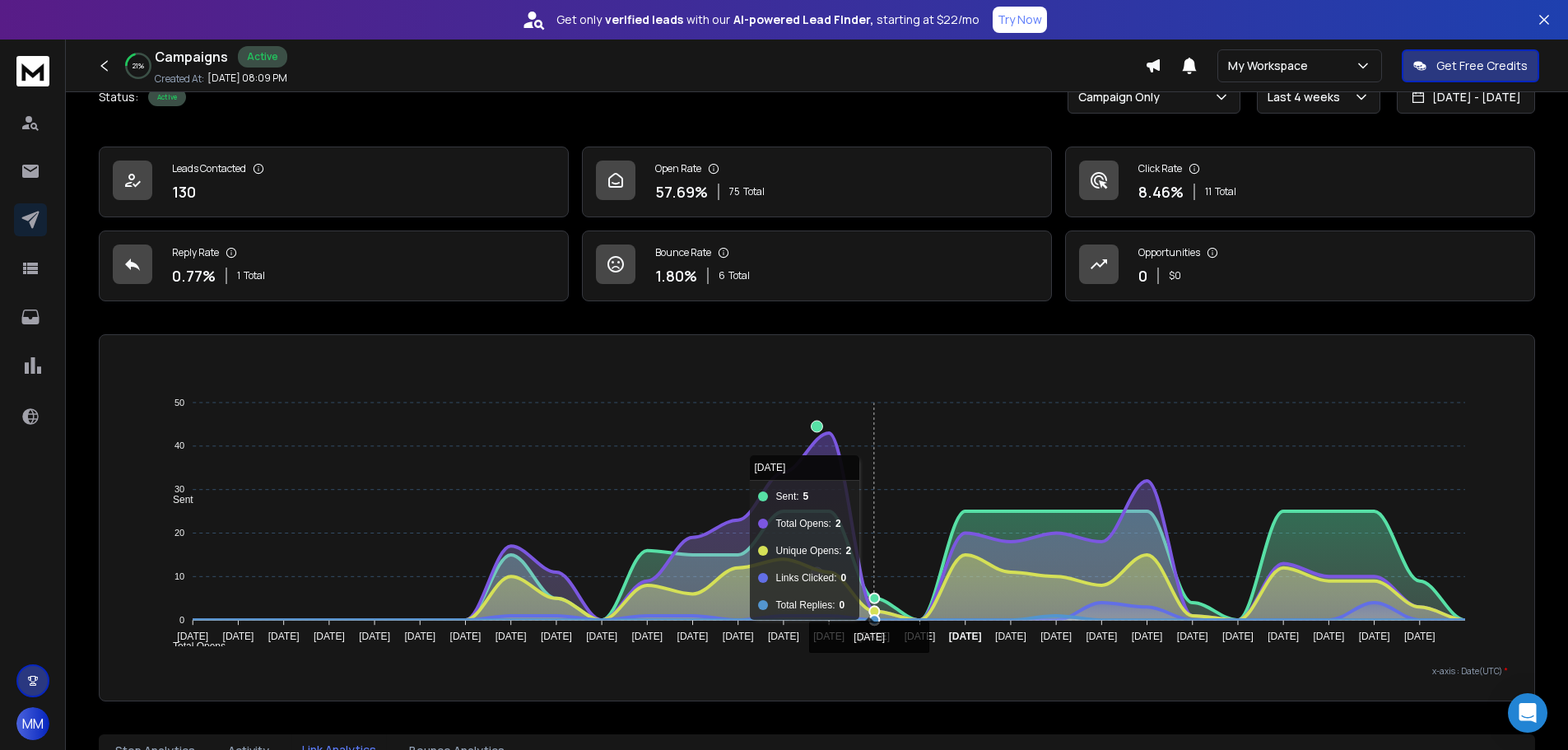
scroll to position [494, 0]
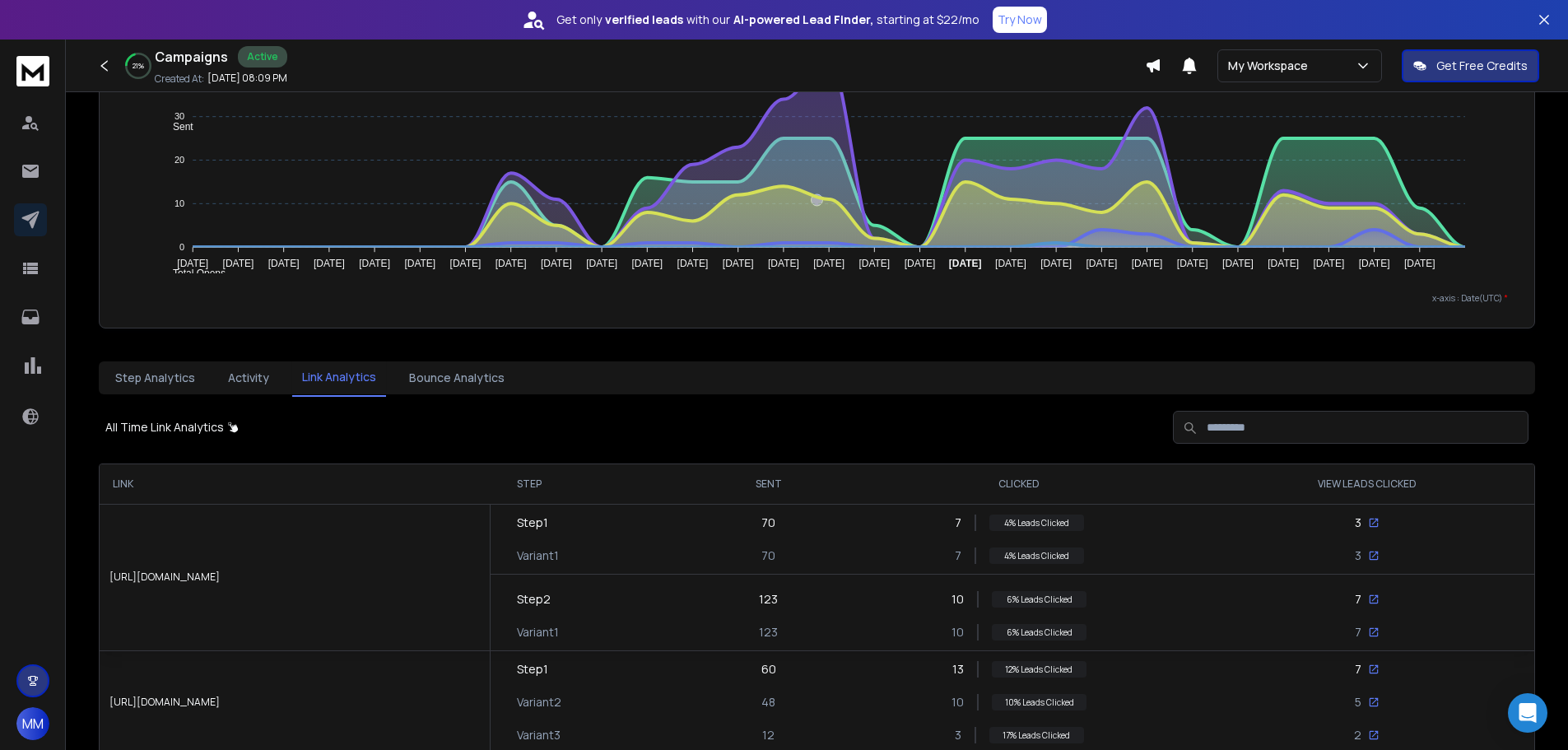
click at [901, 440] on div "All Time Link Analytics" at bounding box center [817, 427] width 1436 height 33
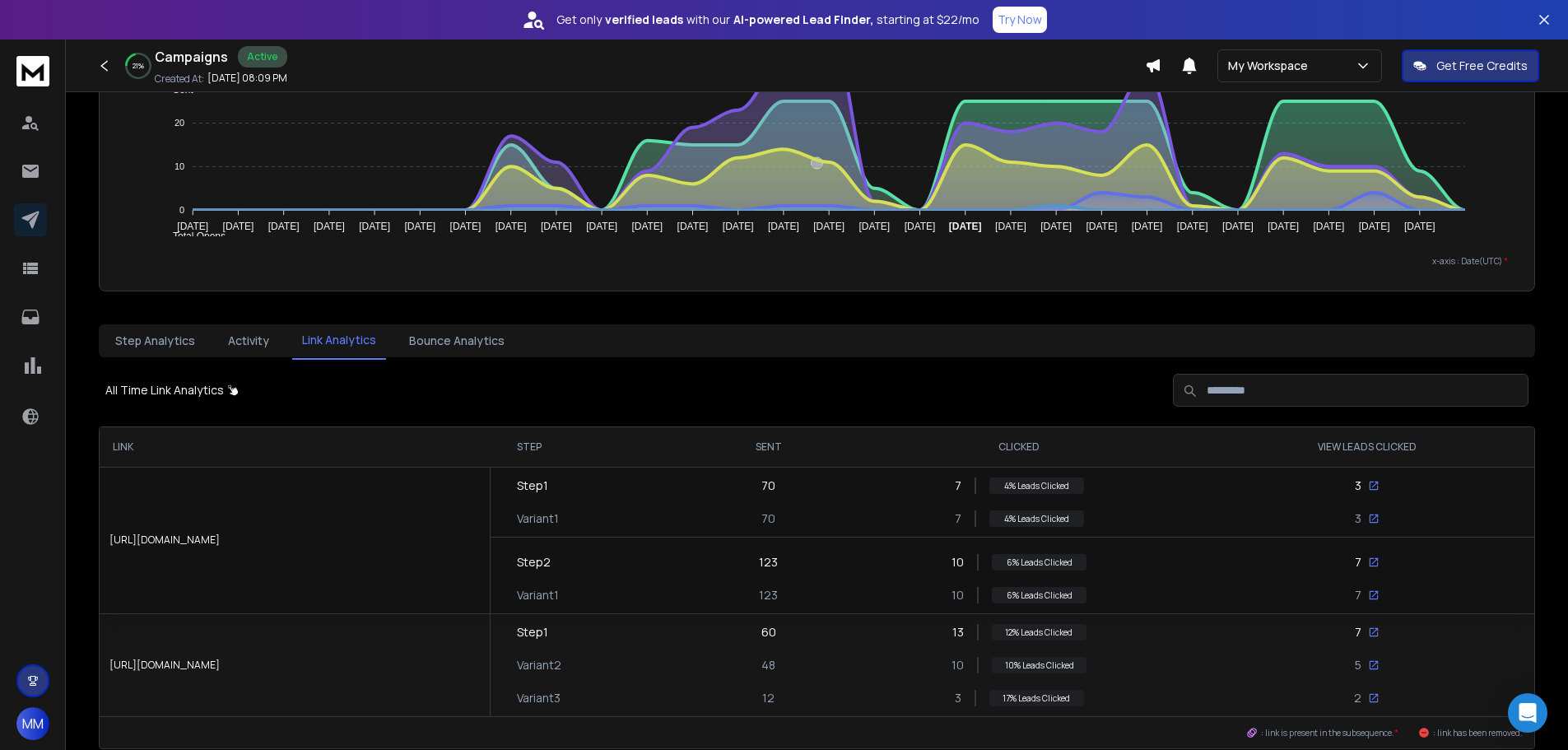
scroll to position [560, 0]
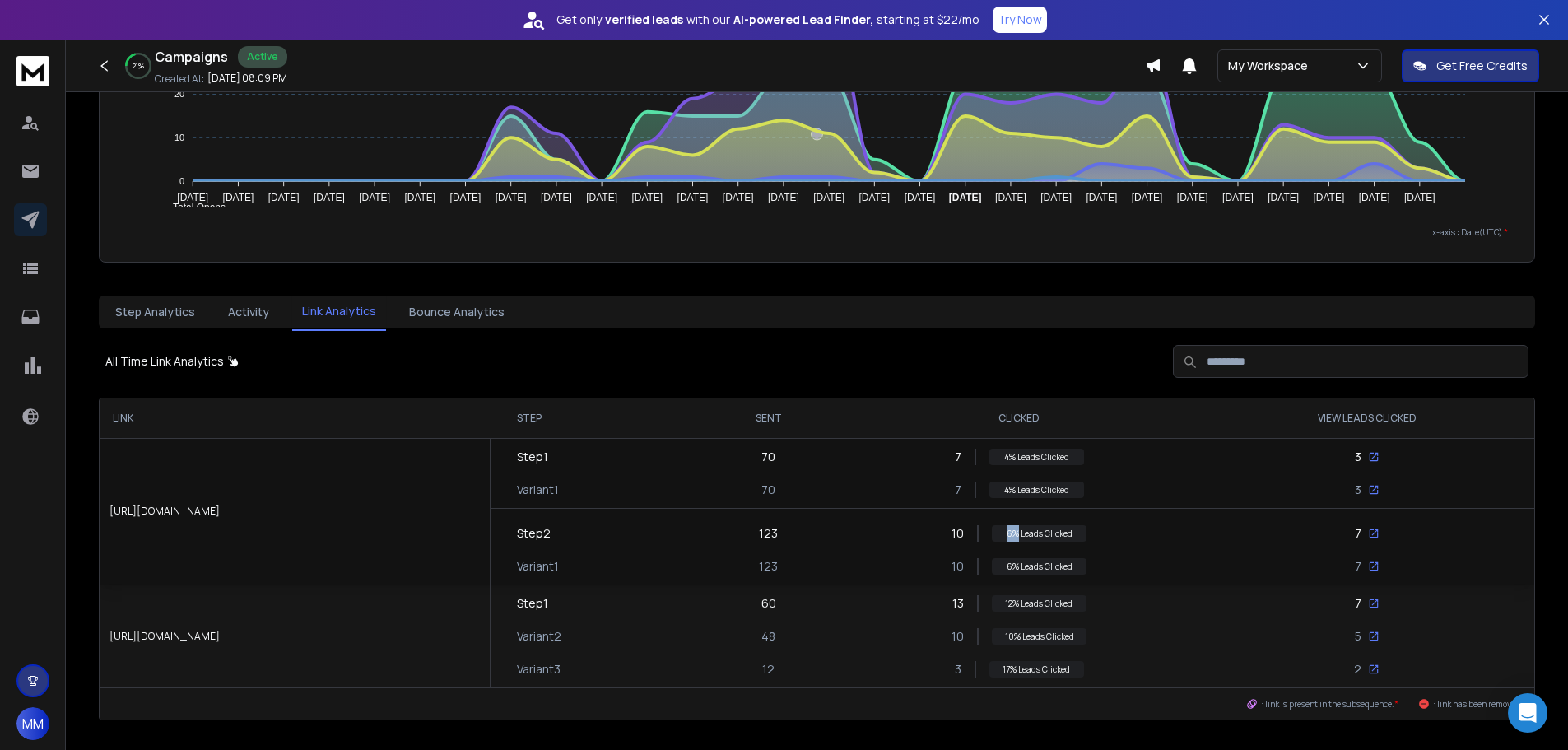
drag, startPoint x: 965, startPoint y: 529, endPoint x: 1017, endPoint y: 528, distance: 52.0
click at [1017, 528] on div "10 6 % Leads Clicked" at bounding box center [1018, 533] width 135 height 16
click at [885, 525] on div "10 6 % Leads Clicked 10 6 % Leads Clicked" at bounding box center [1019, 550] width 361 height 49
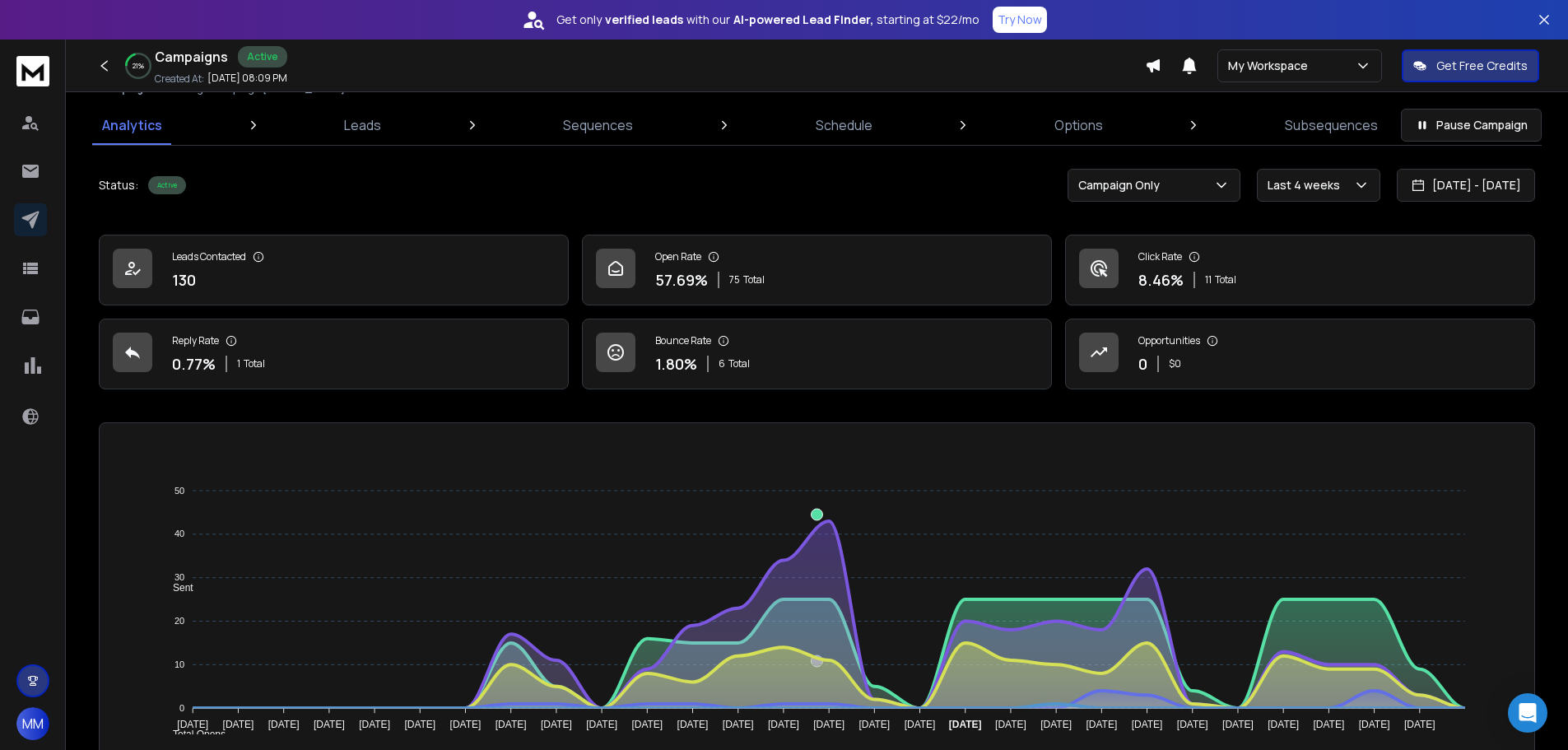
scroll to position [0, 0]
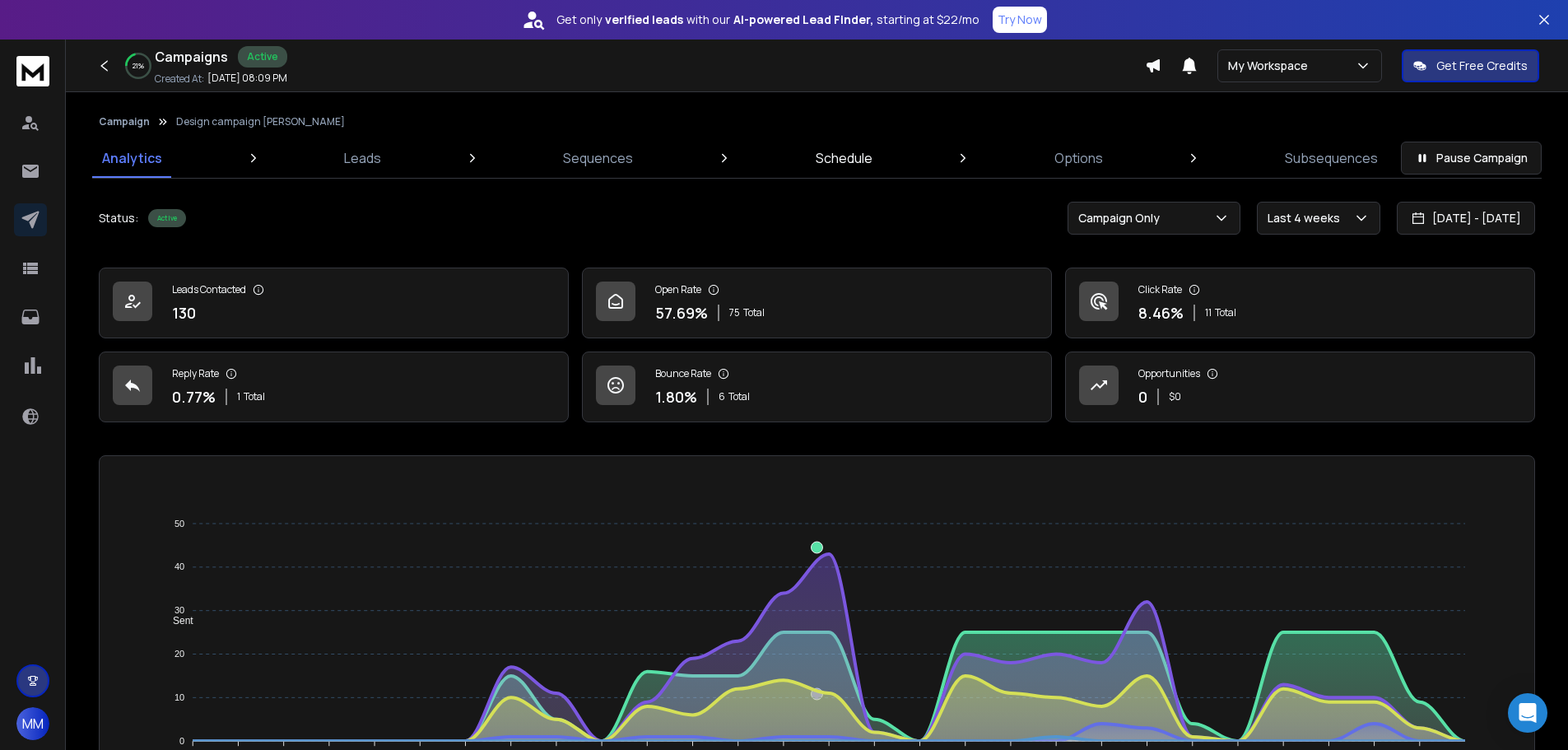
click at [847, 155] on p "Schedule" at bounding box center [844, 157] width 57 height 20
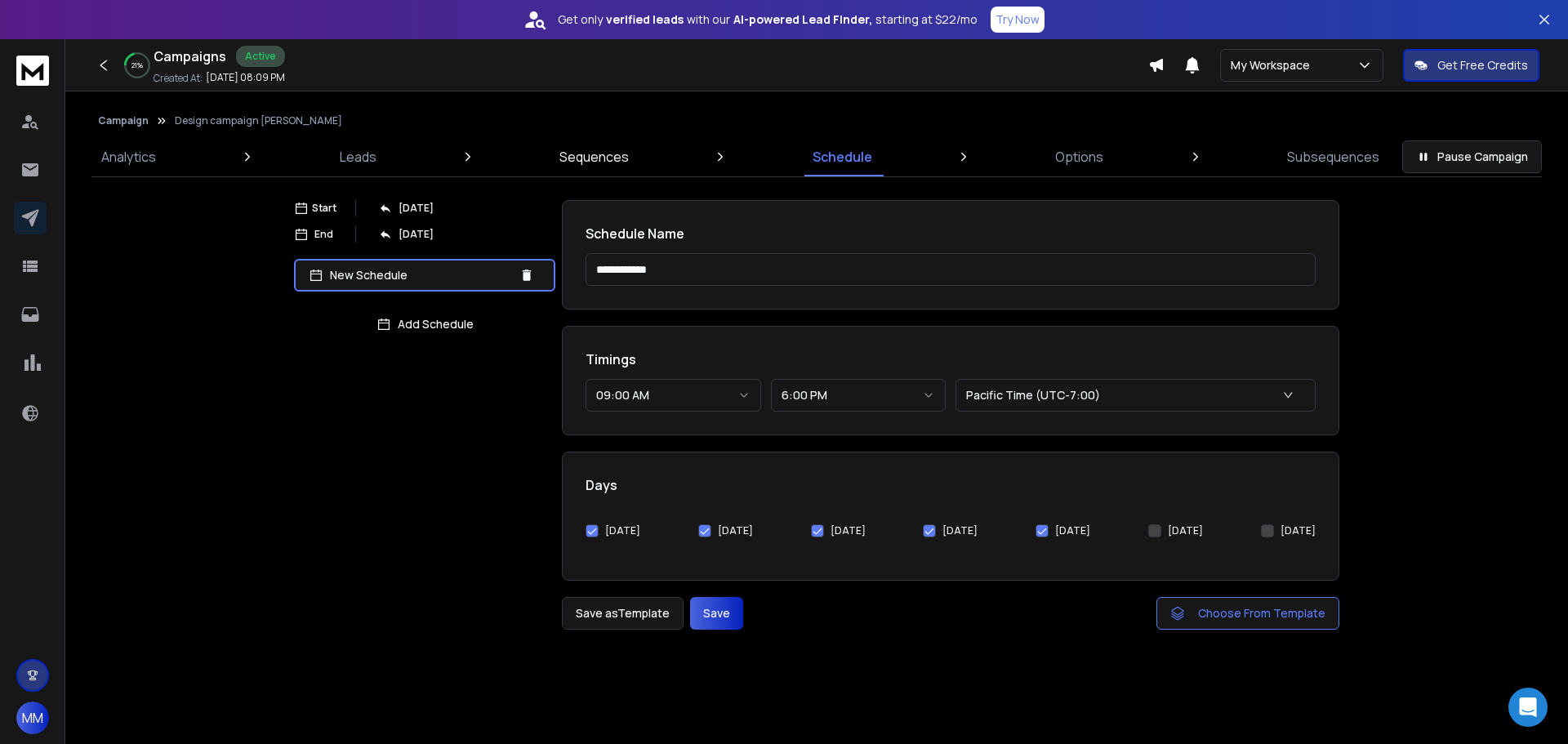
click at [586, 149] on p "Sequences" at bounding box center [594, 156] width 69 height 19
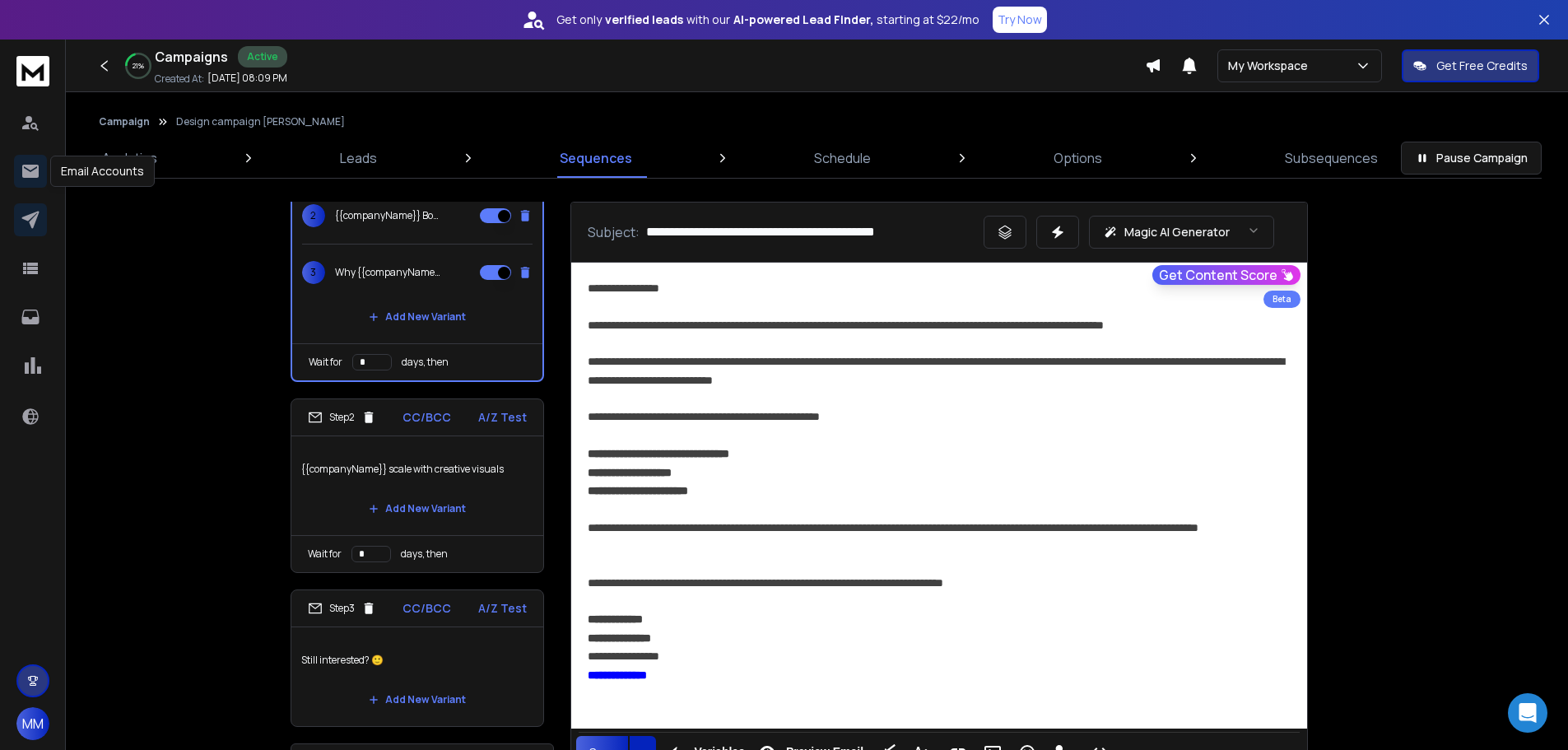
click at [32, 168] on icon at bounding box center [30, 170] width 16 height 13
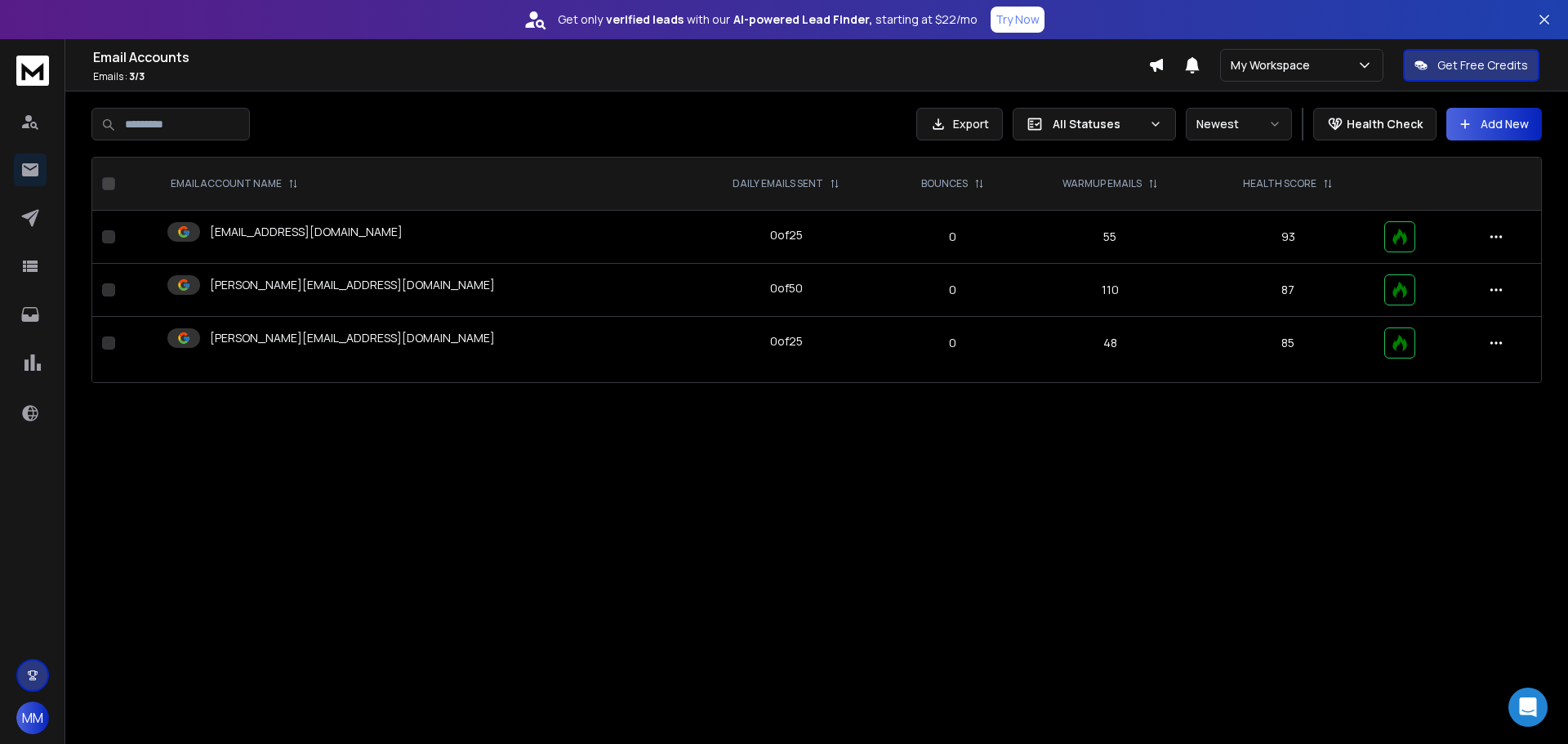
click at [356, 282] on div "[PERSON_NAME][EMAIL_ADDRESS][DOMAIN_NAME]" at bounding box center [422, 285] width 510 height 19
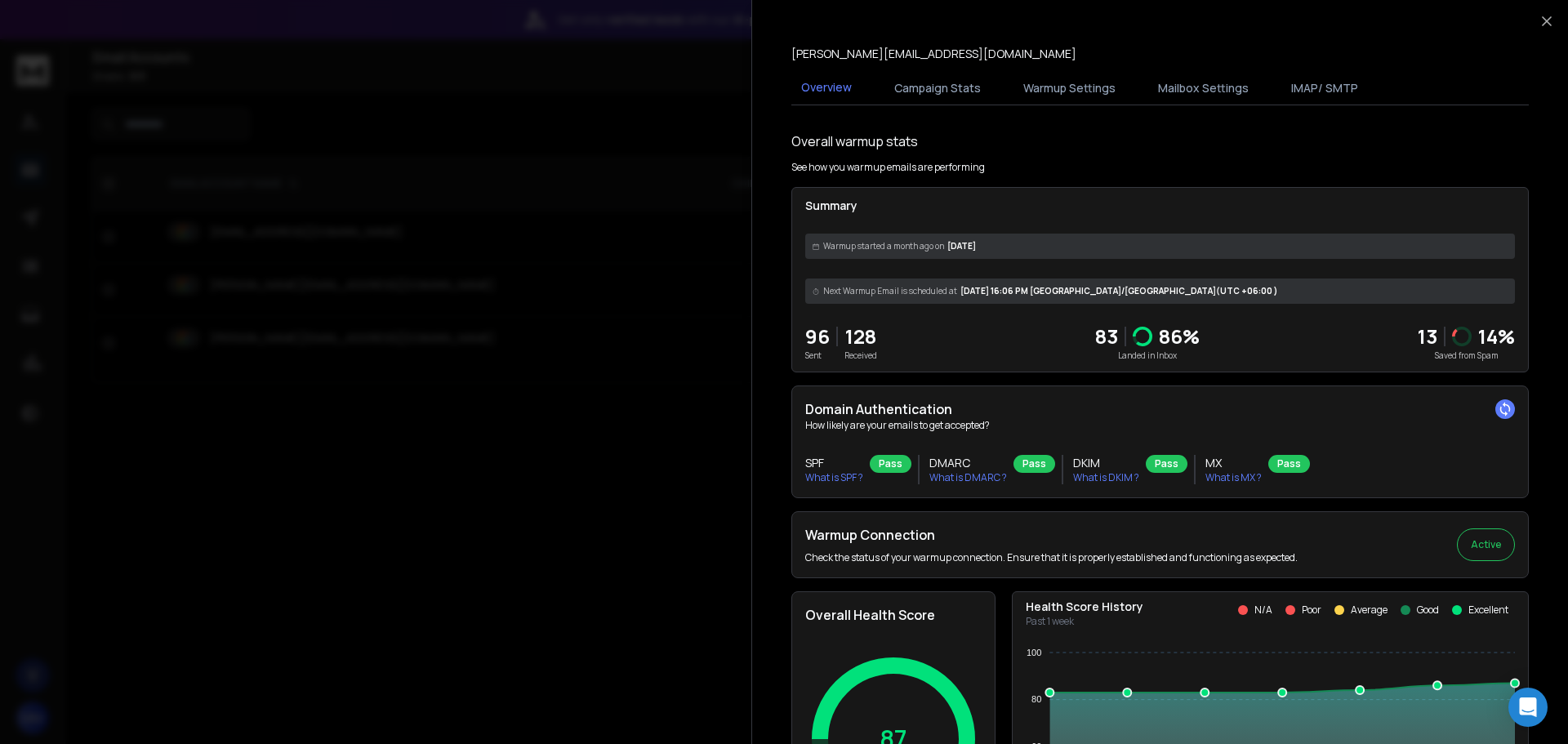
click at [920, 84] on button "Campaign Stats" at bounding box center [938, 88] width 106 height 36
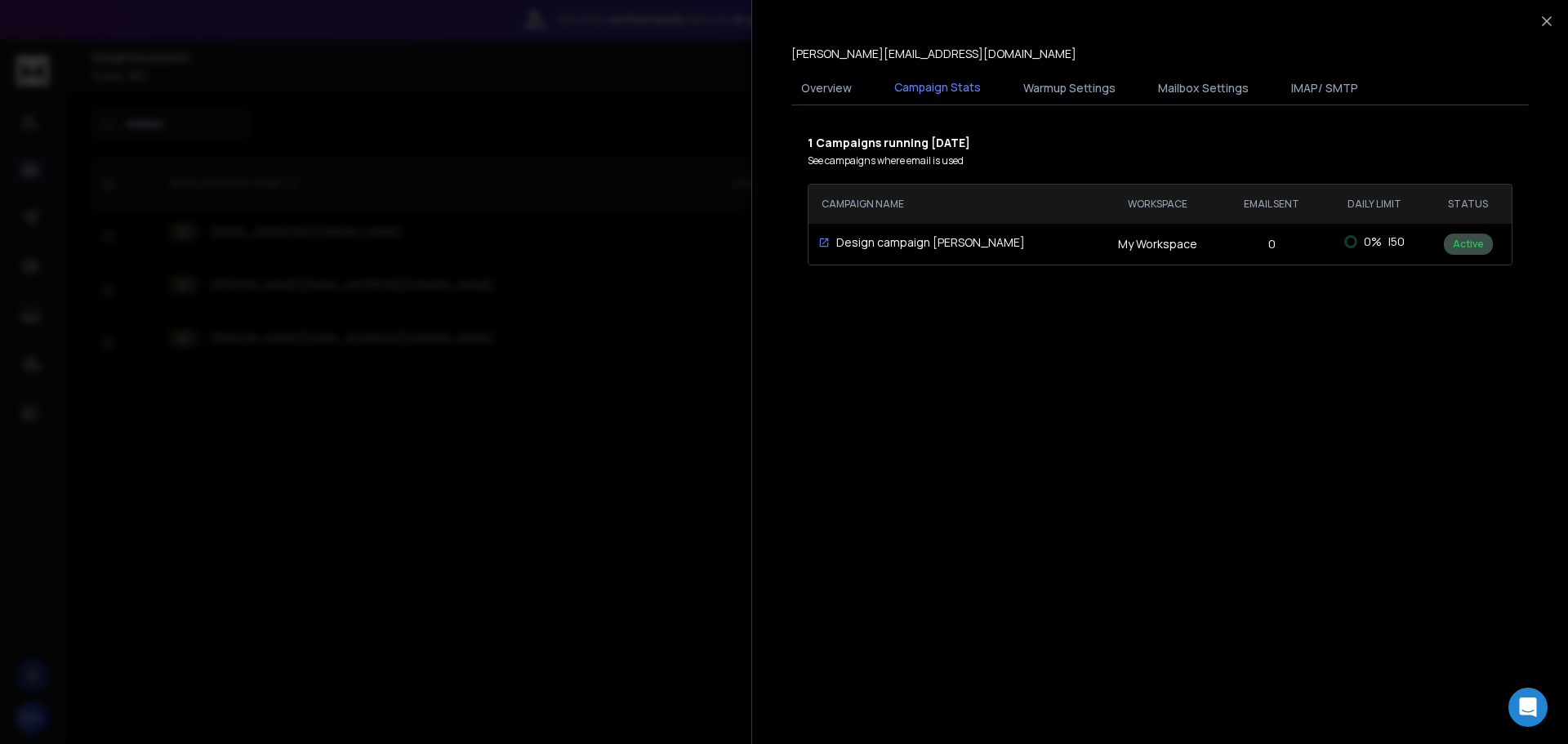
click at [1039, 76] on button "Warmup Settings" at bounding box center [1069, 88] width 112 height 36
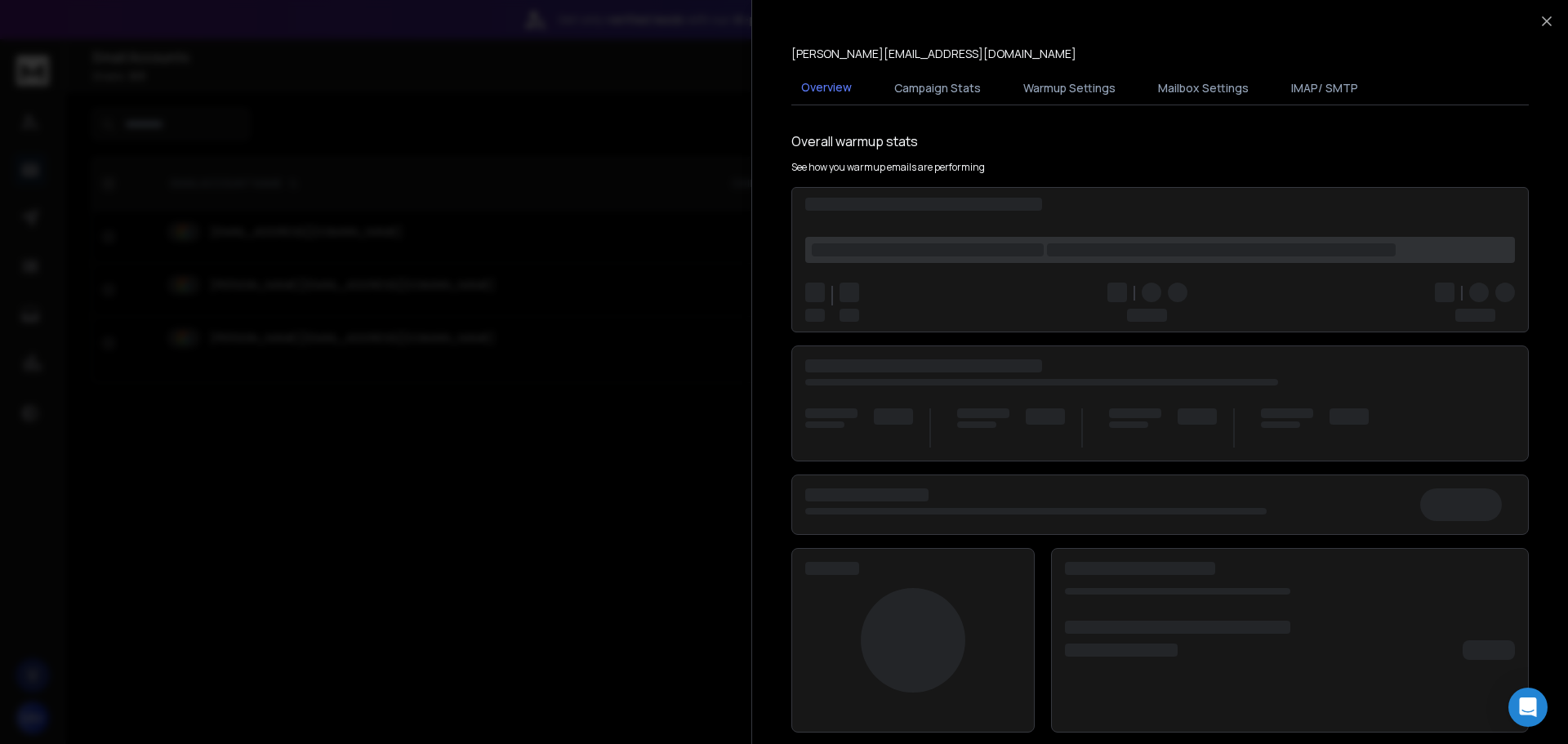
drag, startPoint x: 557, startPoint y: 625, endPoint x: 645, endPoint y: 714, distance: 125.2
click at [557, 624] on div at bounding box center [784, 372] width 1568 height 744
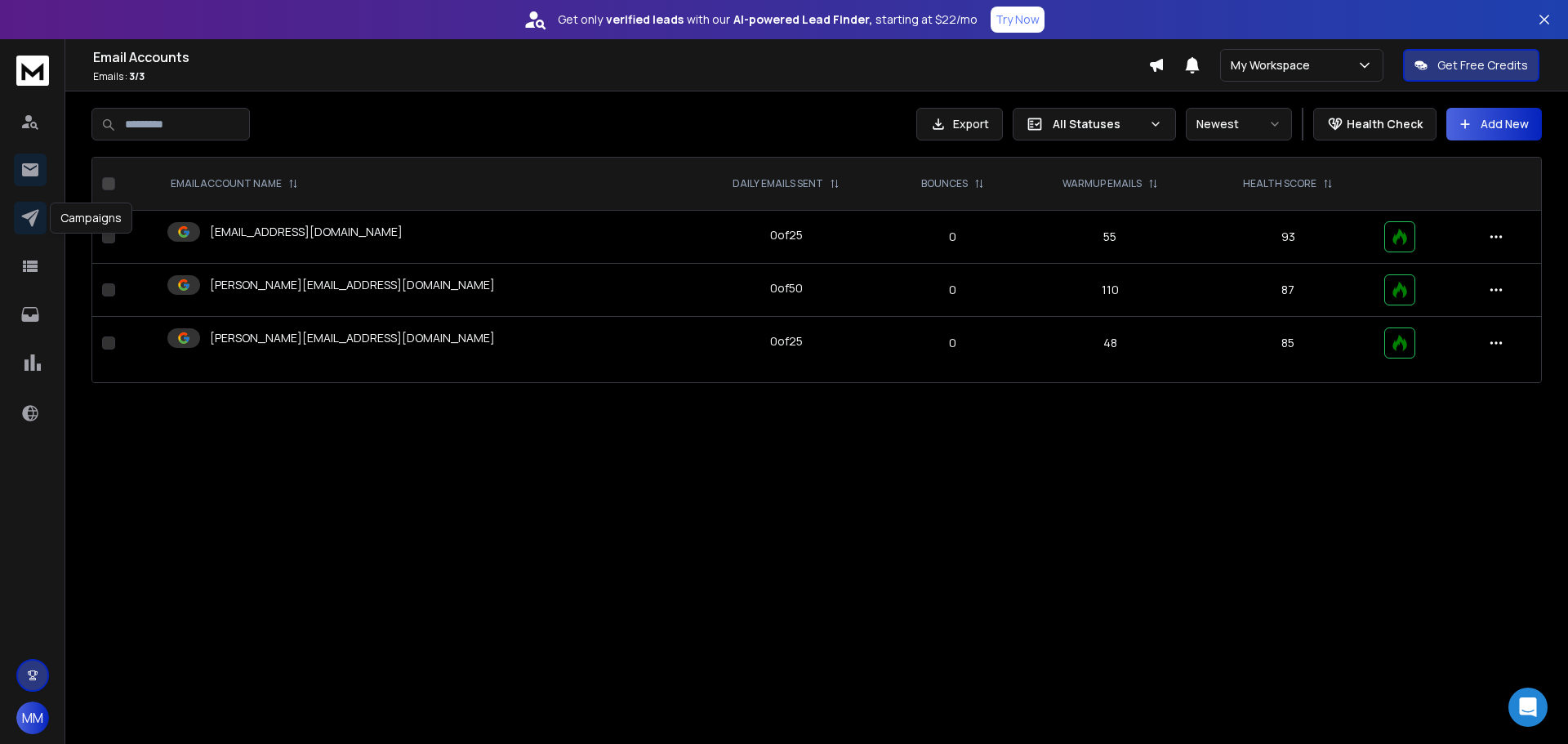
click at [26, 212] on icon at bounding box center [30, 218] width 19 height 19
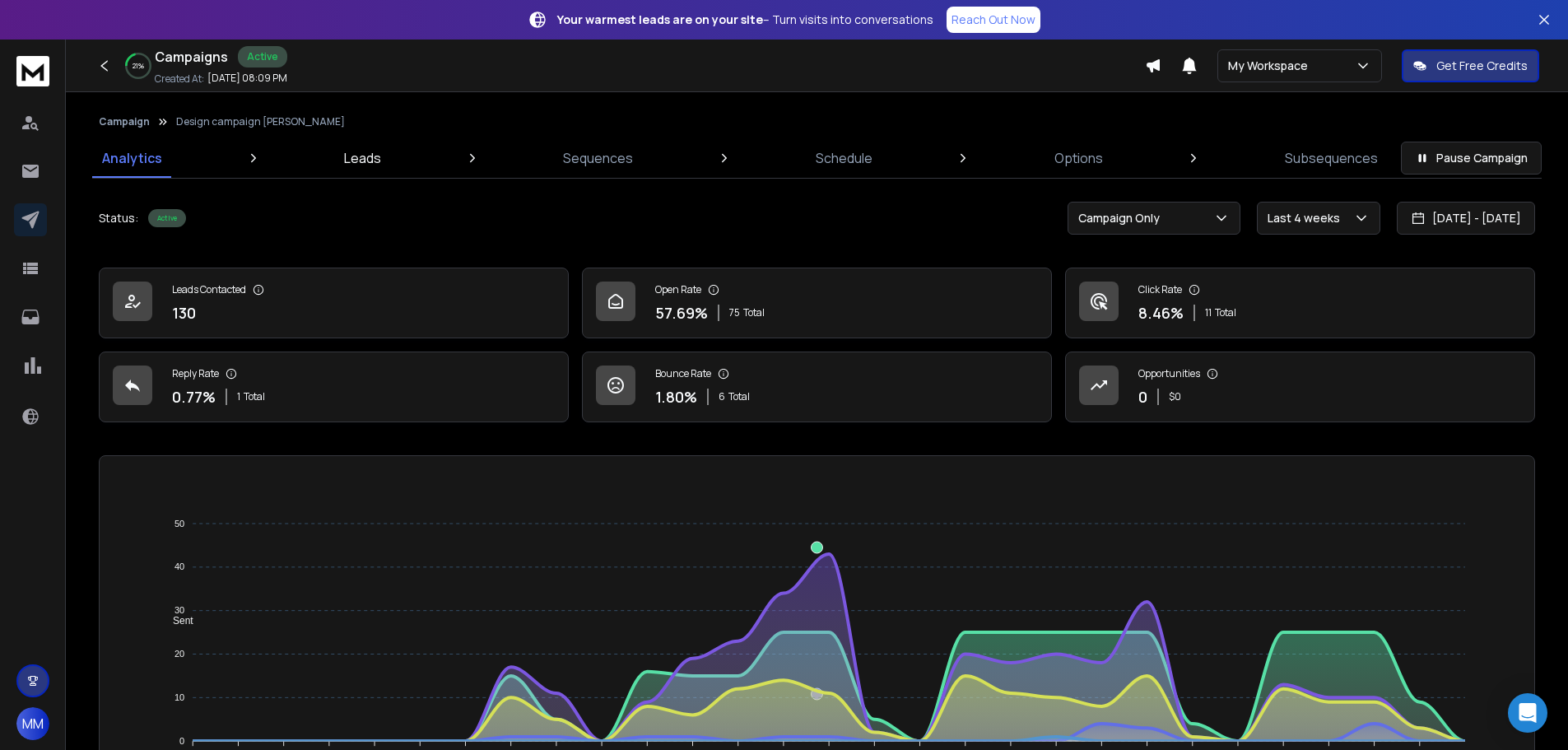
click at [365, 166] on p "Leads" at bounding box center [362, 157] width 37 height 20
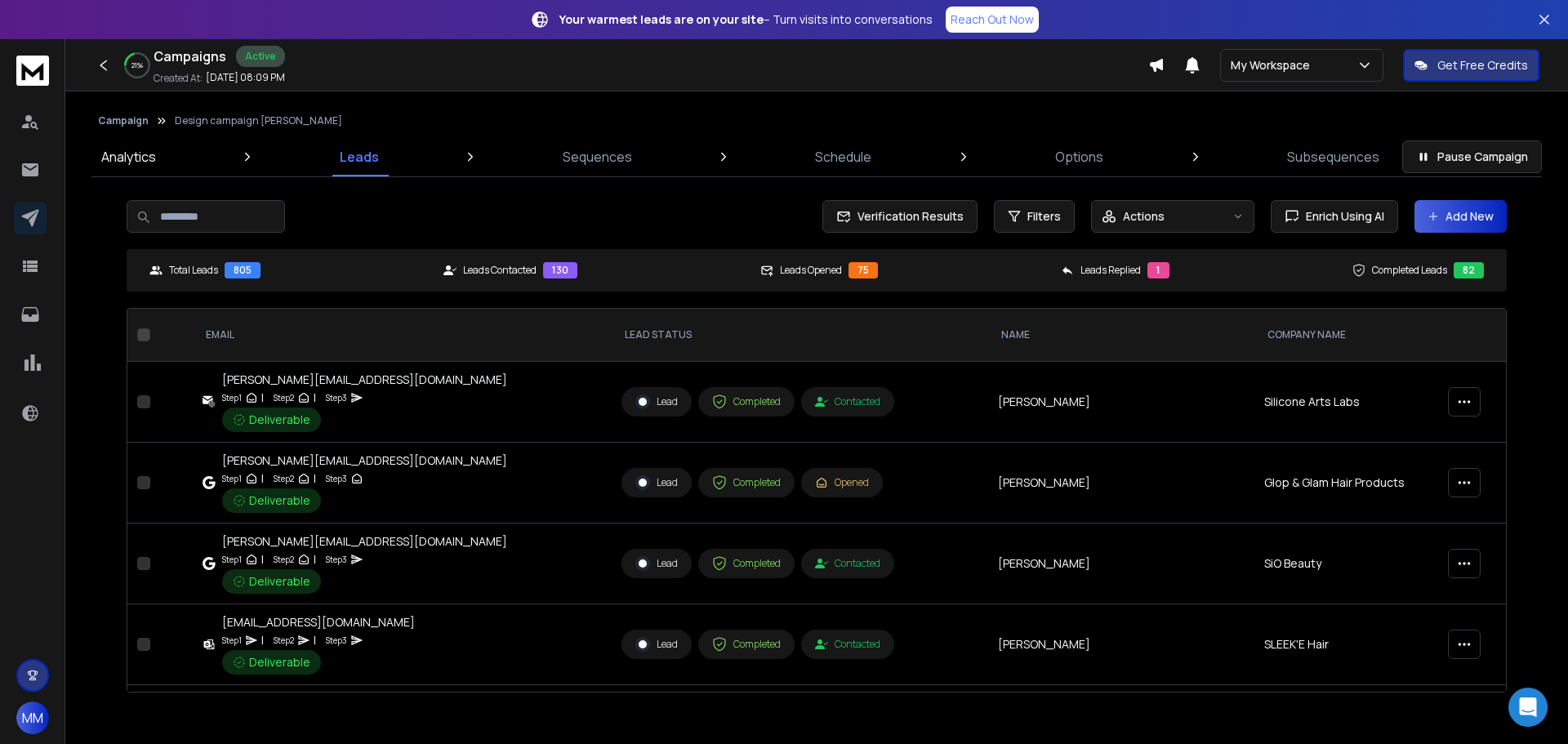
click at [136, 151] on p "Analytics" at bounding box center [128, 156] width 55 height 19
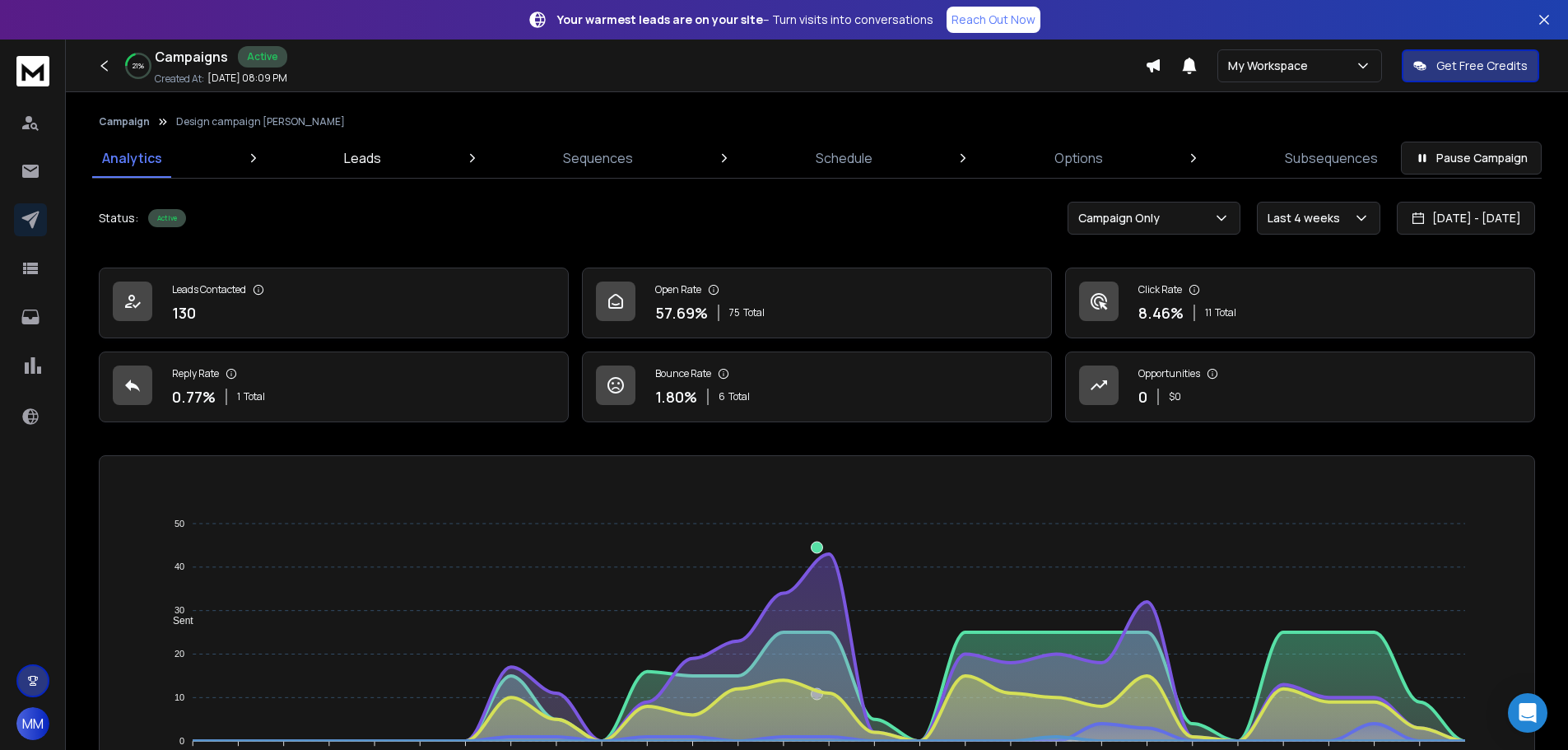
click at [369, 151] on p "Leads" at bounding box center [362, 157] width 37 height 20
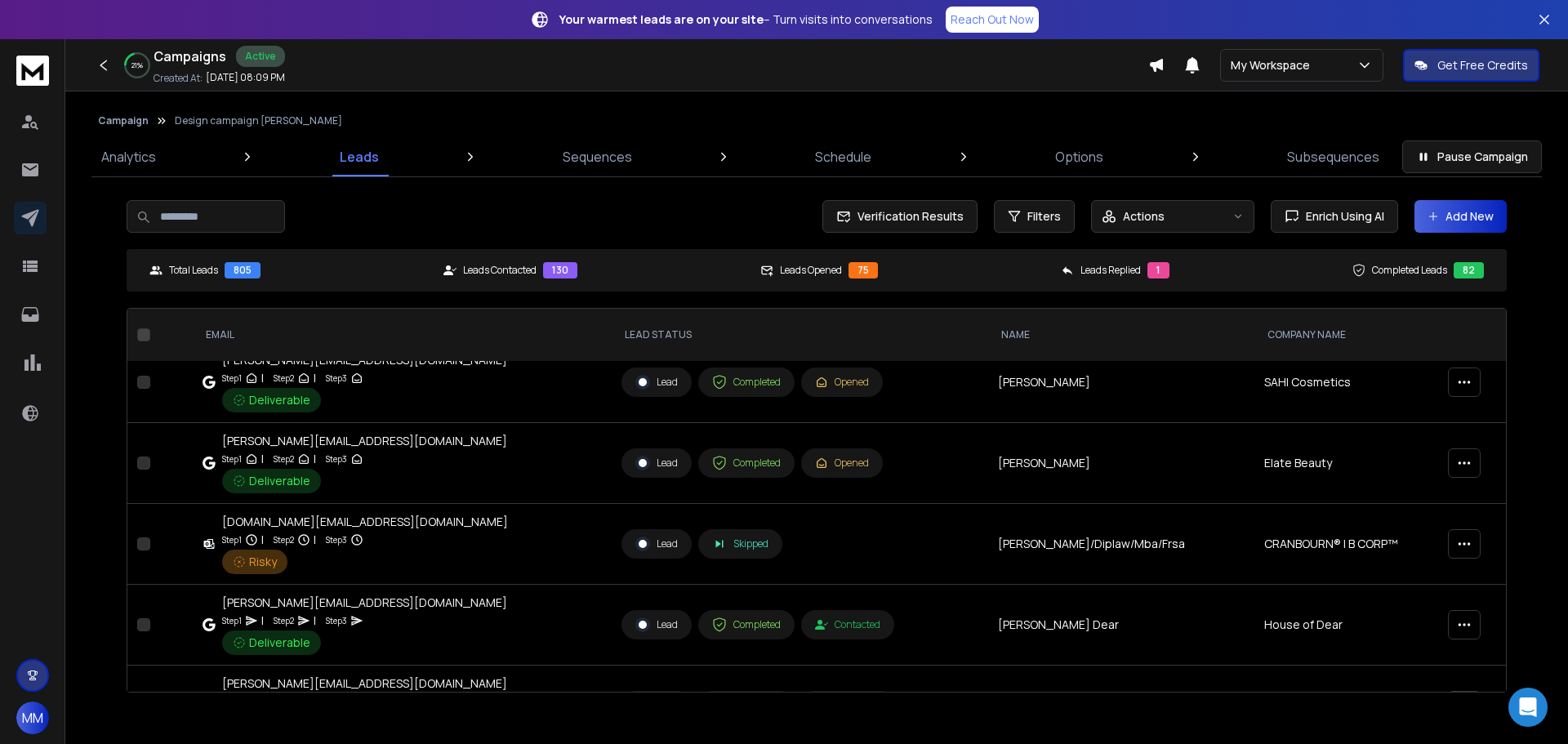
scroll to position [899, 0]
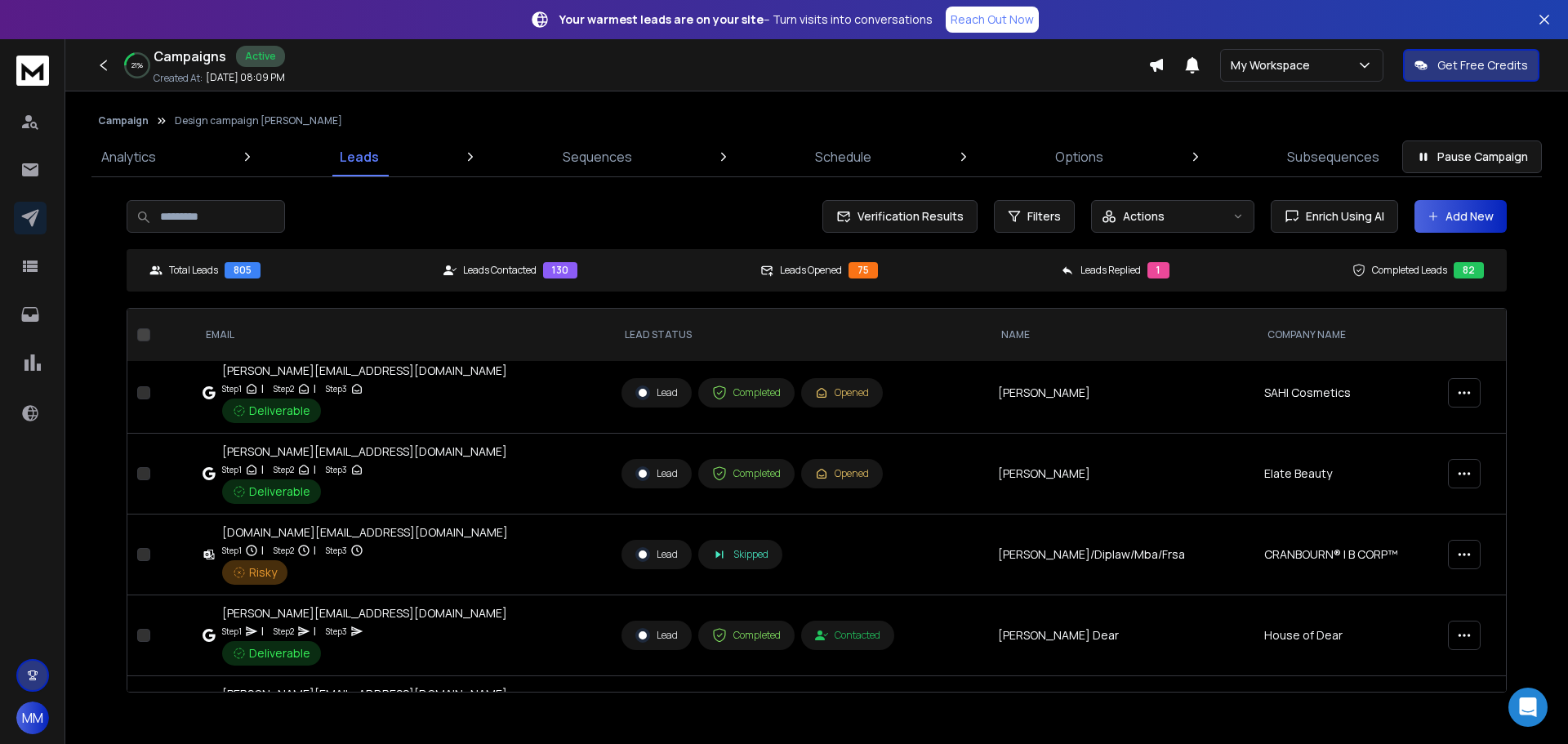
click at [712, 552] on div "Skipped" at bounding box center [740, 554] width 57 height 14
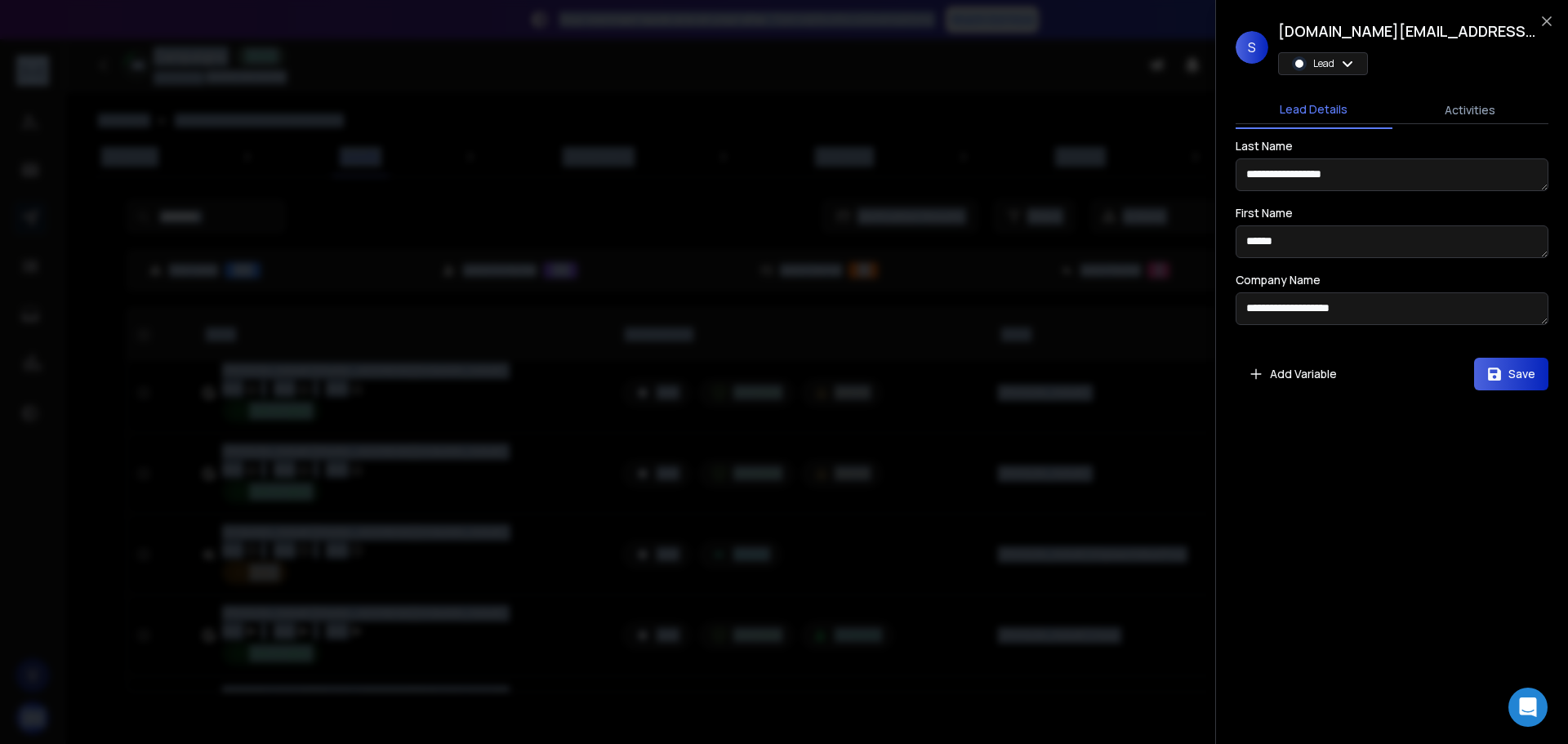
click at [1448, 110] on button "Activities" at bounding box center [1471, 110] width 157 height 36
click at [1294, 107] on button "Lead Details" at bounding box center [1314, 110] width 157 height 37
click at [800, 144] on div at bounding box center [784, 372] width 1568 height 744
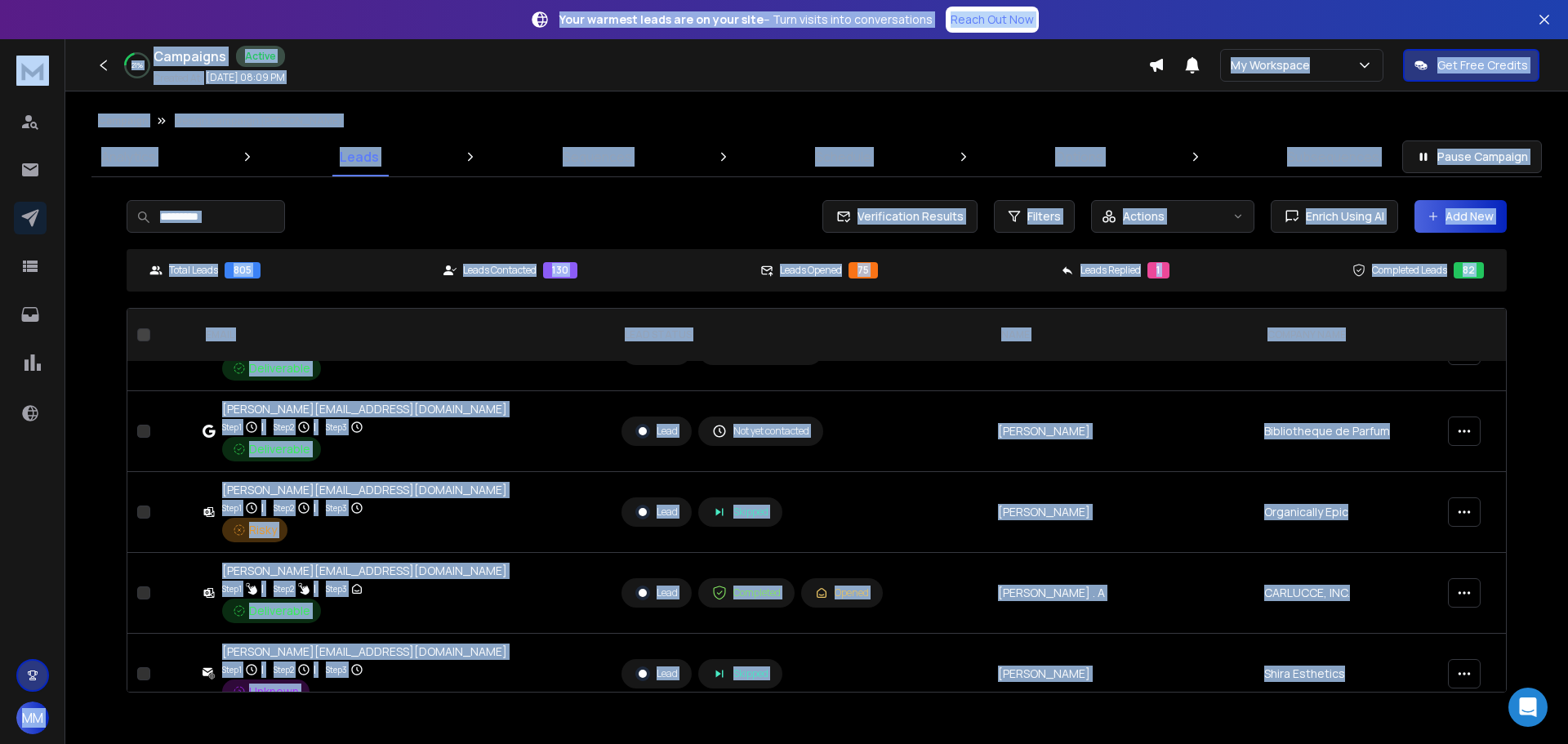
scroll to position [2614, 0]
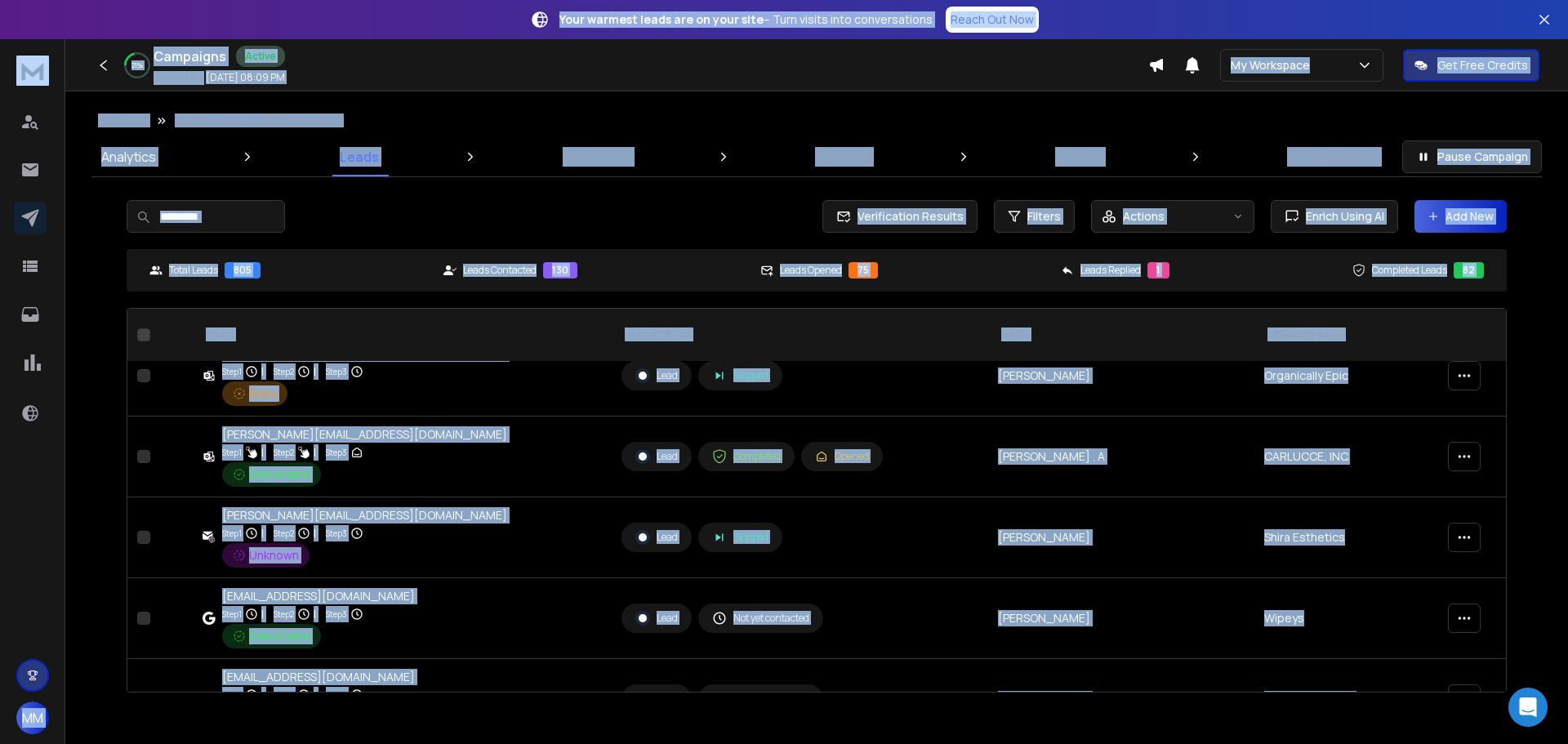
click at [117, 149] on p "Analytics" at bounding box center [128, 156] width 55 height 19
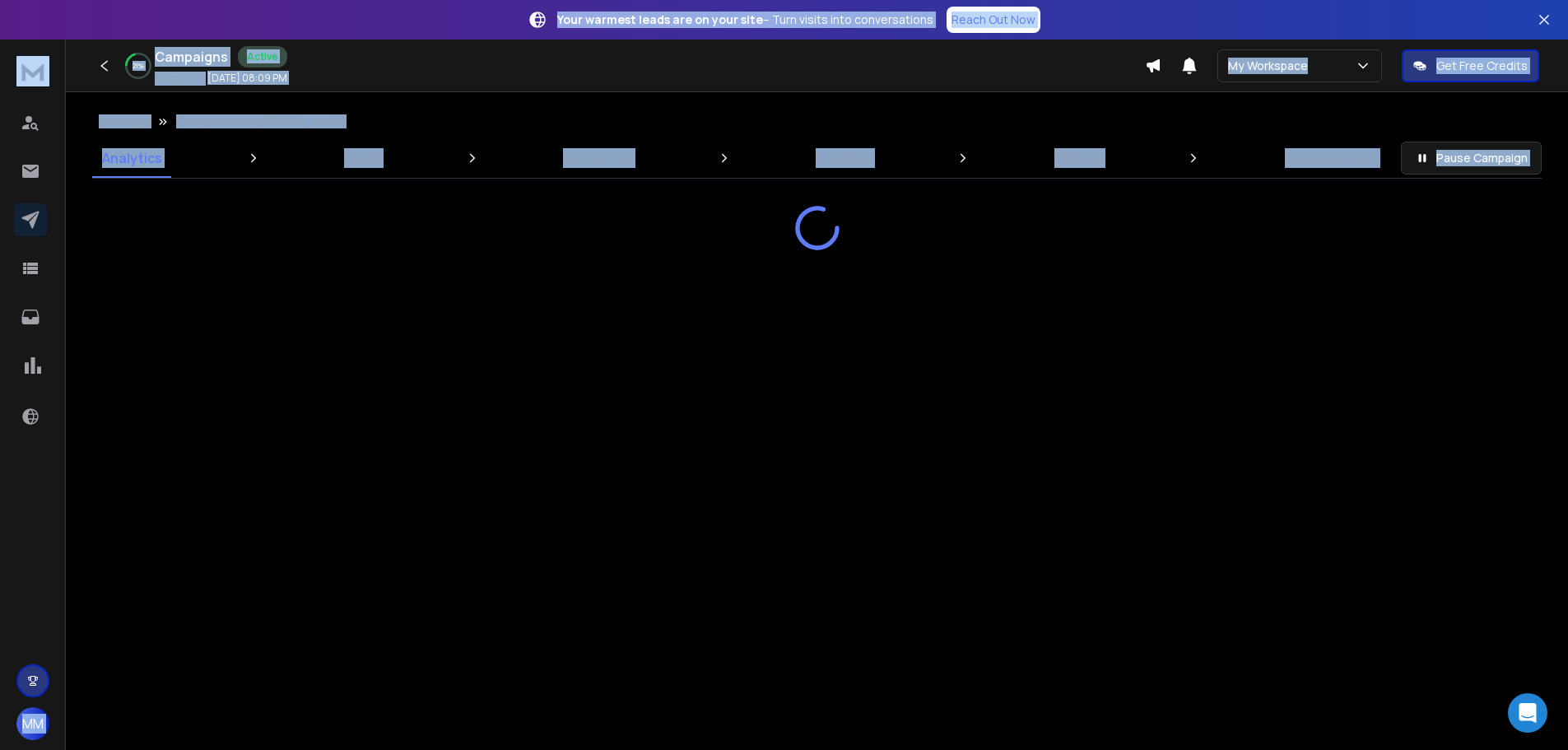
click at [119, 157] on p "Analytics" at bounding box center [132, 157] width 60 height 20
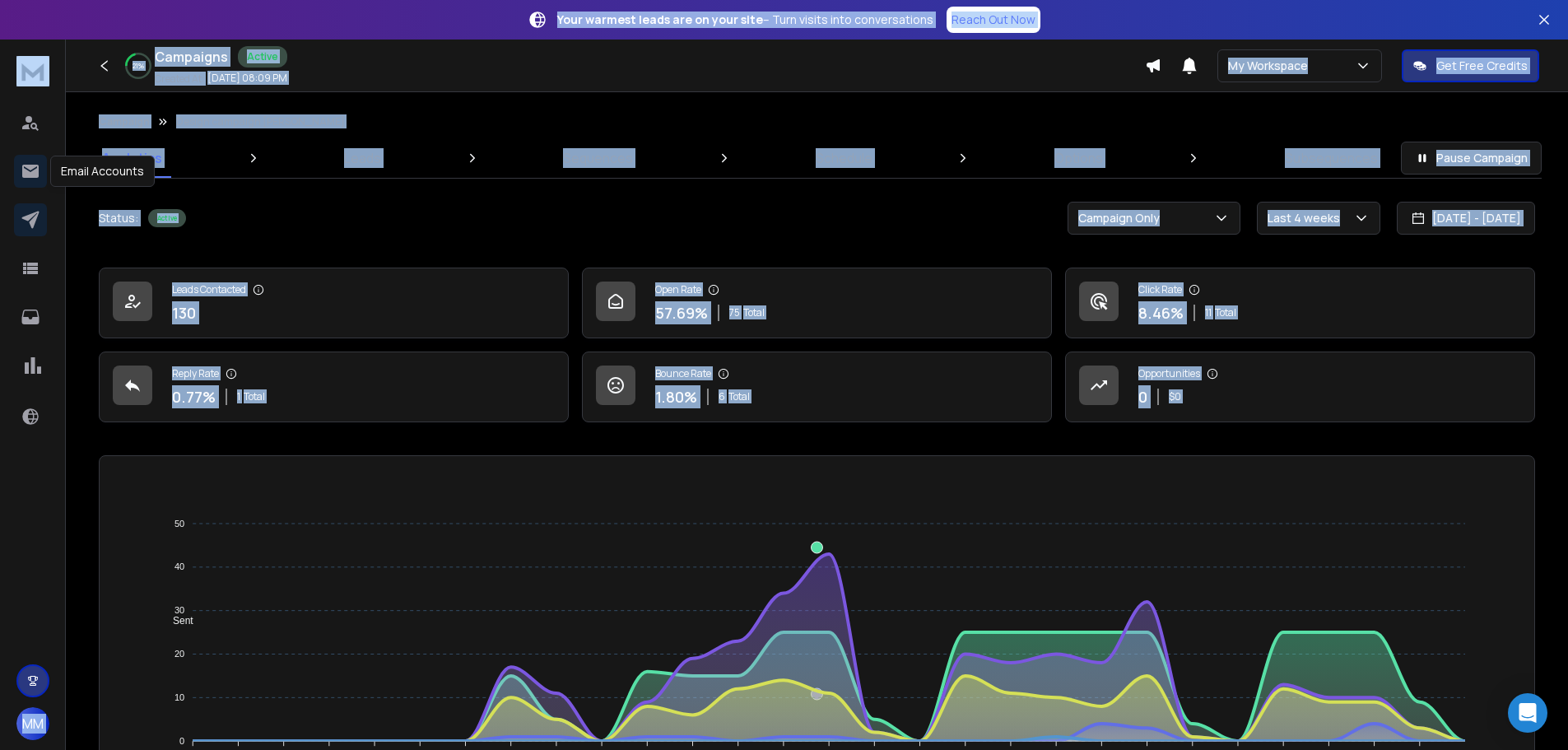
click at [37, 174] on icon at bounding box center [30, 170] width 16 height 13
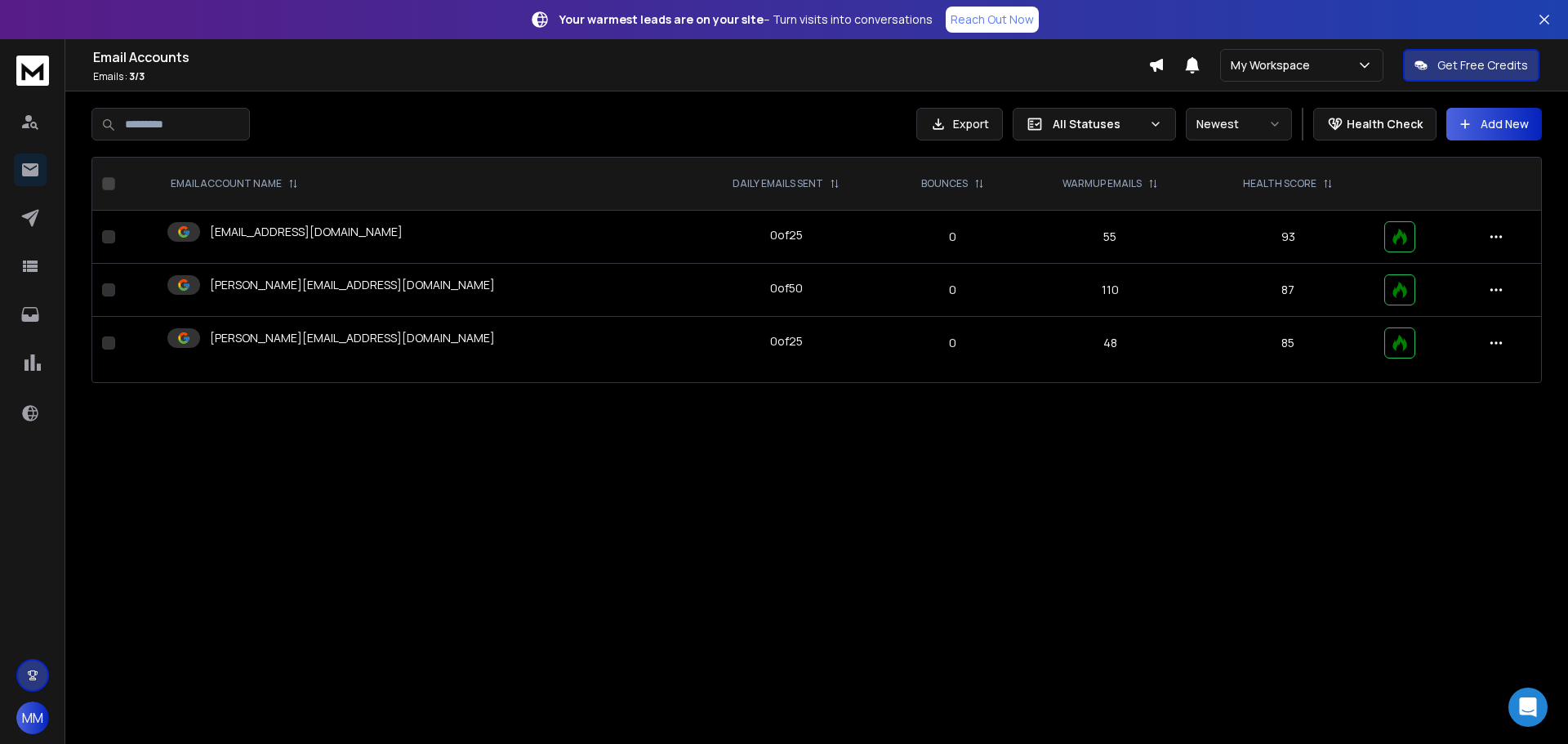
click at [324, 293] on div "[PERSON_NAME][EMAIL_ADDRESS][DOMAIN_NAME]" at bounding box center [331, 285] width 328 height 19
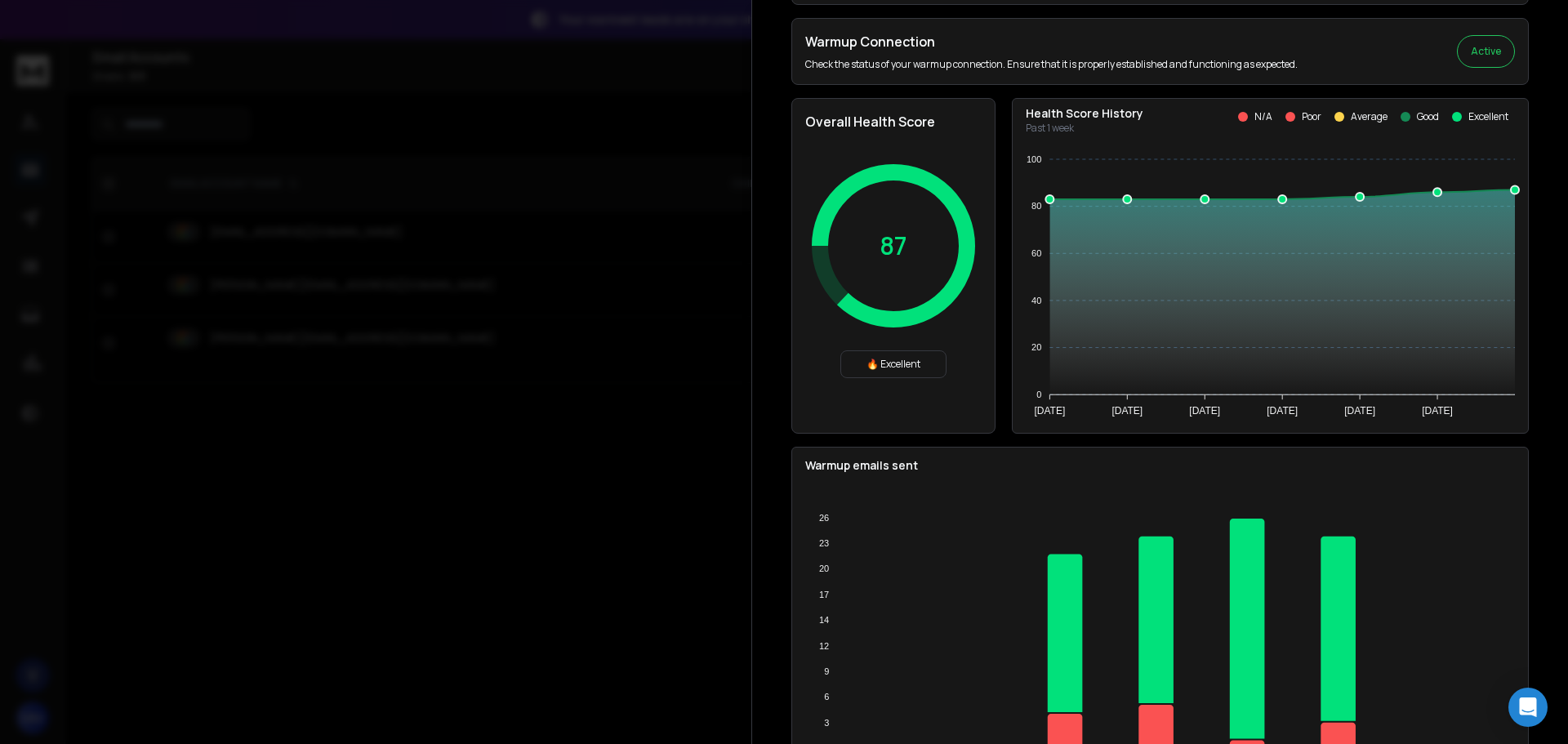
scroll to position [597, 0]
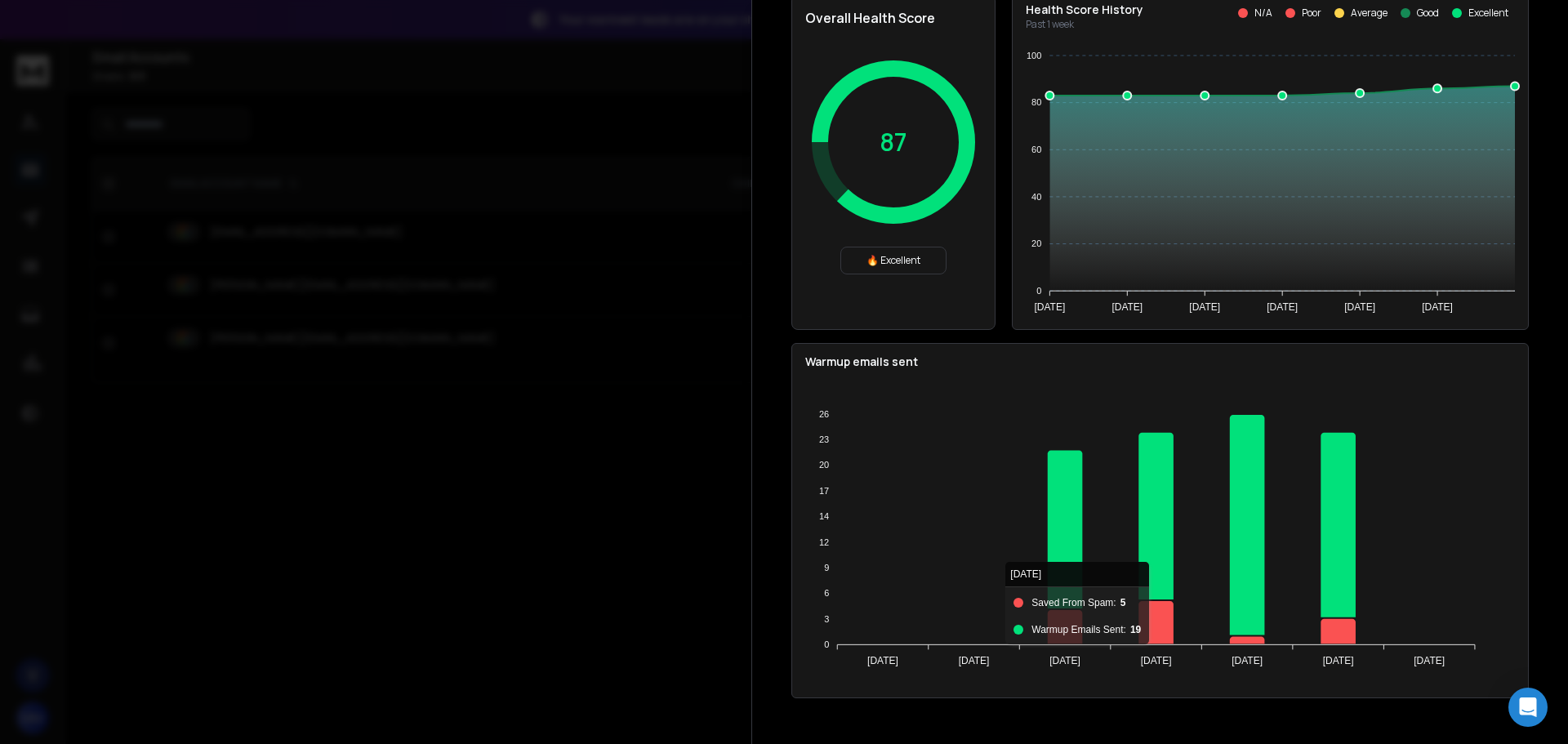
click at [1135, 517] on foreignobject at bounding box center [1158, 532] width 705 height 286
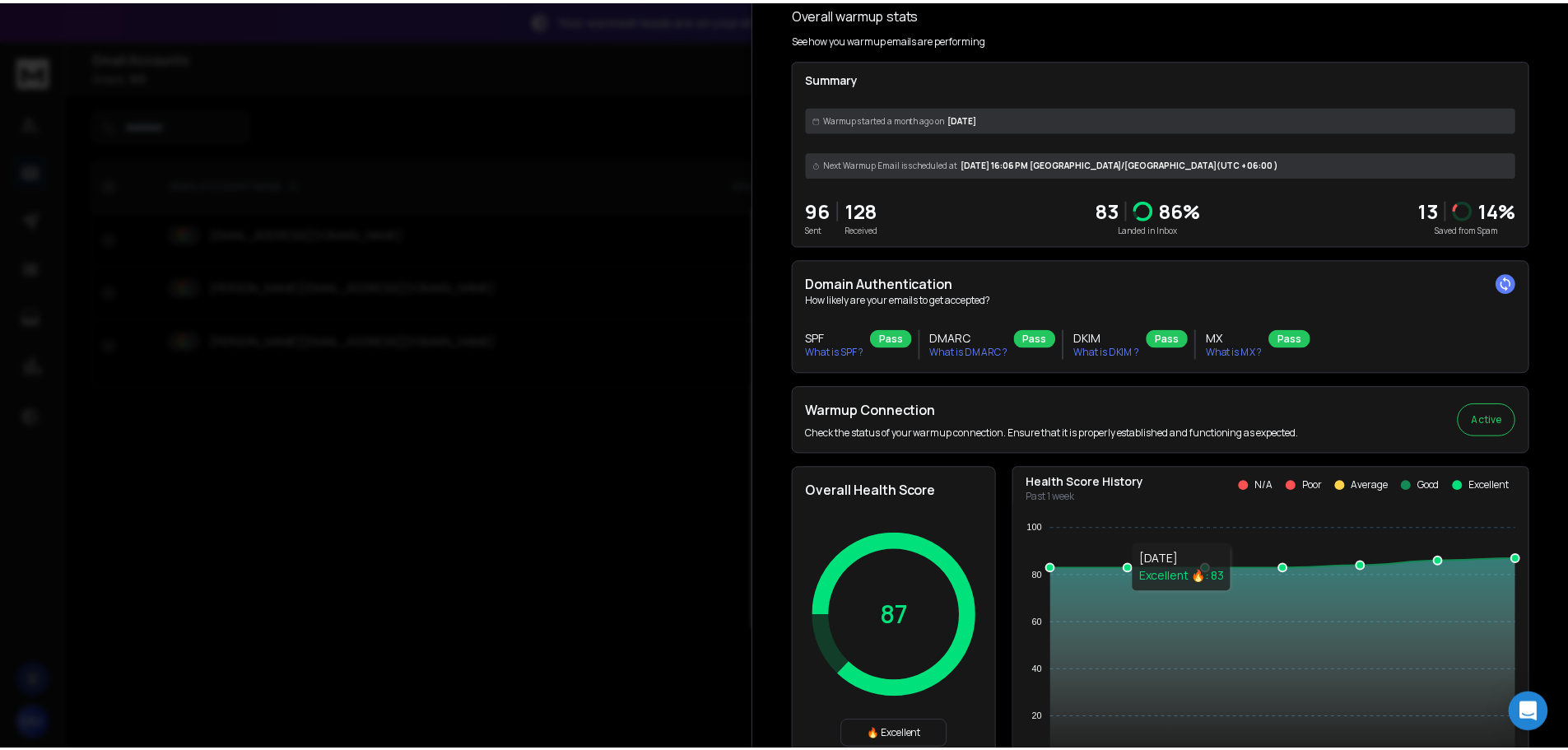
scroll to position [108, 0]
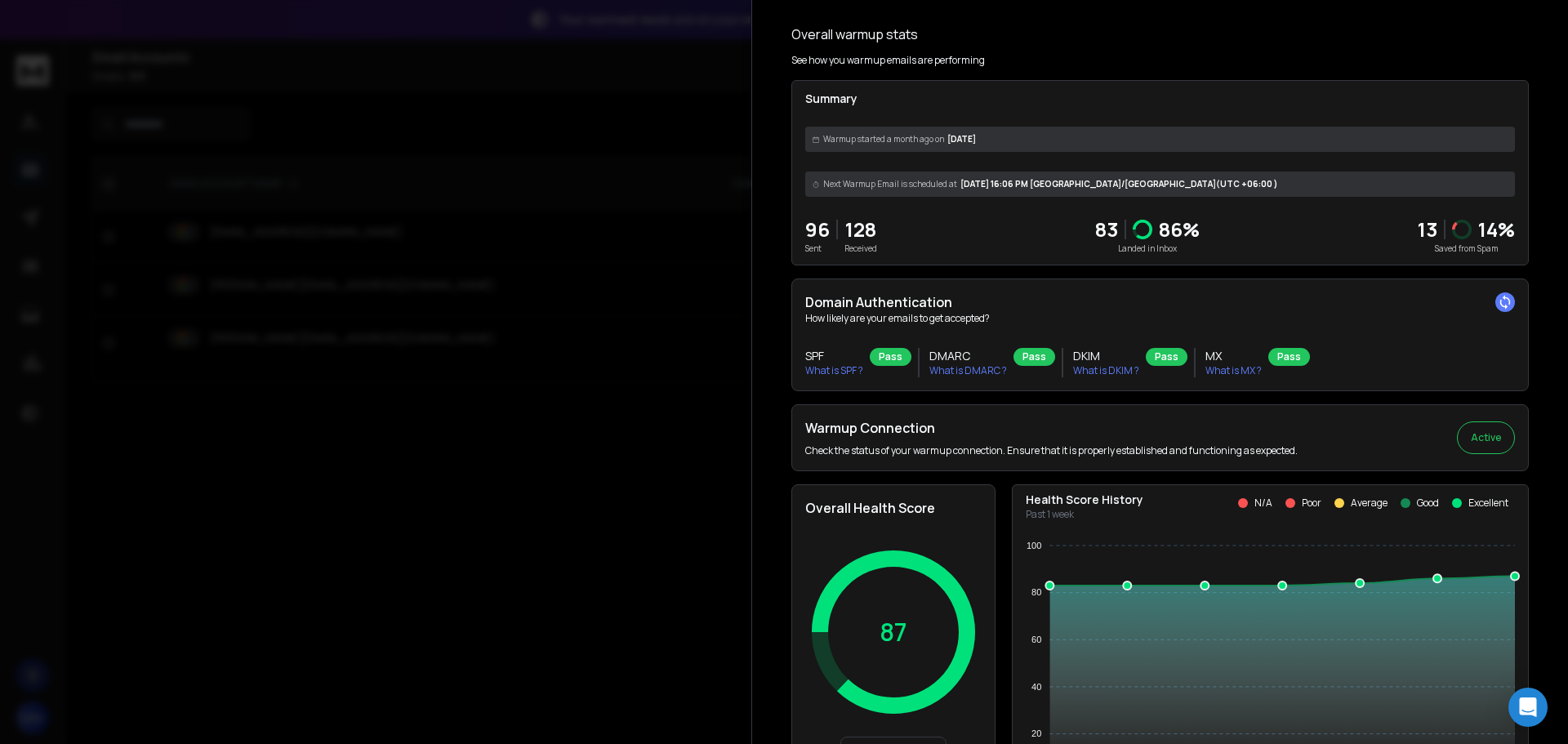
click at [1498, 443] on button "Active" at bounding box center [1486, 437] width 58 height 33
click at [844, 234] on p "128" at bounding box center [860, 229] width 33 height 26
click at [1025, 262] on div "Summary Warmup started a month ago on [DATE] Next Warmup Email is scheduled at …" at bounding box center [1159, 173] width 737 height 186
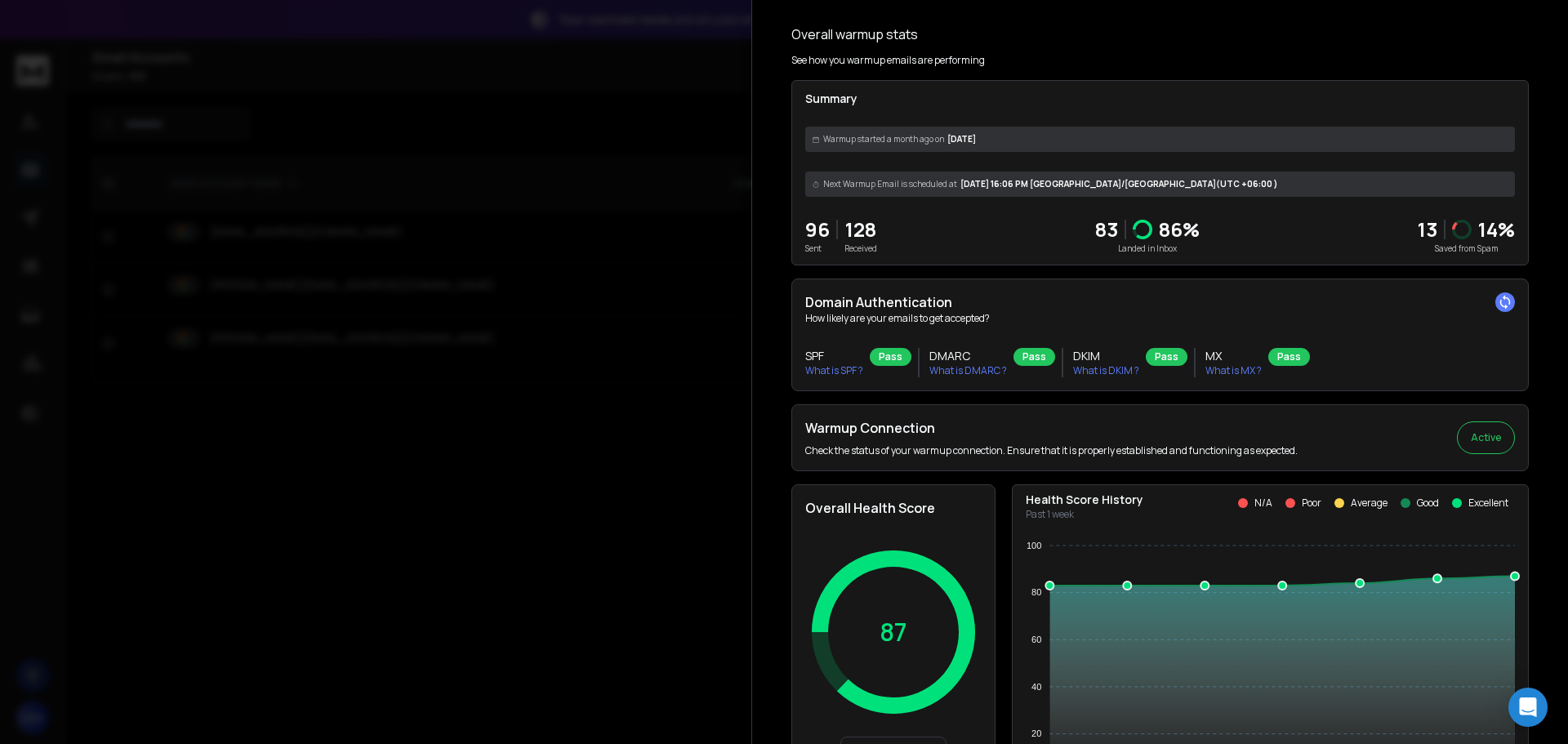
click at [516, 504] on div at bounding box center [784, 372] width 1568 height 744
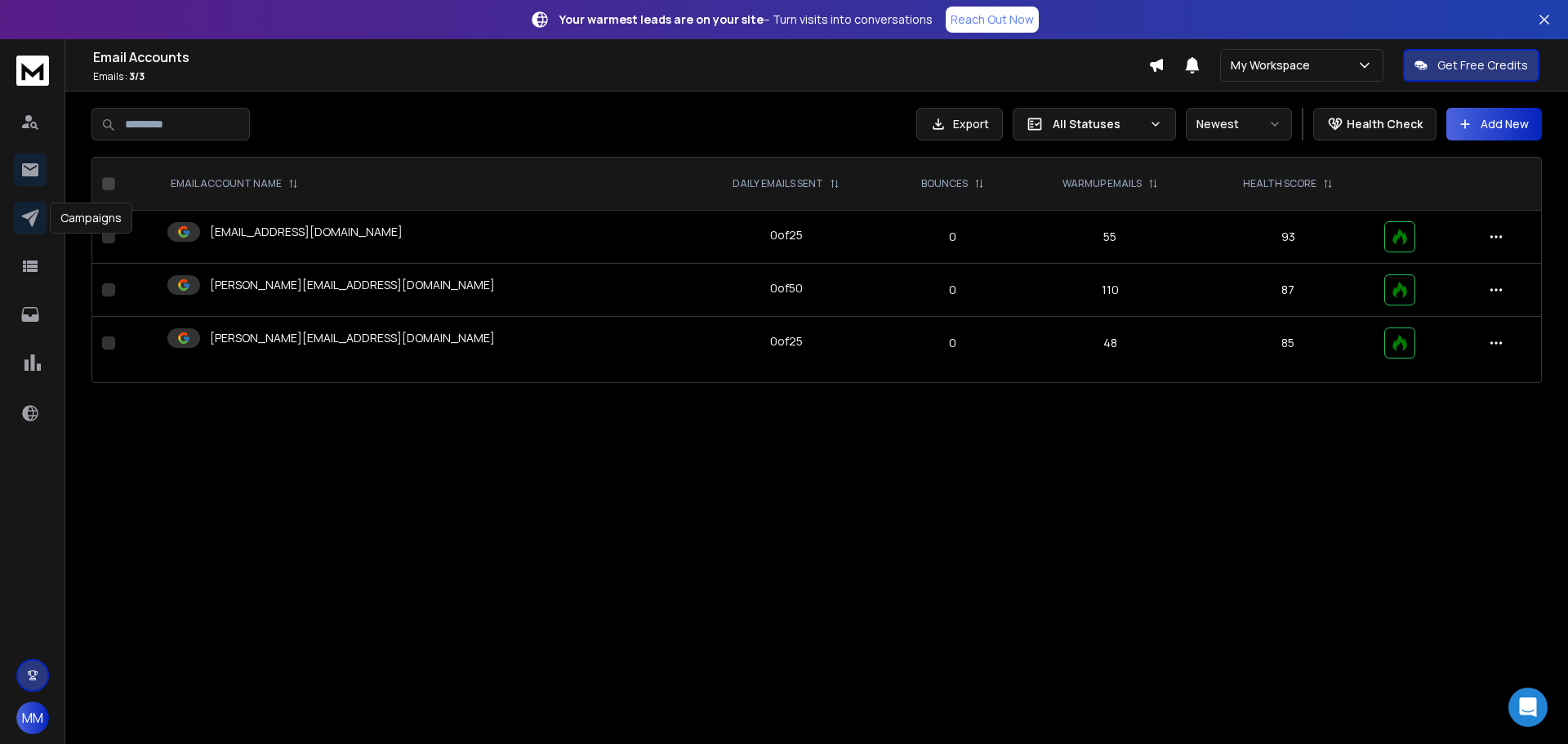
click at [17, 221] on link at bounding box center [30, 218] width 33 height 33
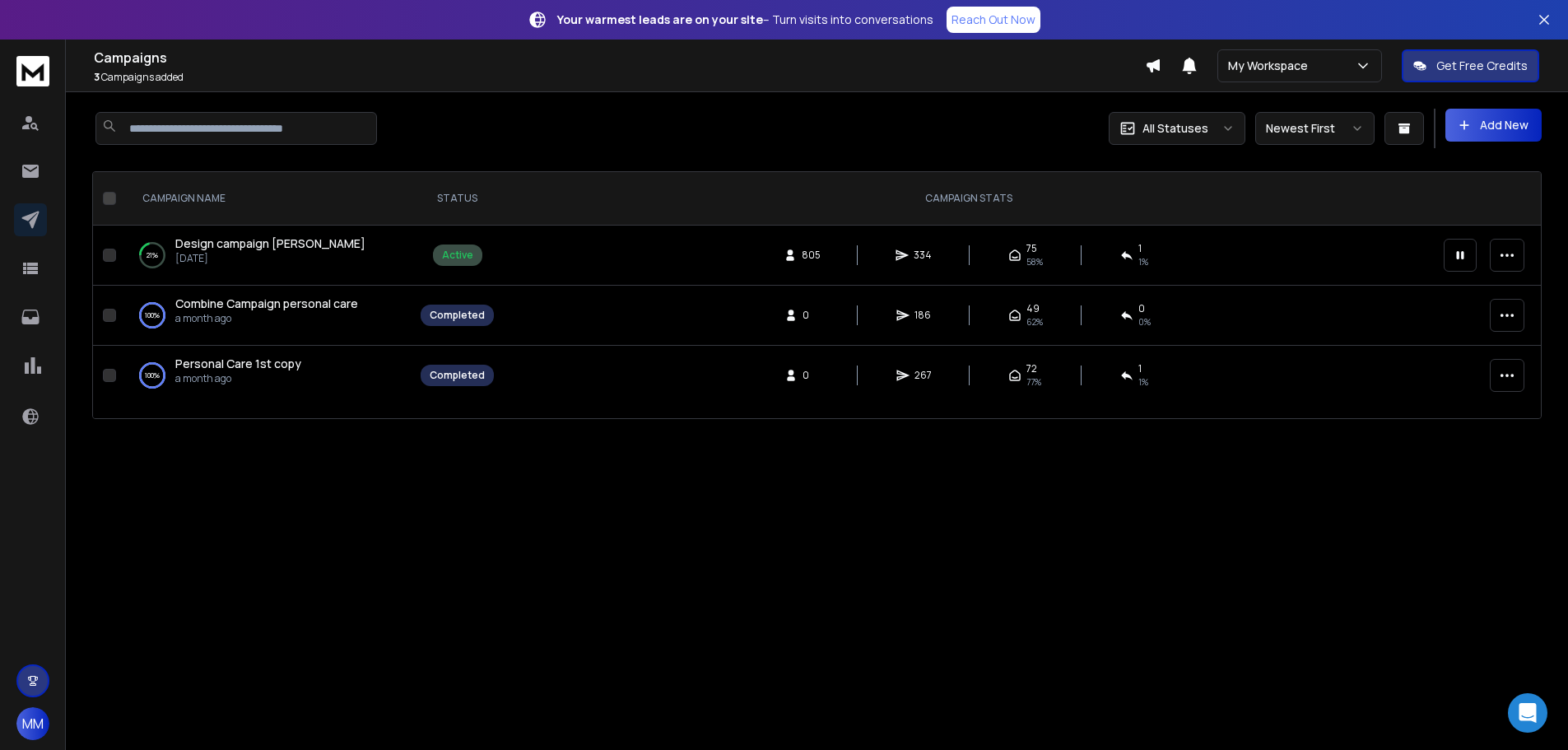
click at [259, 252] on p "[DATE]" at bounding box center [270, 258] width 190 height 13
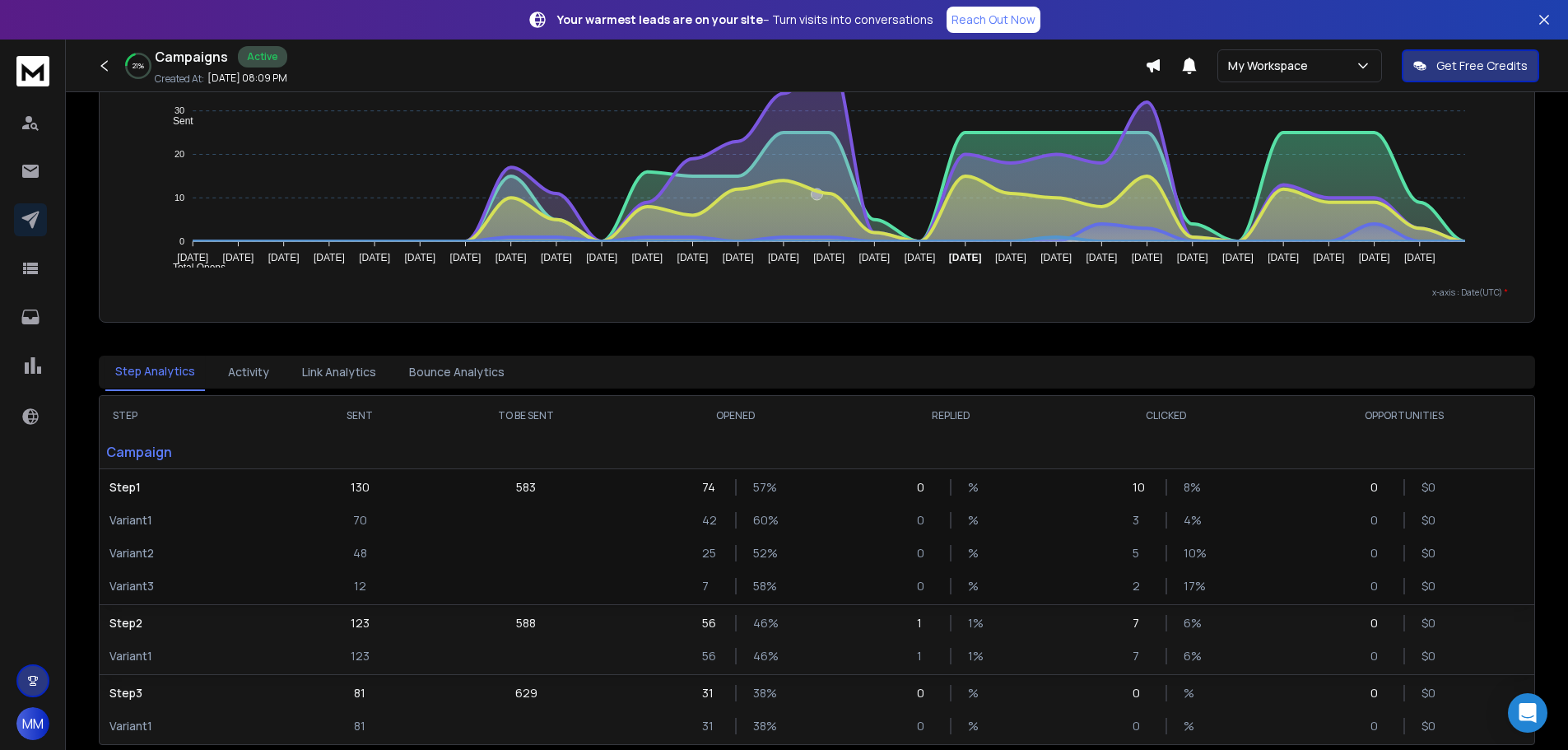
scroll to position [524, 0]
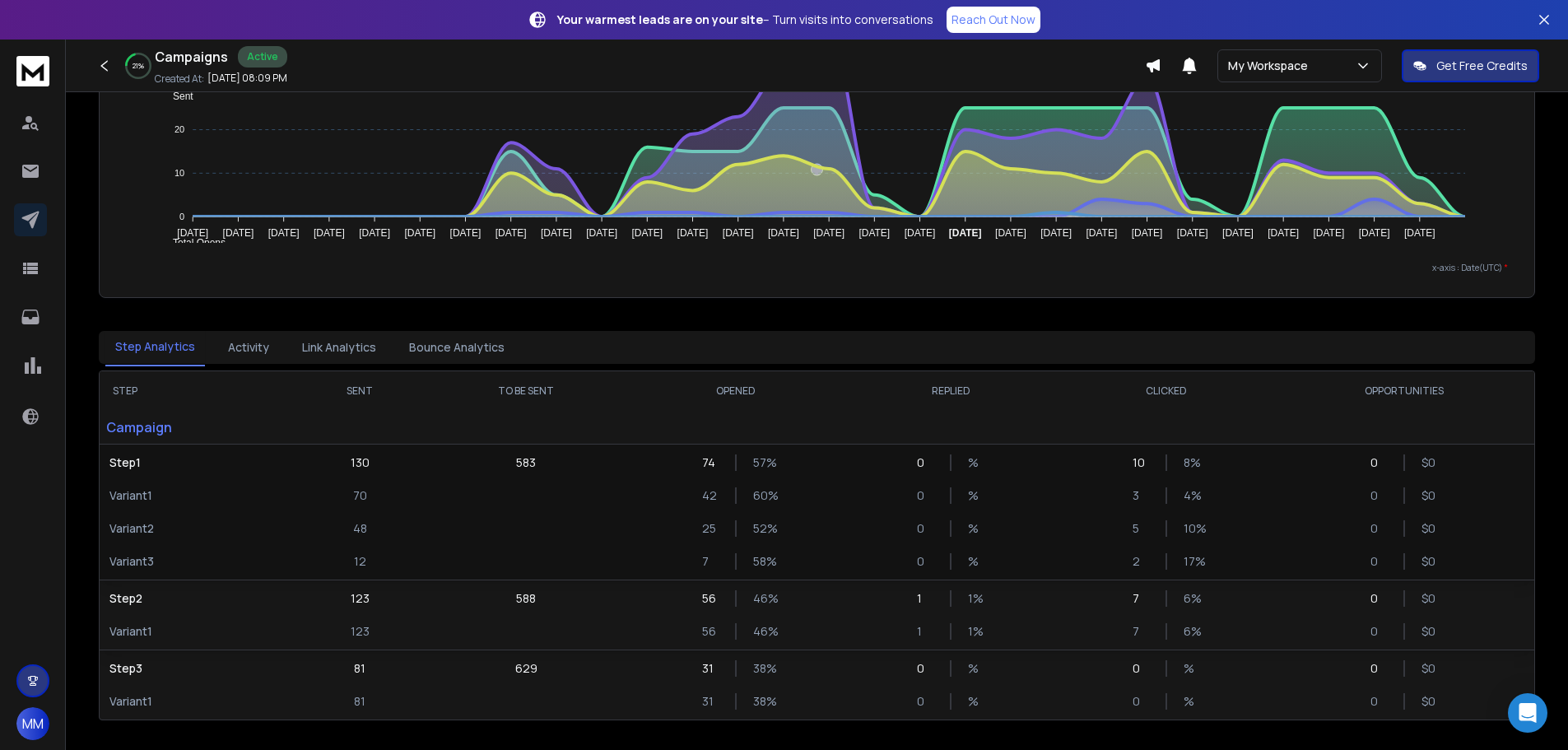
click at [360, 463] on p "130" at bounding box center [360, 462] width 19 height 16
click at [510, 418] on table "STEP SENT TO BE SENT OPENED REPLIED CLICKED OPPORTUNITIES Campaign Step 1 Varia…" at bounding box center [817, 545] width 1434 height 348
click at [517, 464] on p "583" at bounding box center [525, 462] width 20 height 16
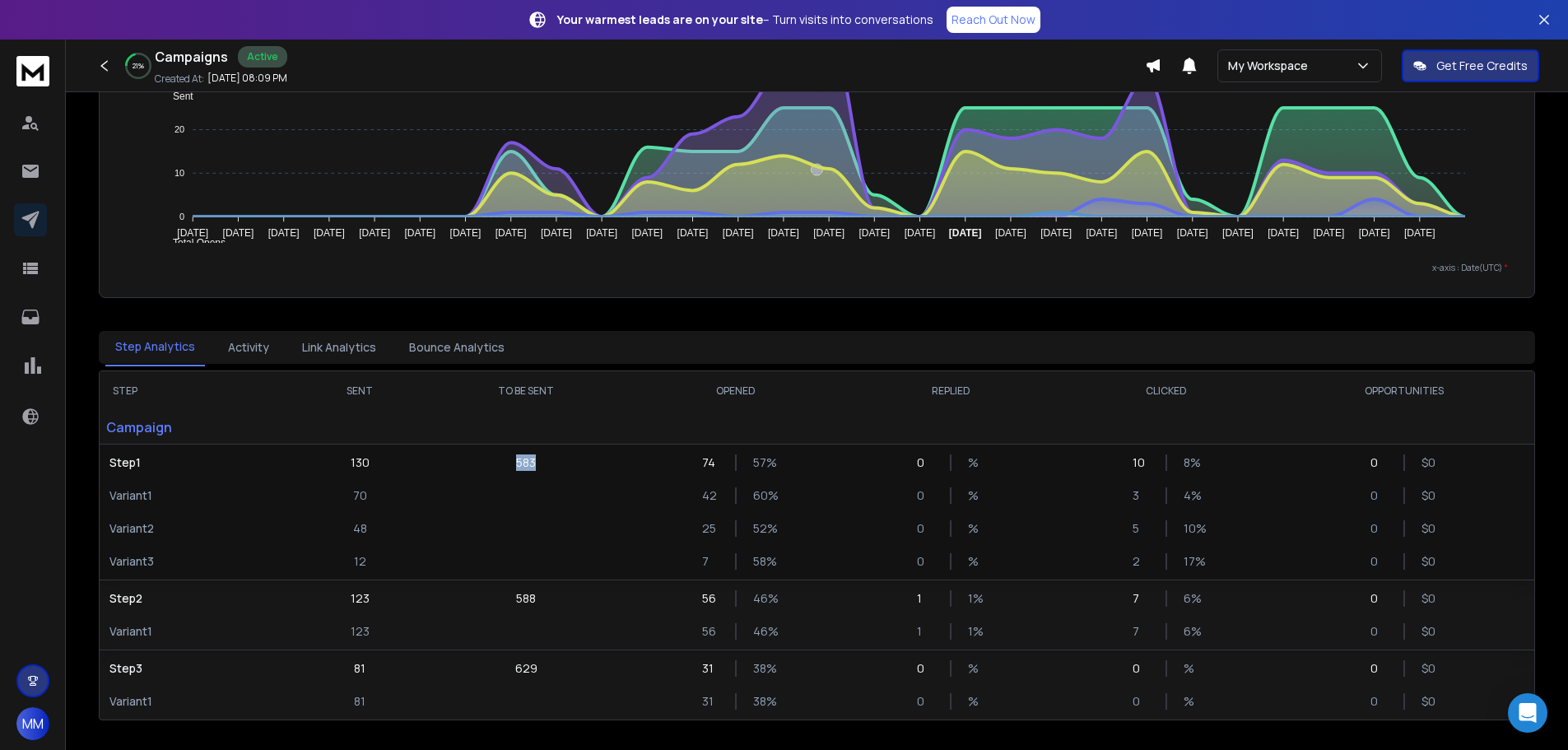
click at [517, 464] on p "583" at bounding box center [525, 462] width 20 height 16
click at [635, 432] on table "STEP SENT TO BE SENT OPENED REPLIED CLICKED OPPORTUNITIES Campaign Step 1 Varia…" at bounding box center [817, 545] width 1434 height 348
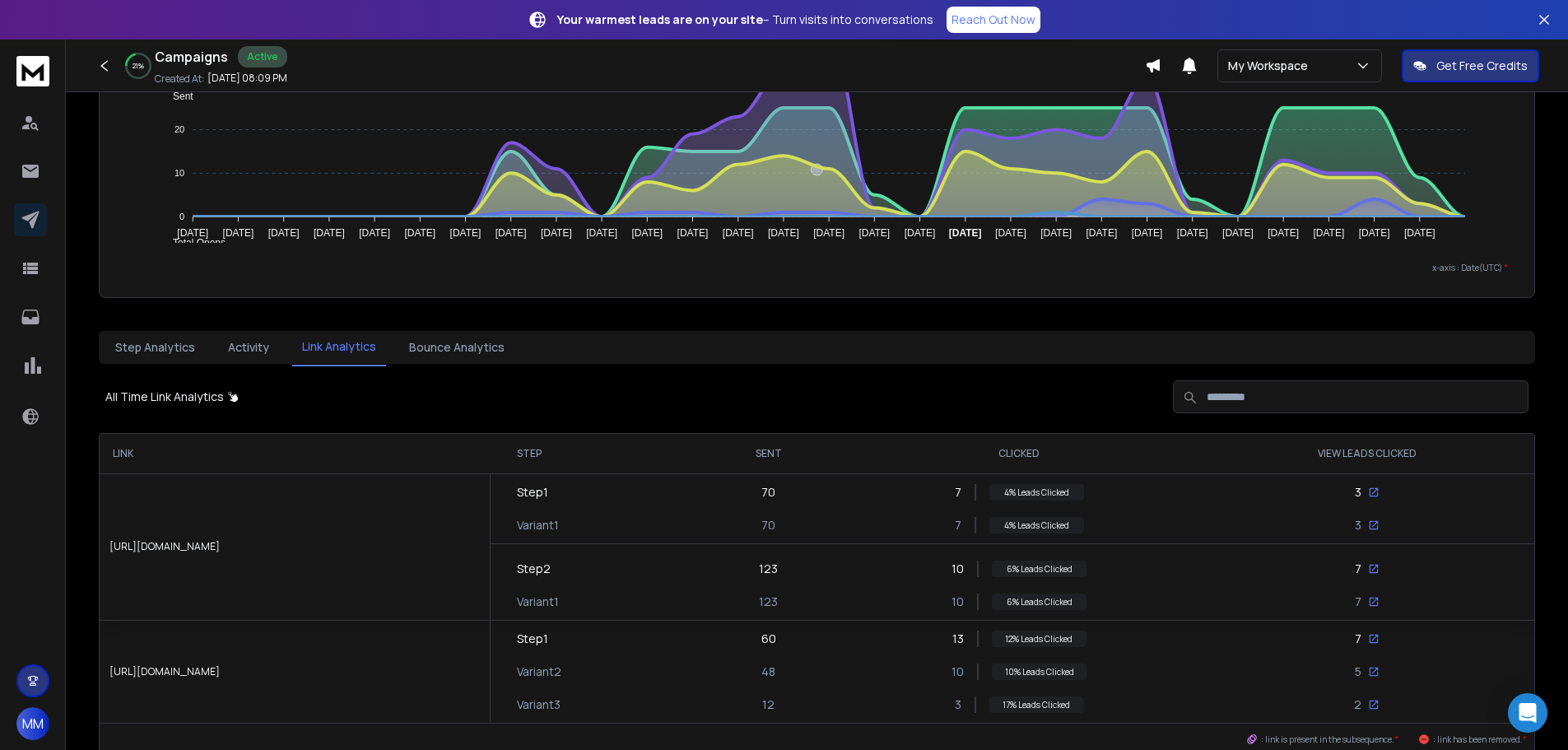
click at [359, 342] on button "Link Analytics" at bounding box center [339, 347] width 94 height 37
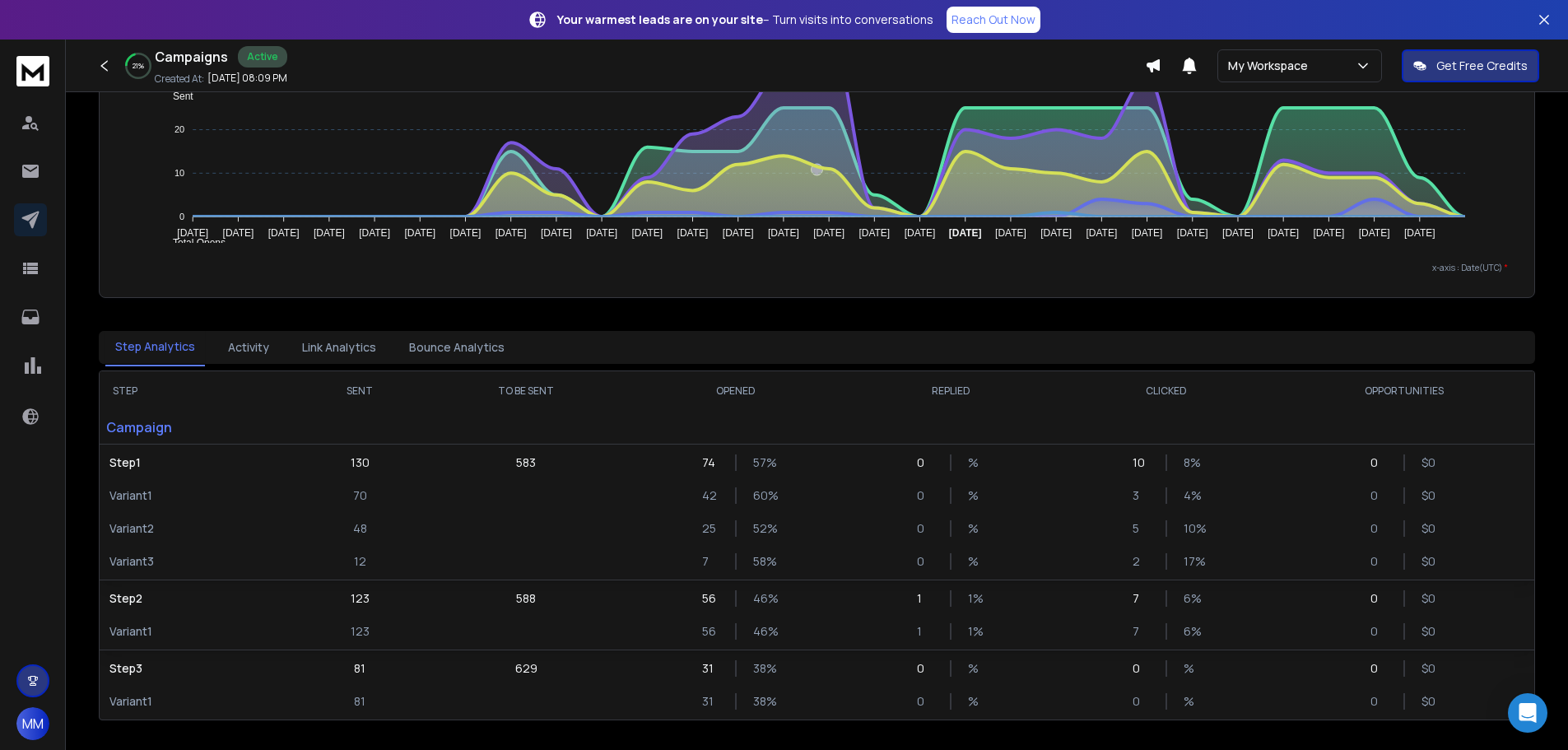
click at [151, 352] on button "Step Analytics" at bounding box center [155, 347] width 100 height 37
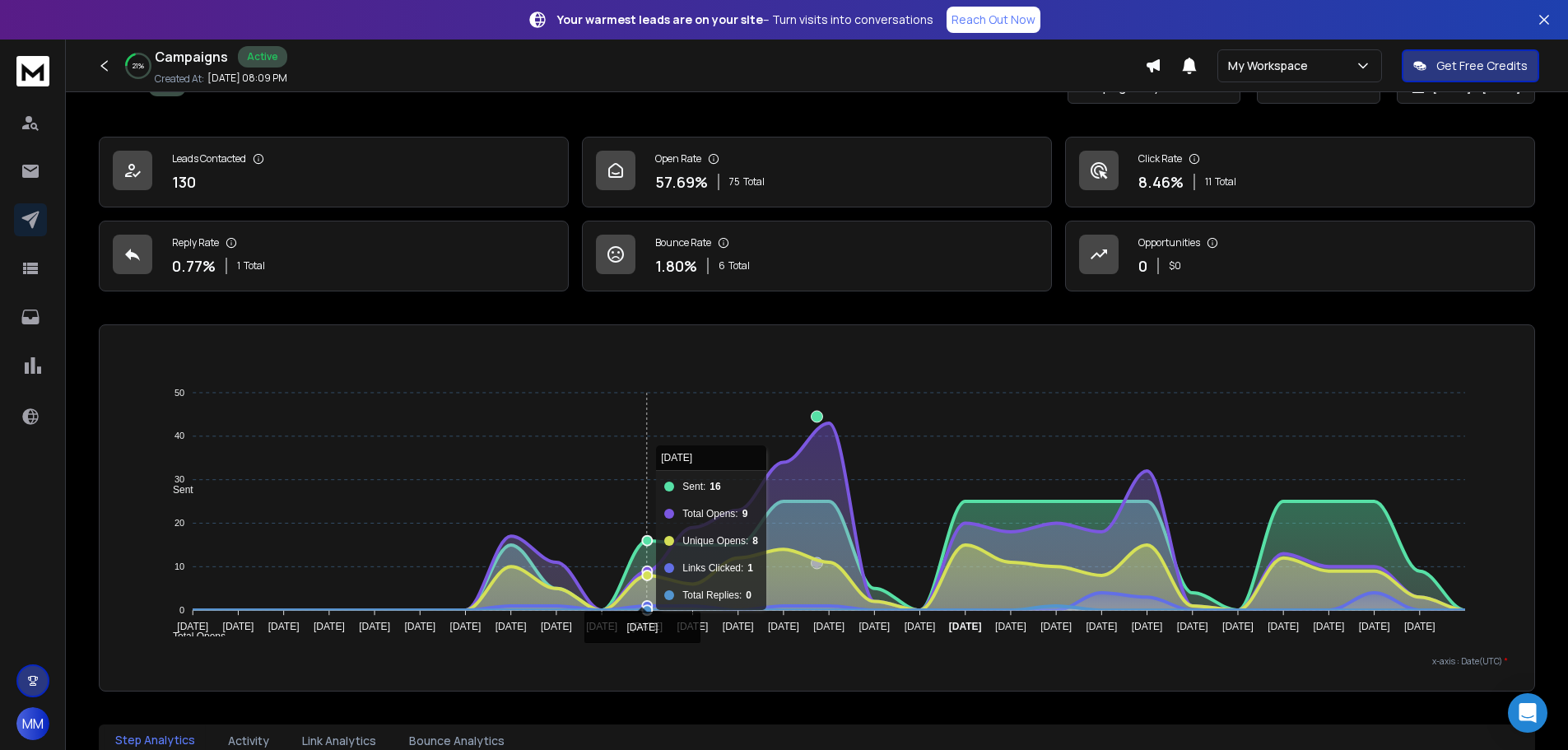
scroll to position [113, 0]
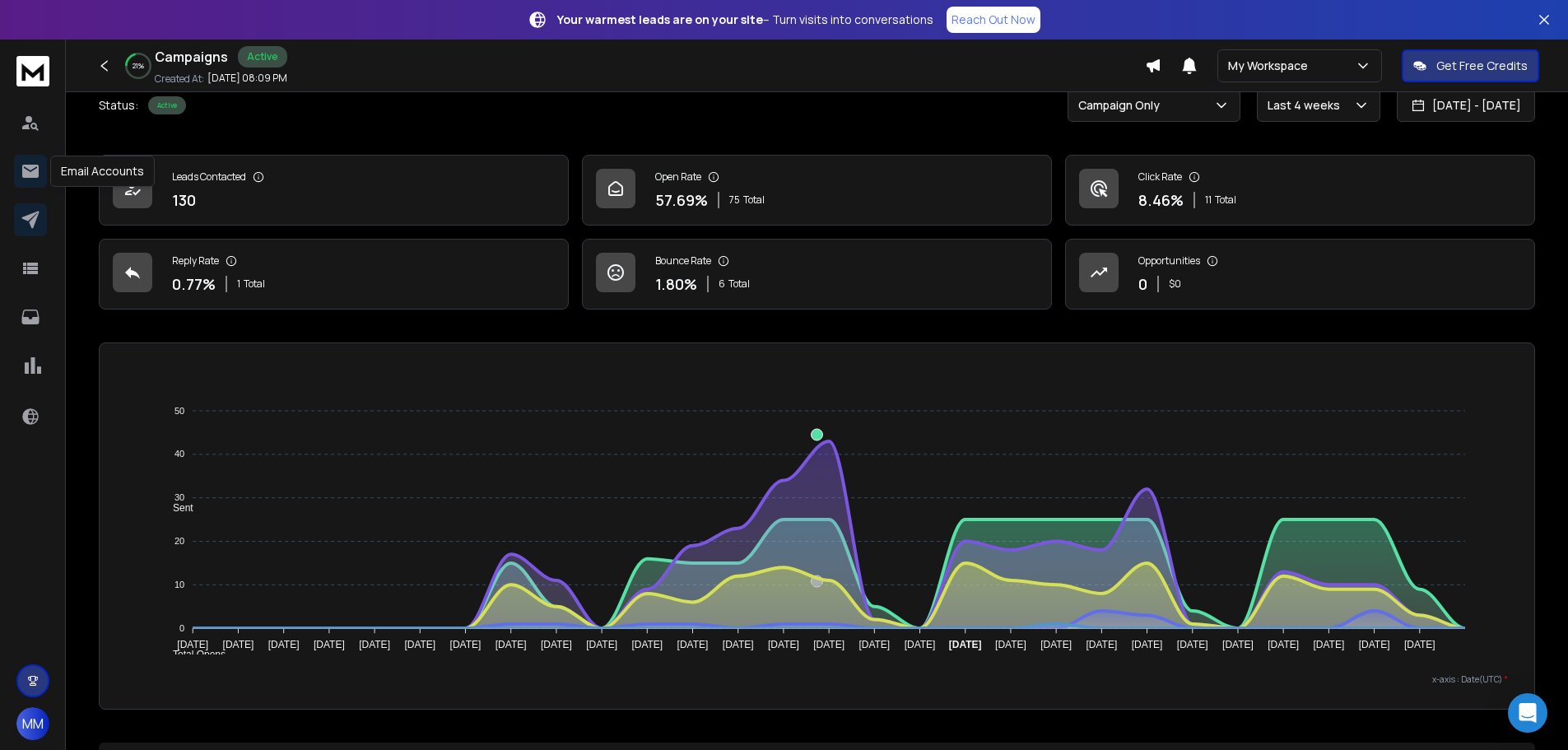
click at [37, 169] on icon at bounding box center [30, 170] width 16 height 13
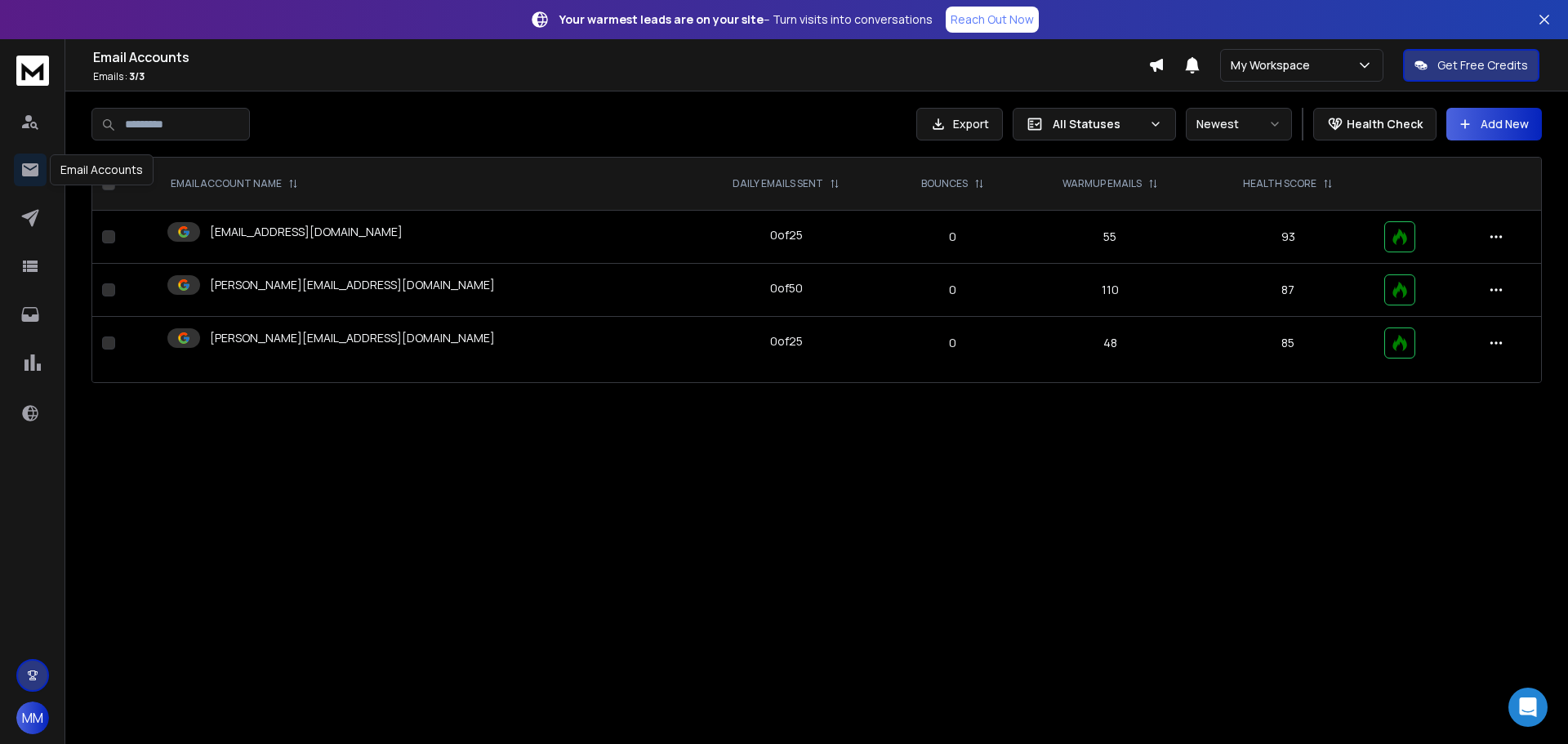
click at [29, 171] on icon at bounding box center [30, 169] width 16 height 13
click at [31, 218] on icon at bounding box center [30, 218] width 17 height 17
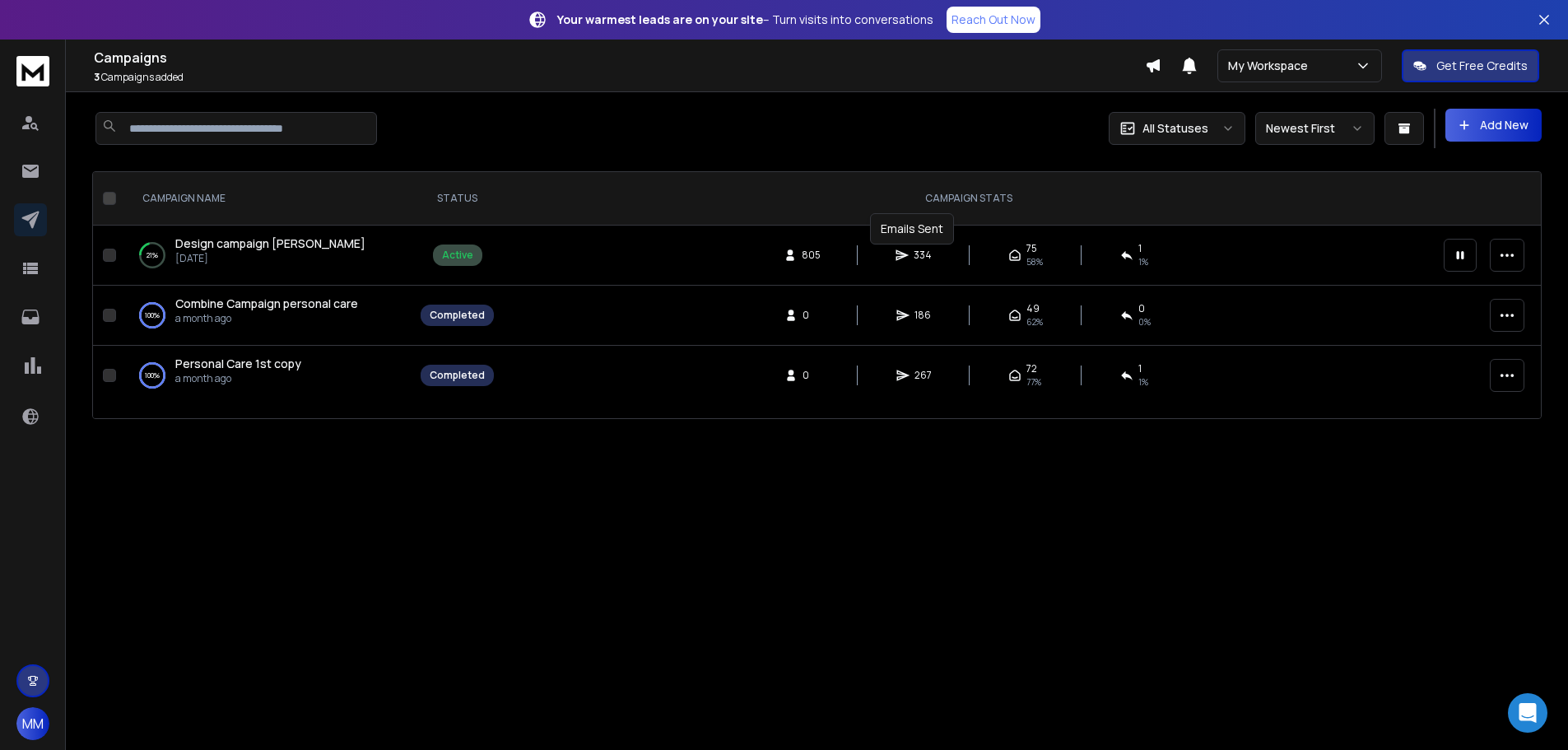
click at [913, 262] on div "334" at bounding box center [913, 255] width 49 height 14
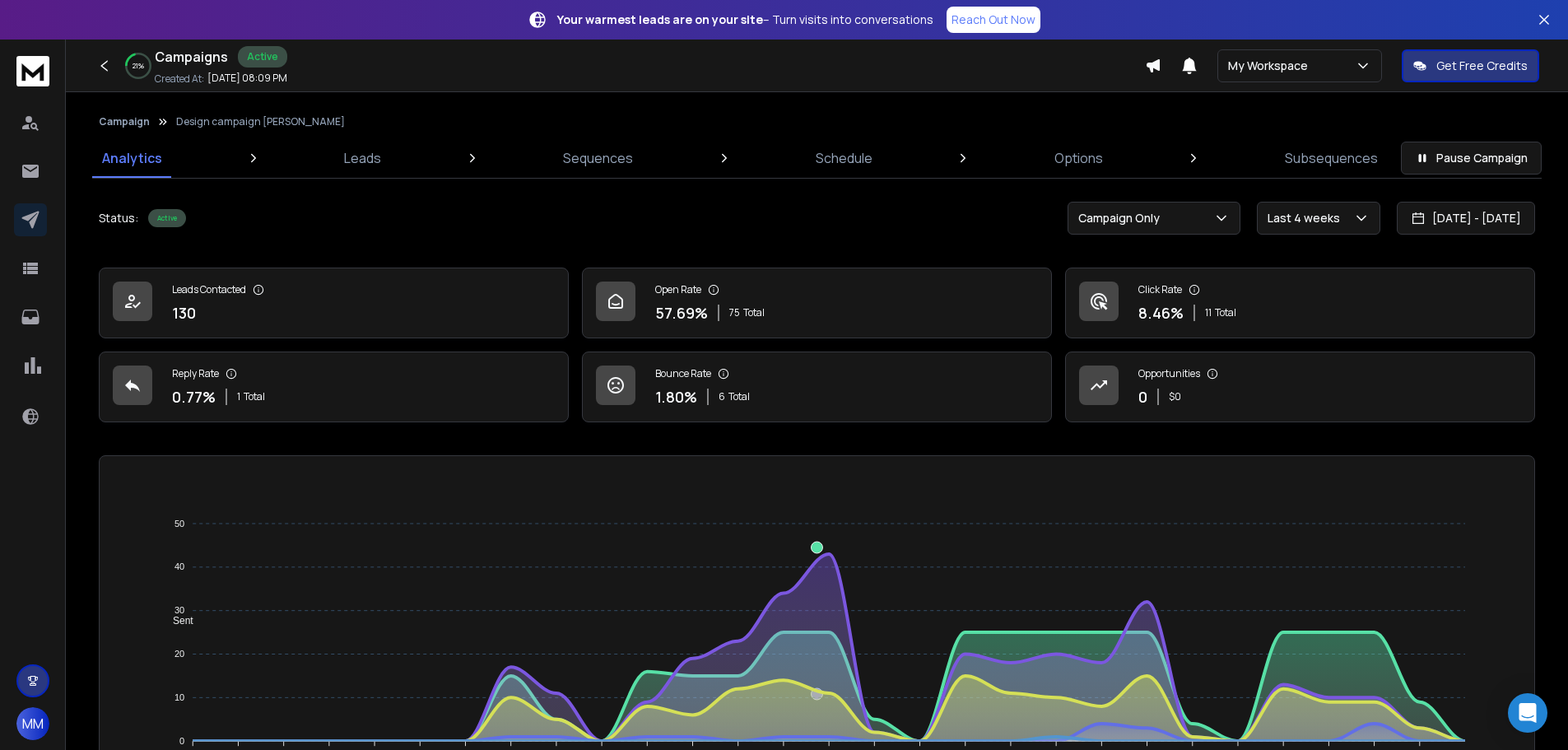
click at [792, 412] on link "Bounce Rate 1.80 % 6 Total" at bounding box center [817, 386] width 470 height 71
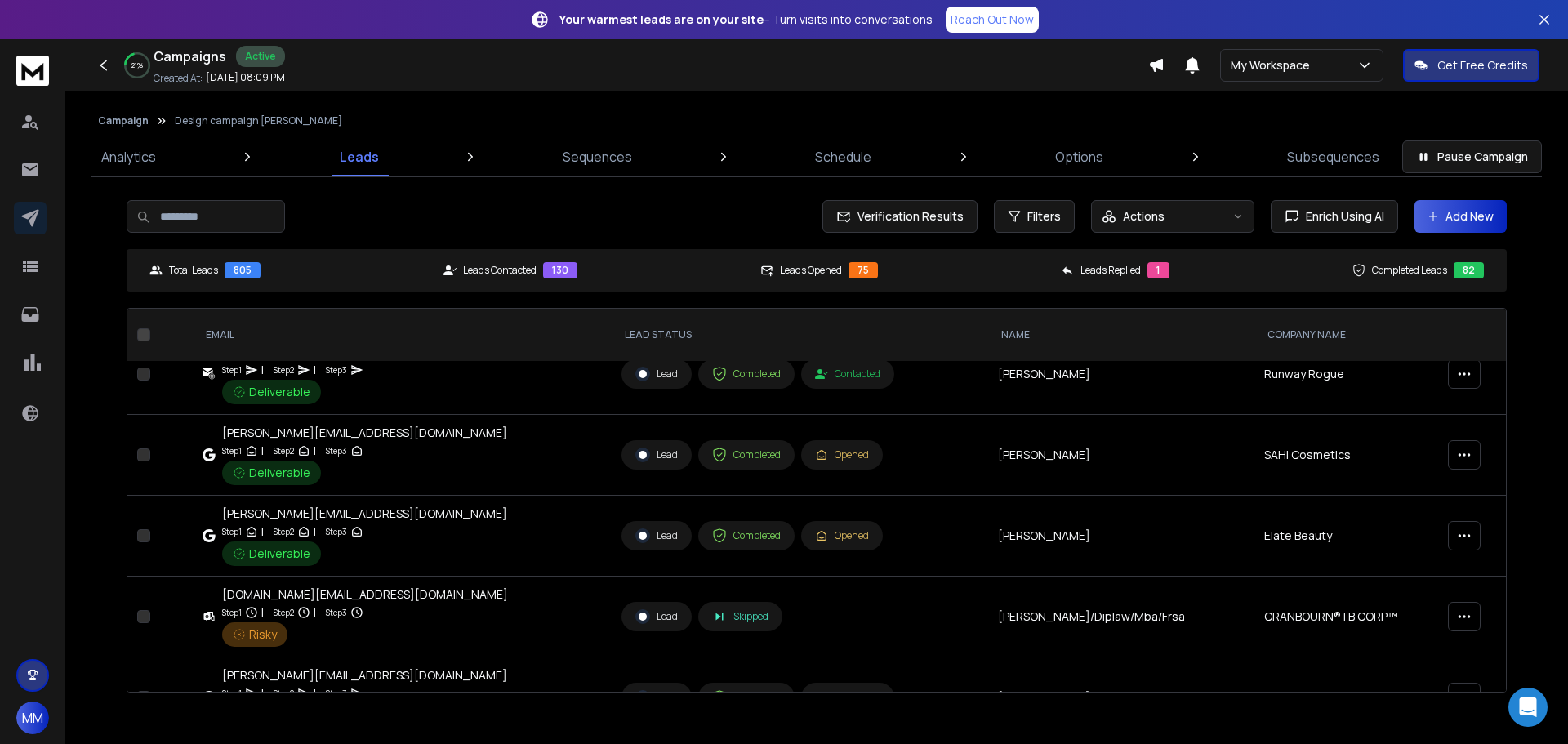
scroll to position [1225, 0]
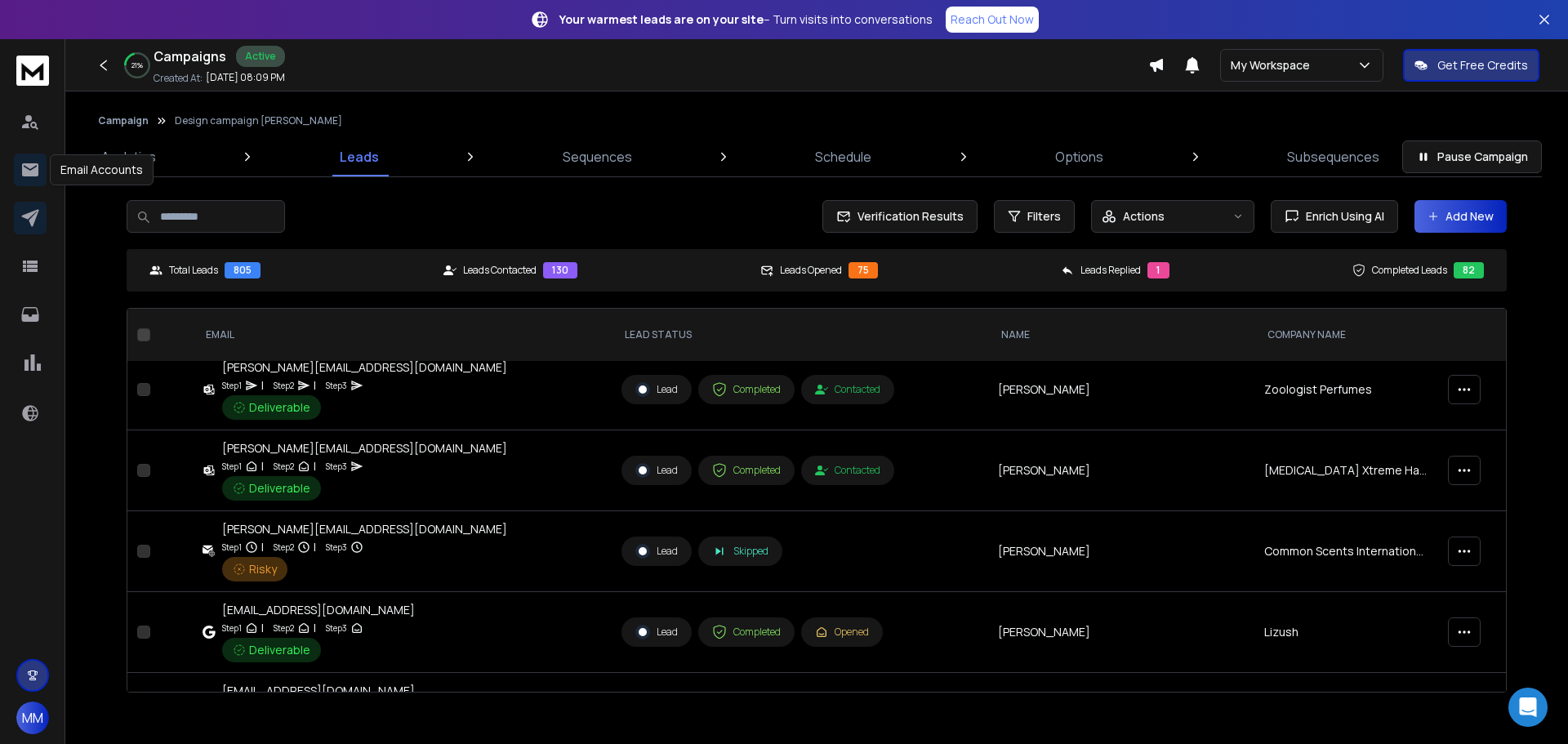
click at [32, 176] on icon at bounding box center [30, 169] width 16 height 13
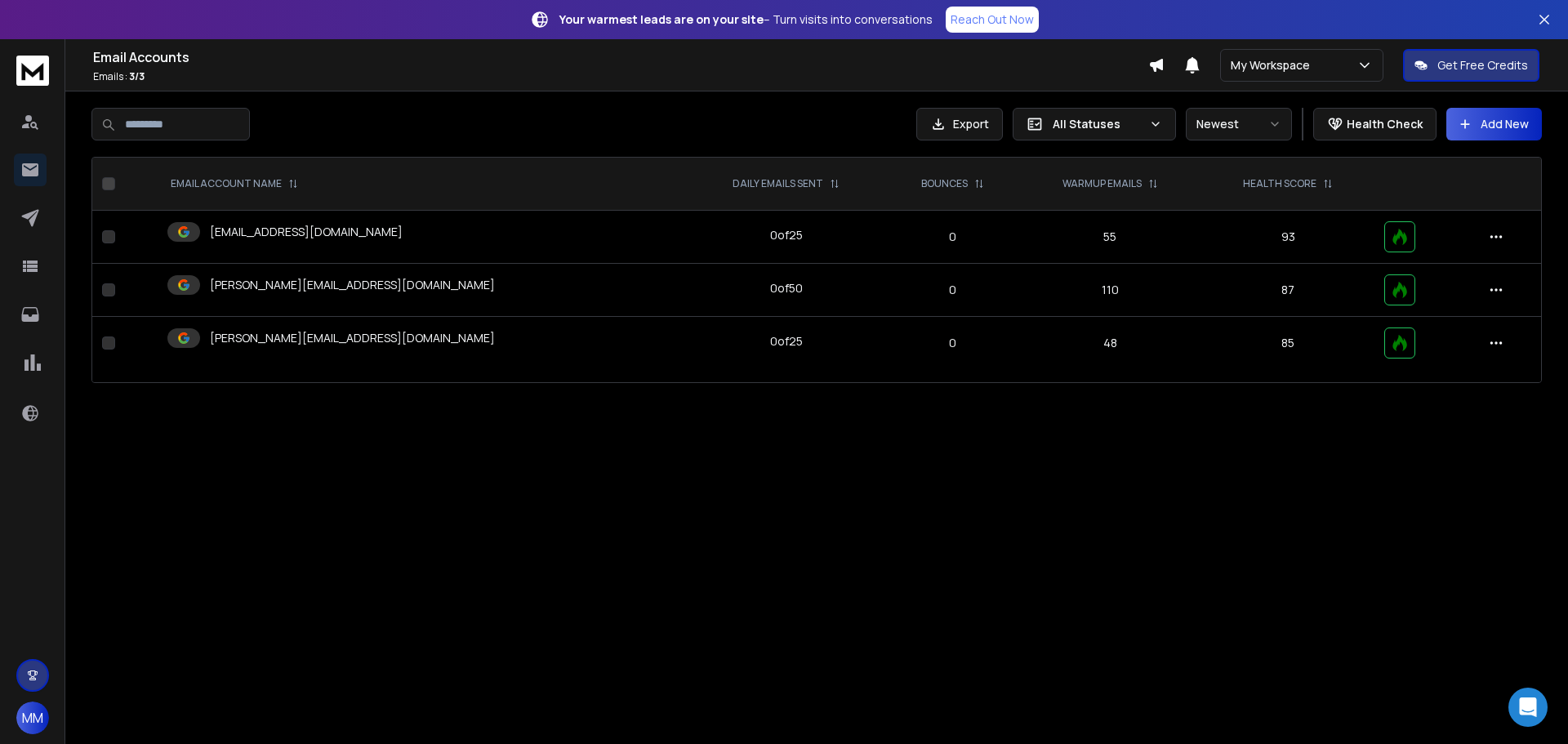
click at [896, 288] on p "0" at bounding box center [952, 290] width 113 height 16
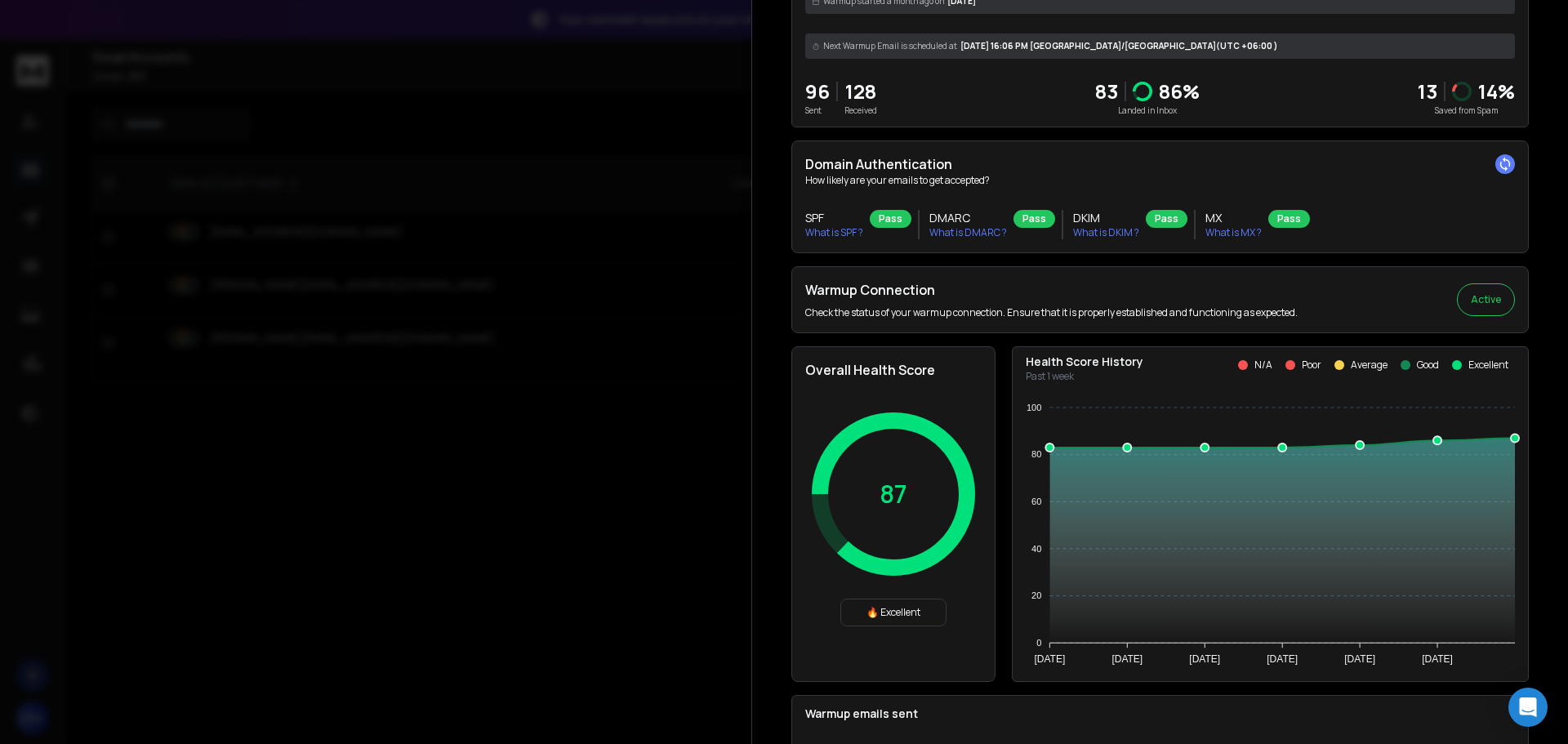
scroll to position [597, 0]
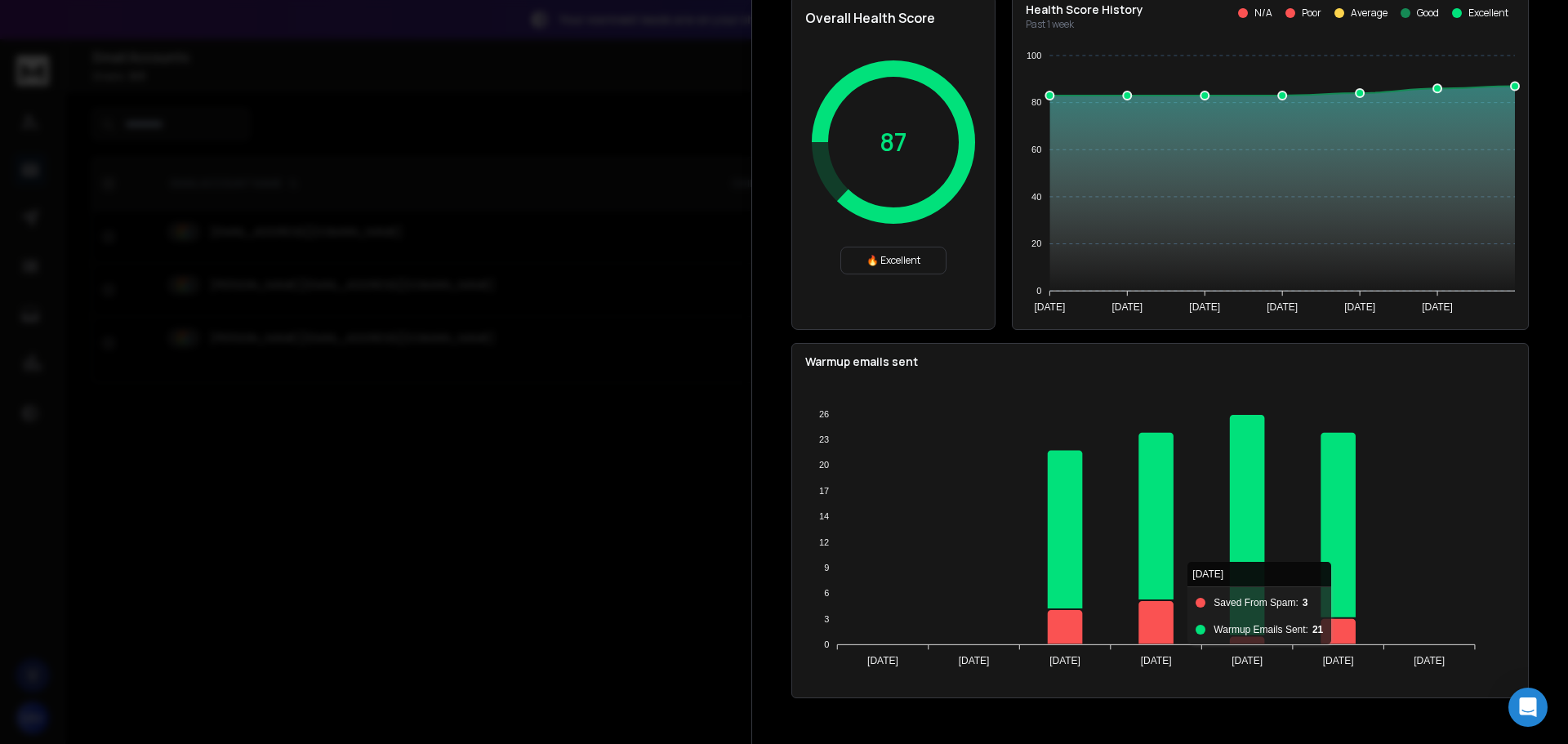
click at [1310, 480] on foreignobject at bounding box center [1158, 532] width 705 height 286
drag, startPoint x: 1355, startPoint y: 488, endPoint x: 1334, endPoint y: 486, distance: 21.1
click at [1354, 487] on icon at bounding box center [1338, 525] width 35 height 185
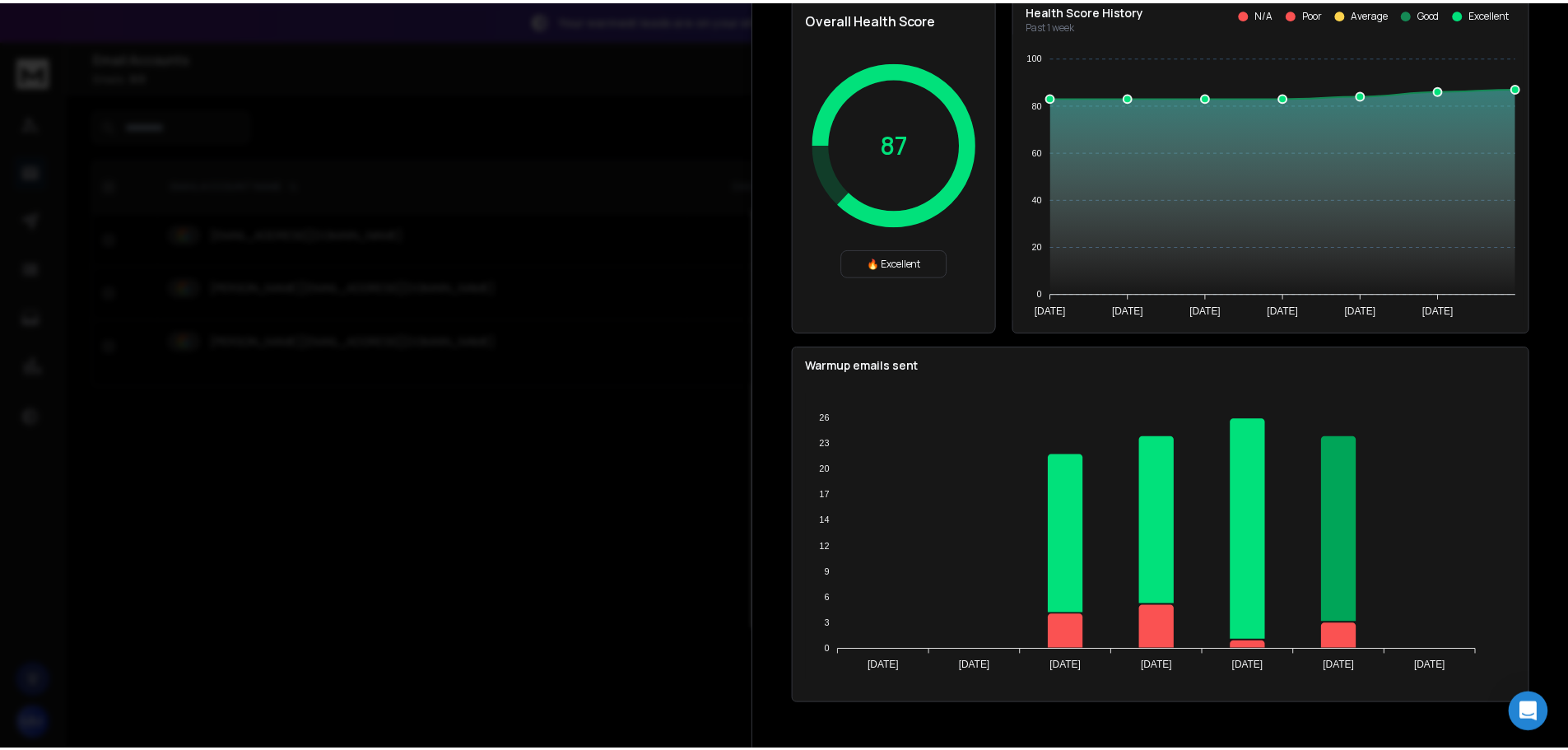
scroll to position [557, 0]
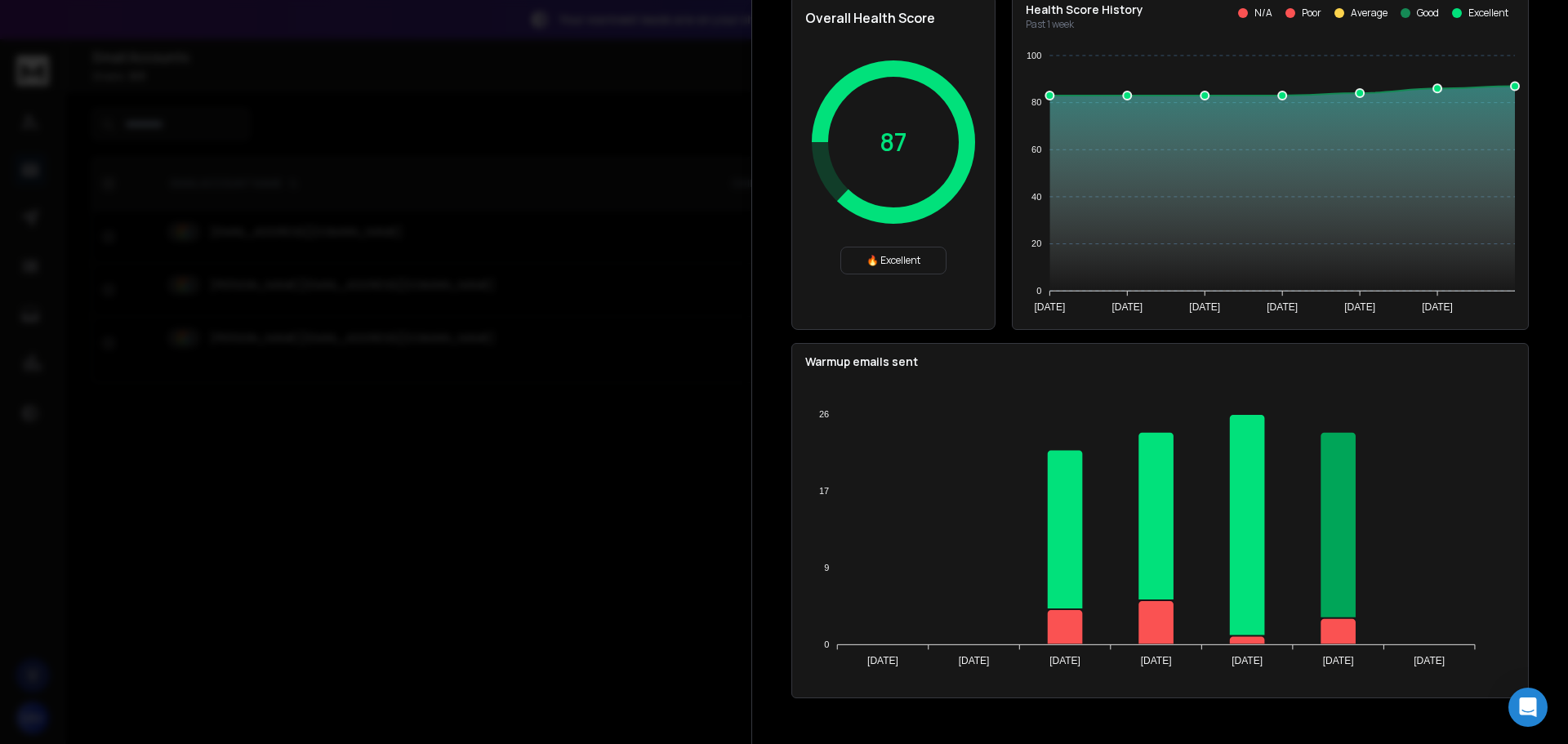
click at [639, 491] on div at bounding box center [784, 372] width 1568 height 744
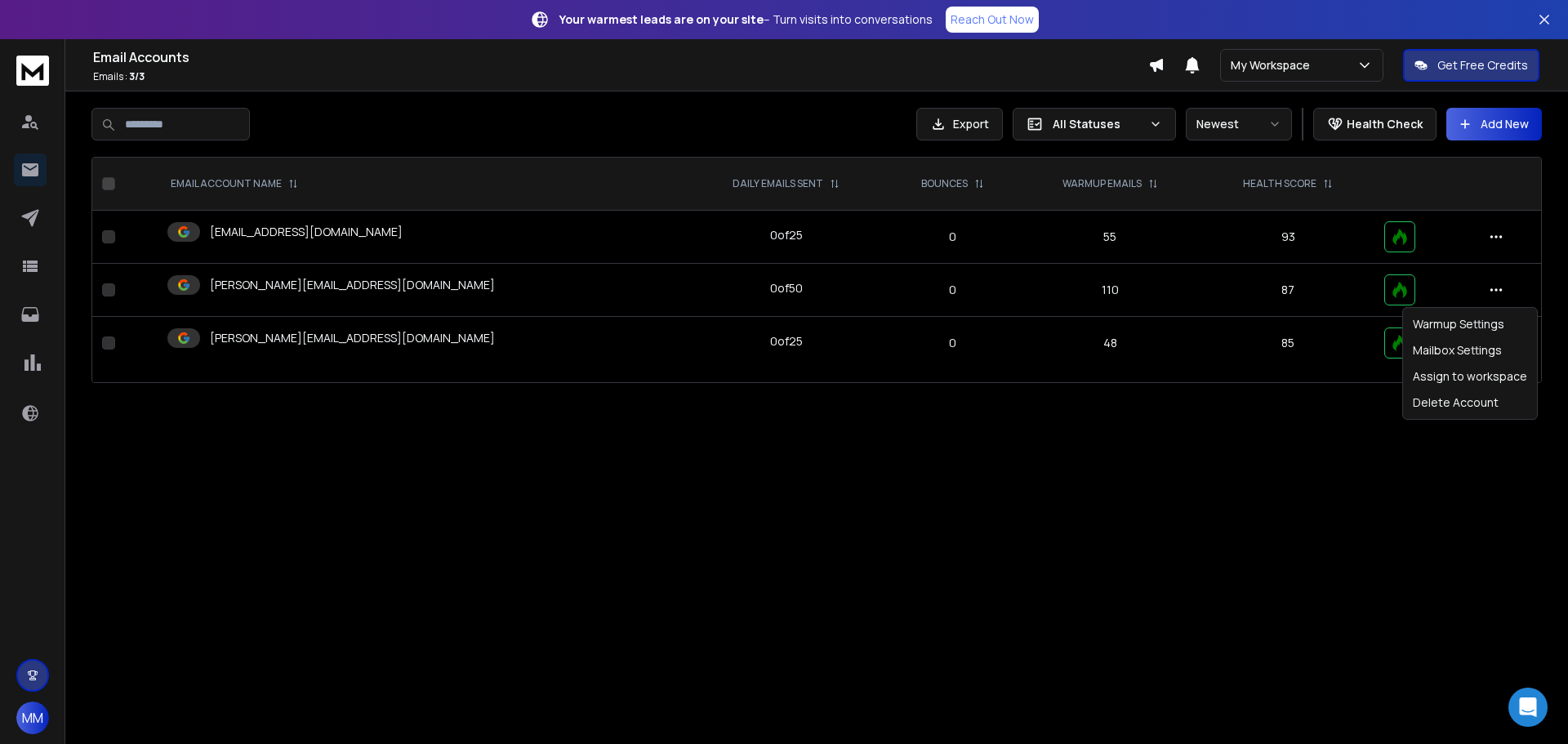
click at [1499, 287] on button at bounding box center [1495, 290] width 71 height 28
click at [921, 550] on div "Your warmest leads are on your site – Turn visits into conversations Reach Out …" at bounding box center [784, 372] width 1568 height 744
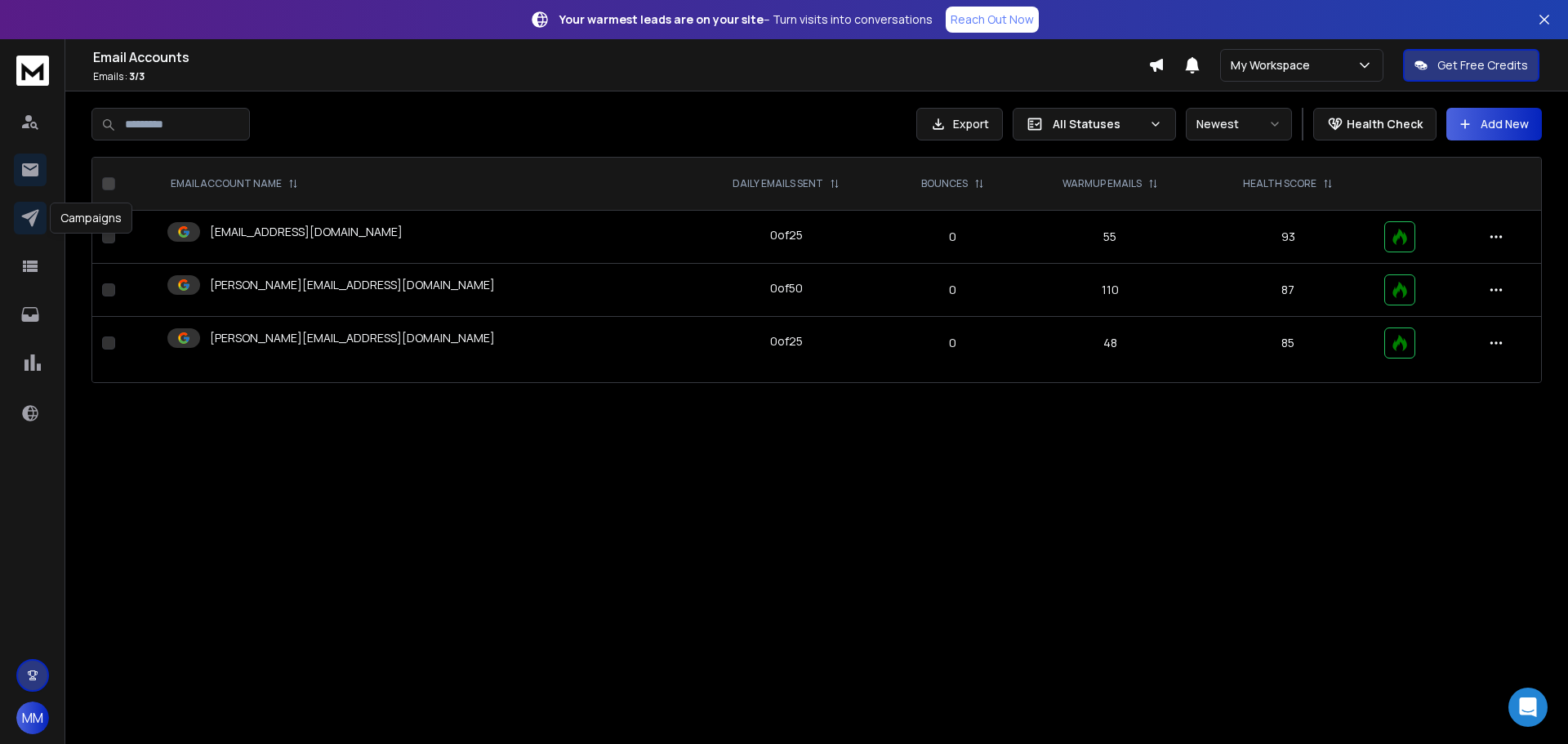
click at [32, 215] on icon at bounding box center [30, 218] width 17 height 17
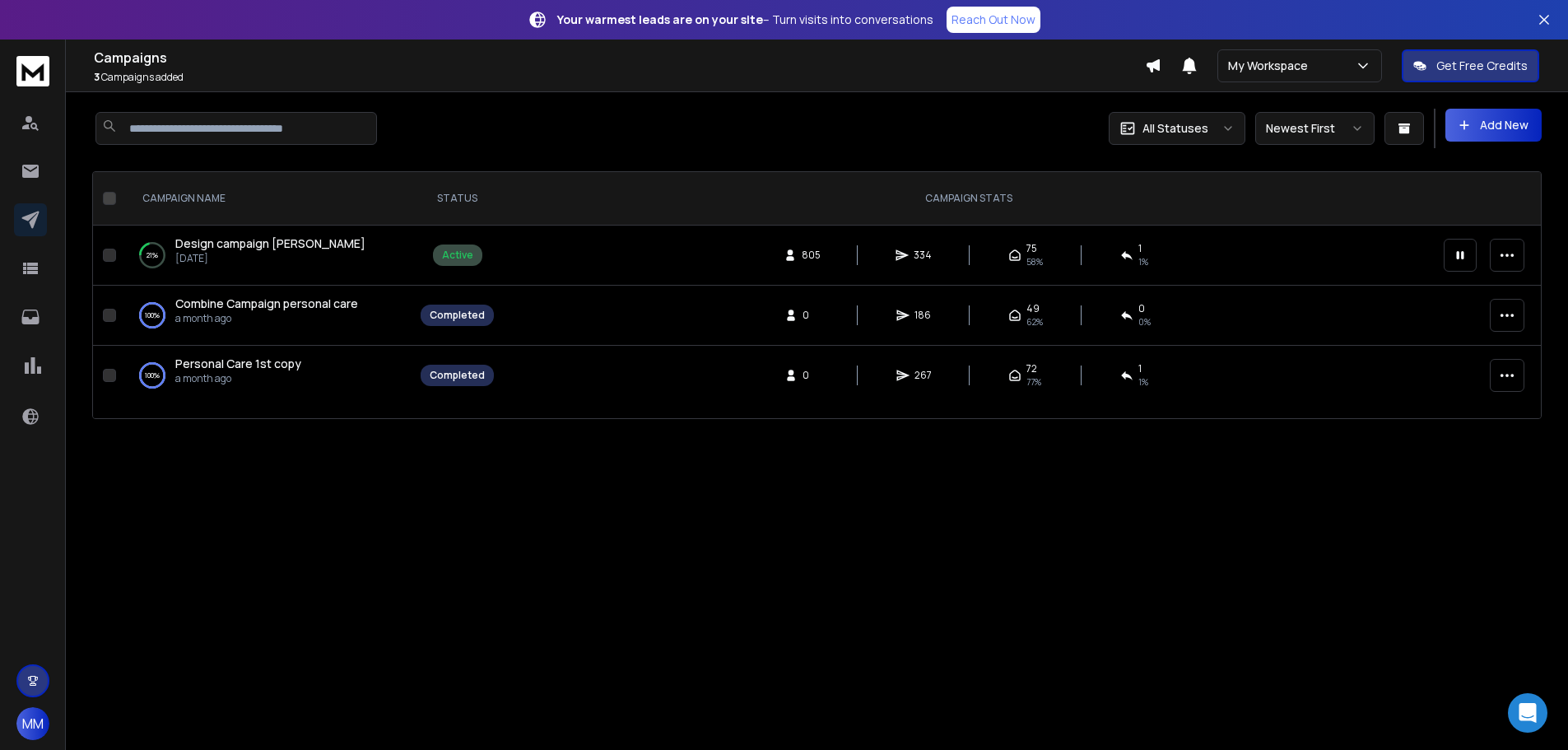
click at [220, 244] on span "Design campaign [PERSON_NAME]" at bounding box center [270, 243] width 190 height 15
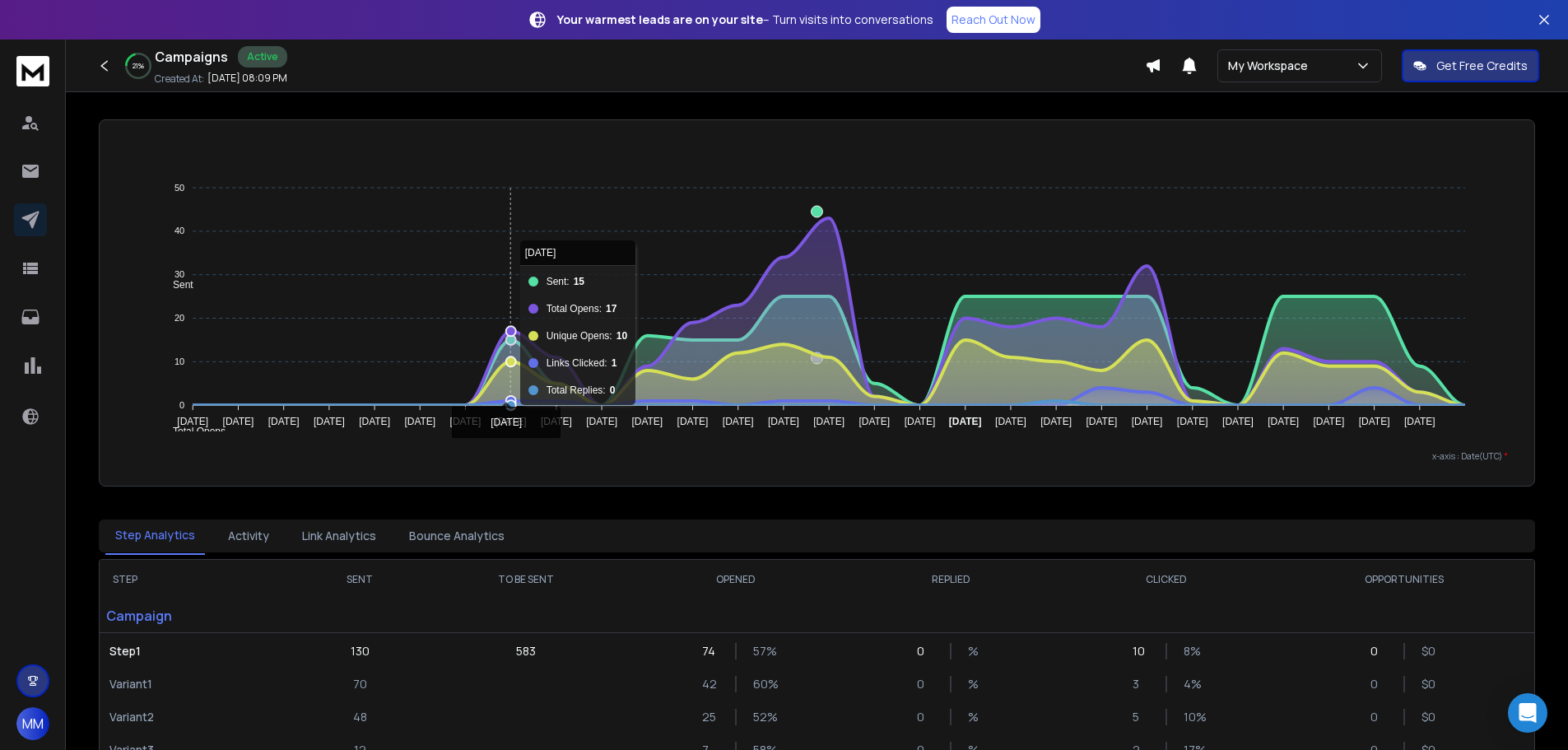
scroll to position [524, 0]
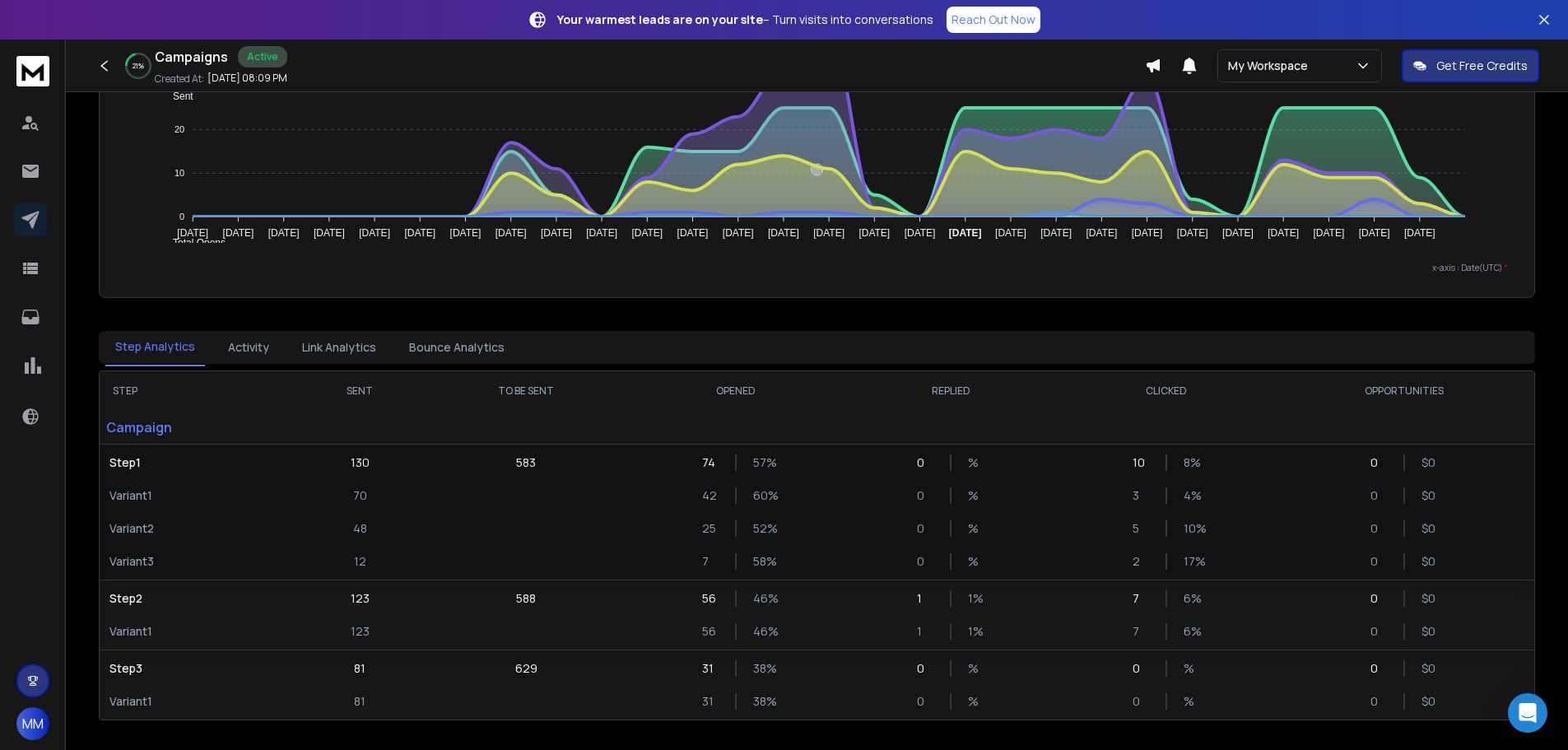
click at [375, 447] on td "130 70 48 12" at bounding box center [359, 512] width 130 height 136
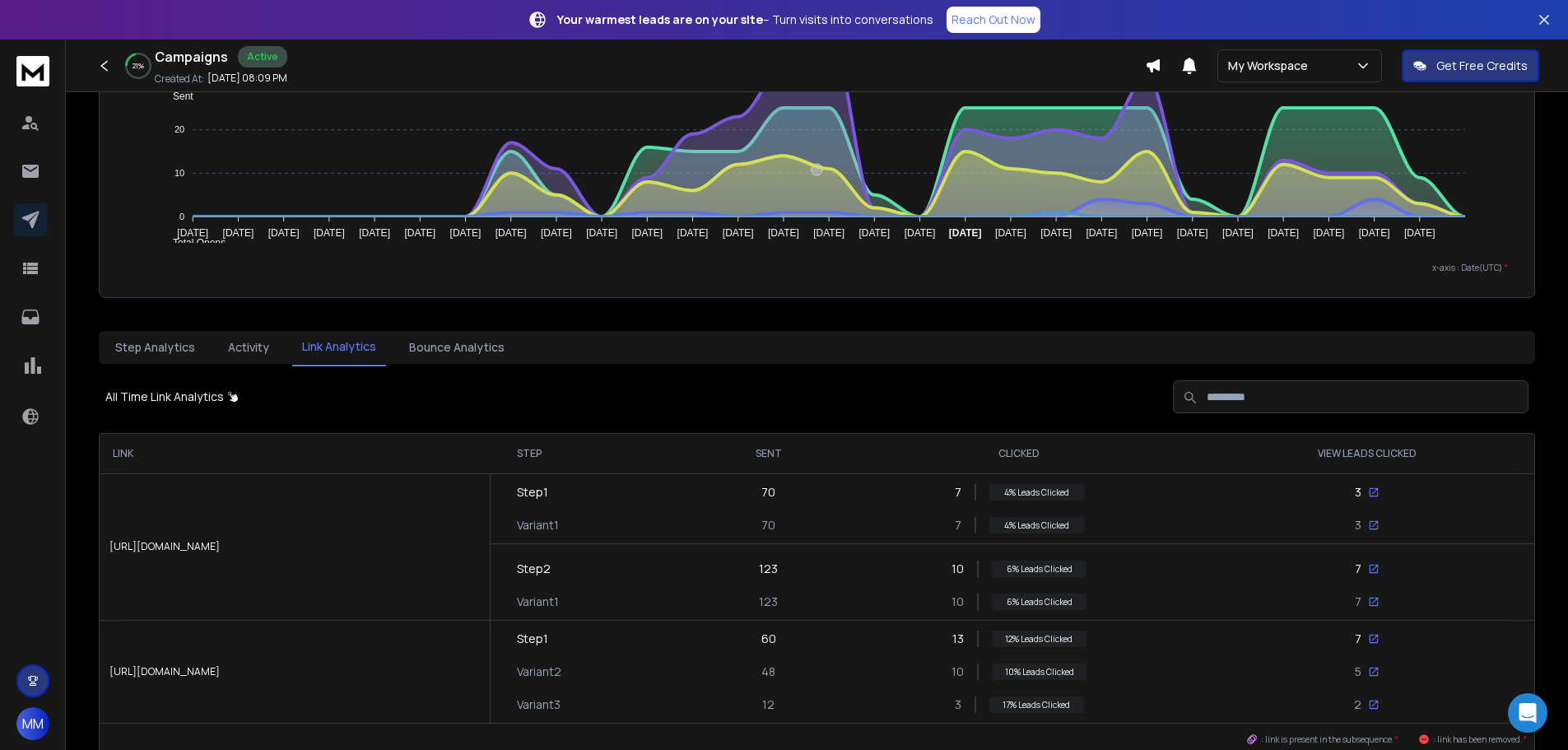
click at [348, 346] on button "Link Analytics" at bounding box center [339, 347] width 94 height 37
click at [123, 337] on button "Step Analytics" at bounding box center [155, 347] width 100 height 37
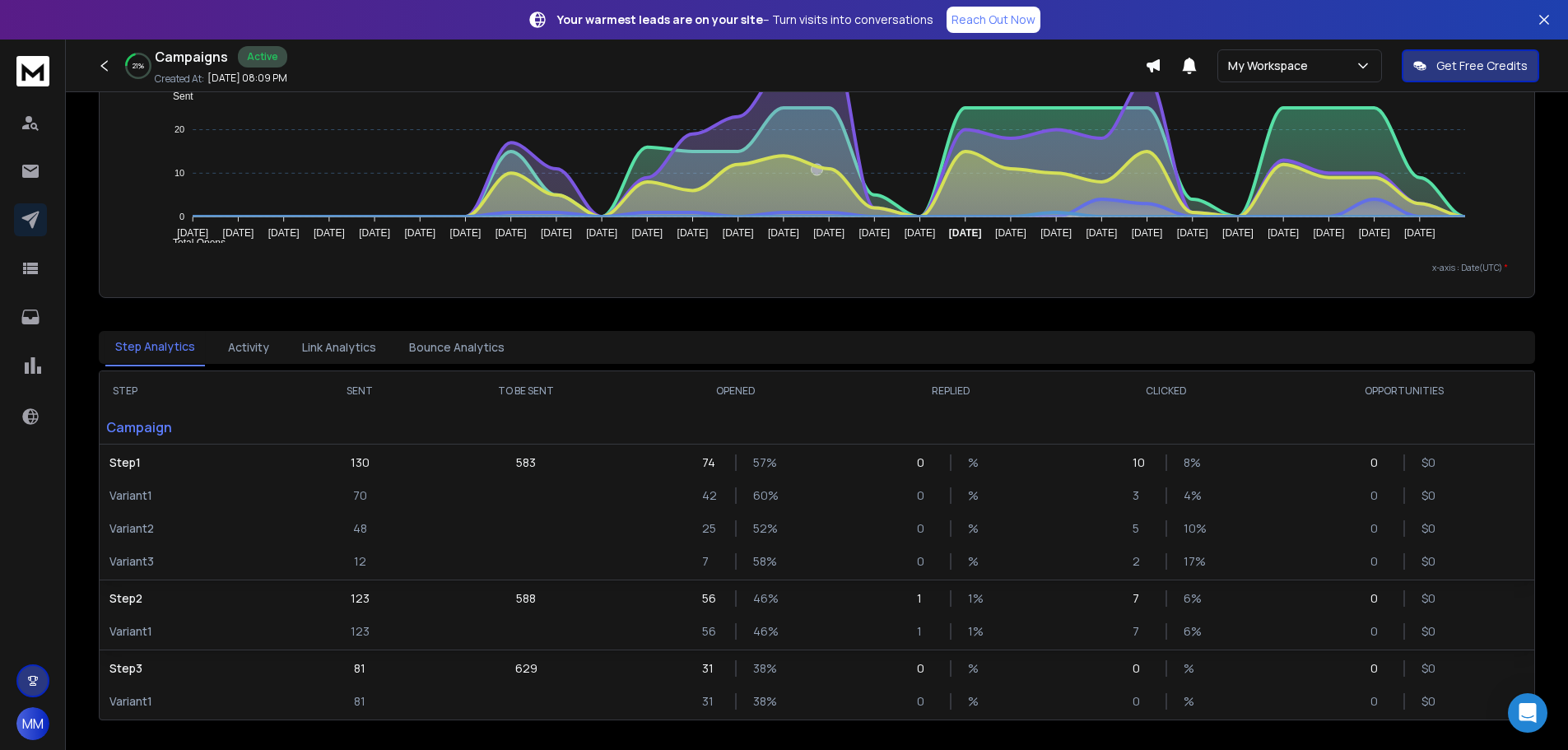
click at [351, 349] on button "Link Analytics" at bounding box center [339, 347] width 94 height 37
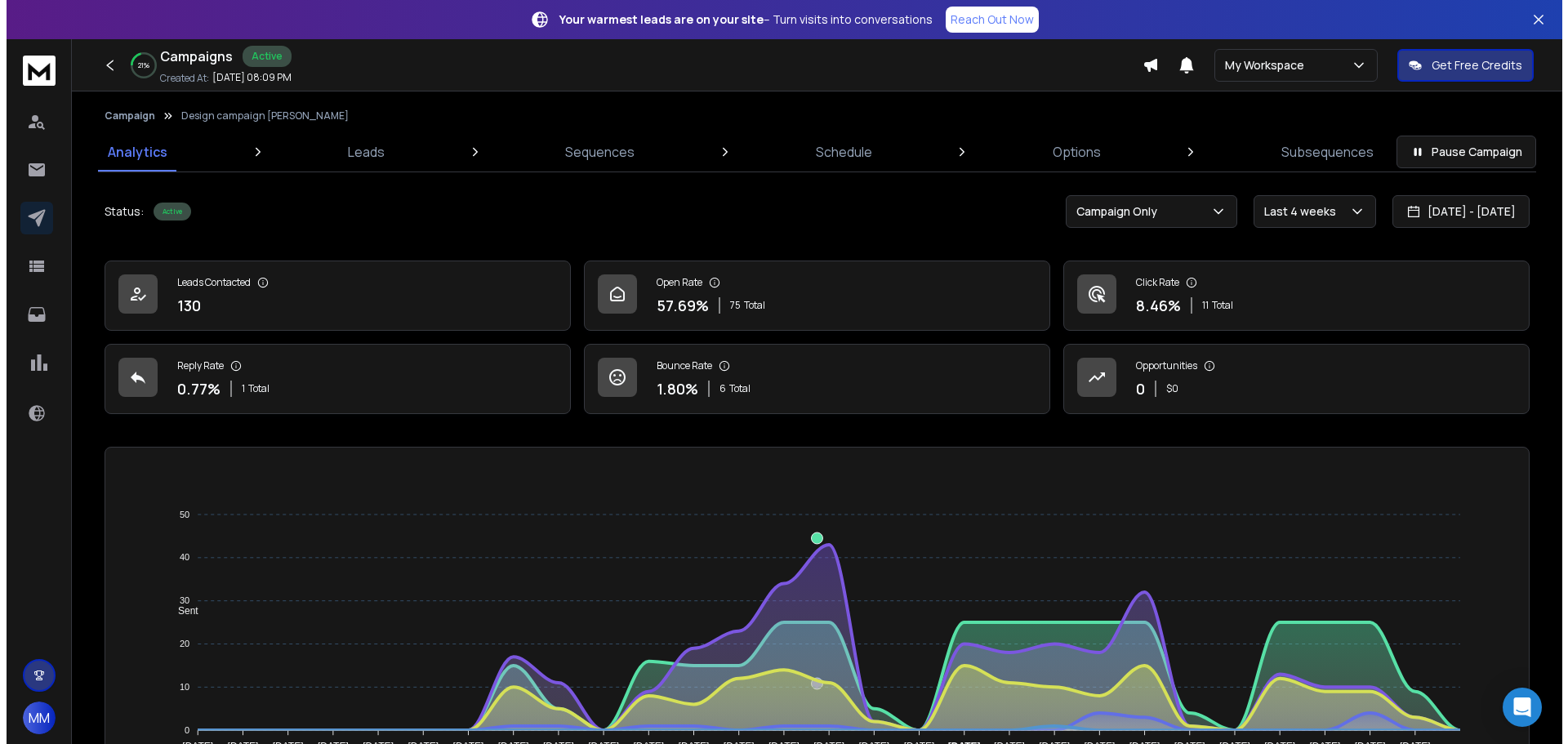
scroll to position [0, 0]
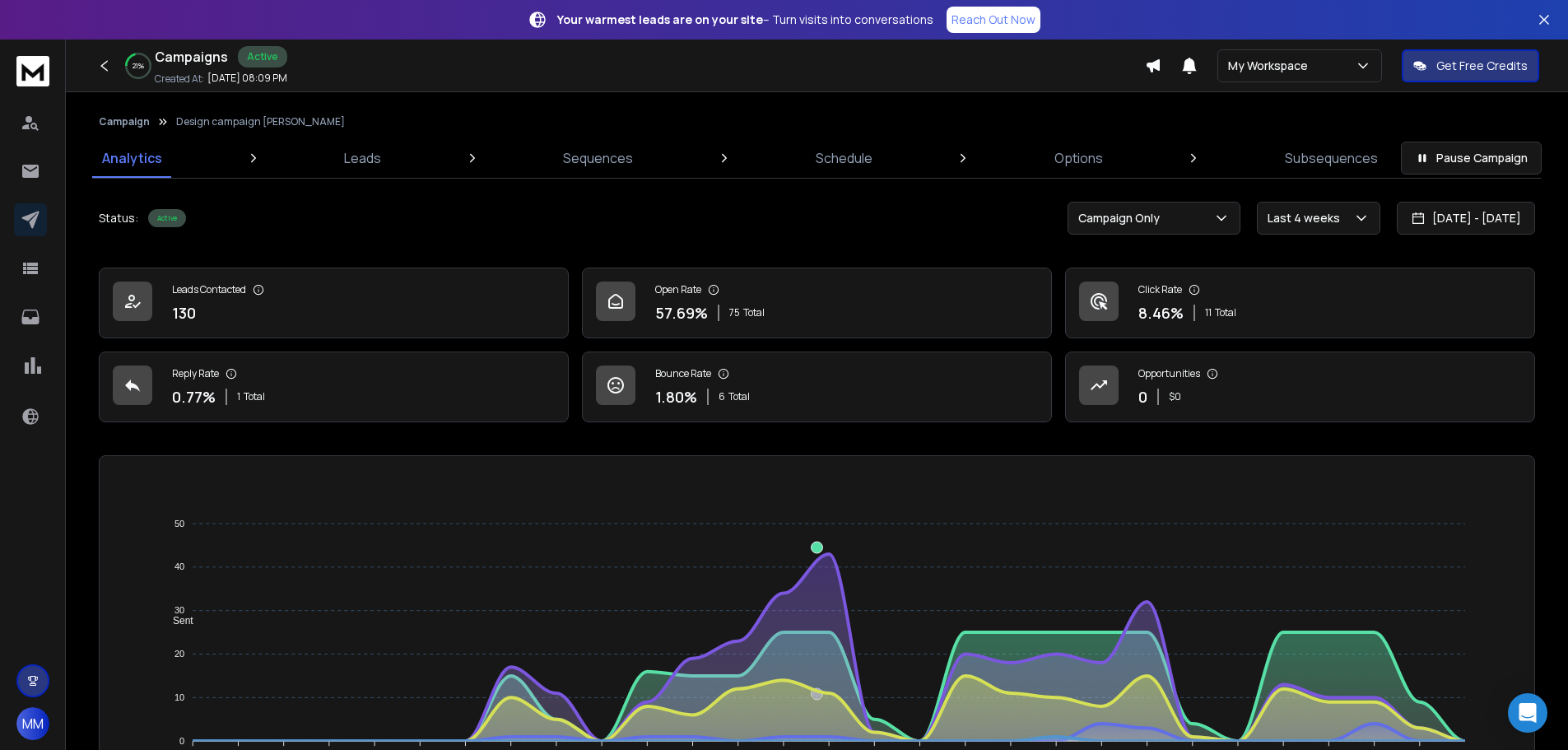
click at [1243, 302] on link "Click Rate 8.46 % 11 Total" at bounding box center [1300, 302] width 470 height 71
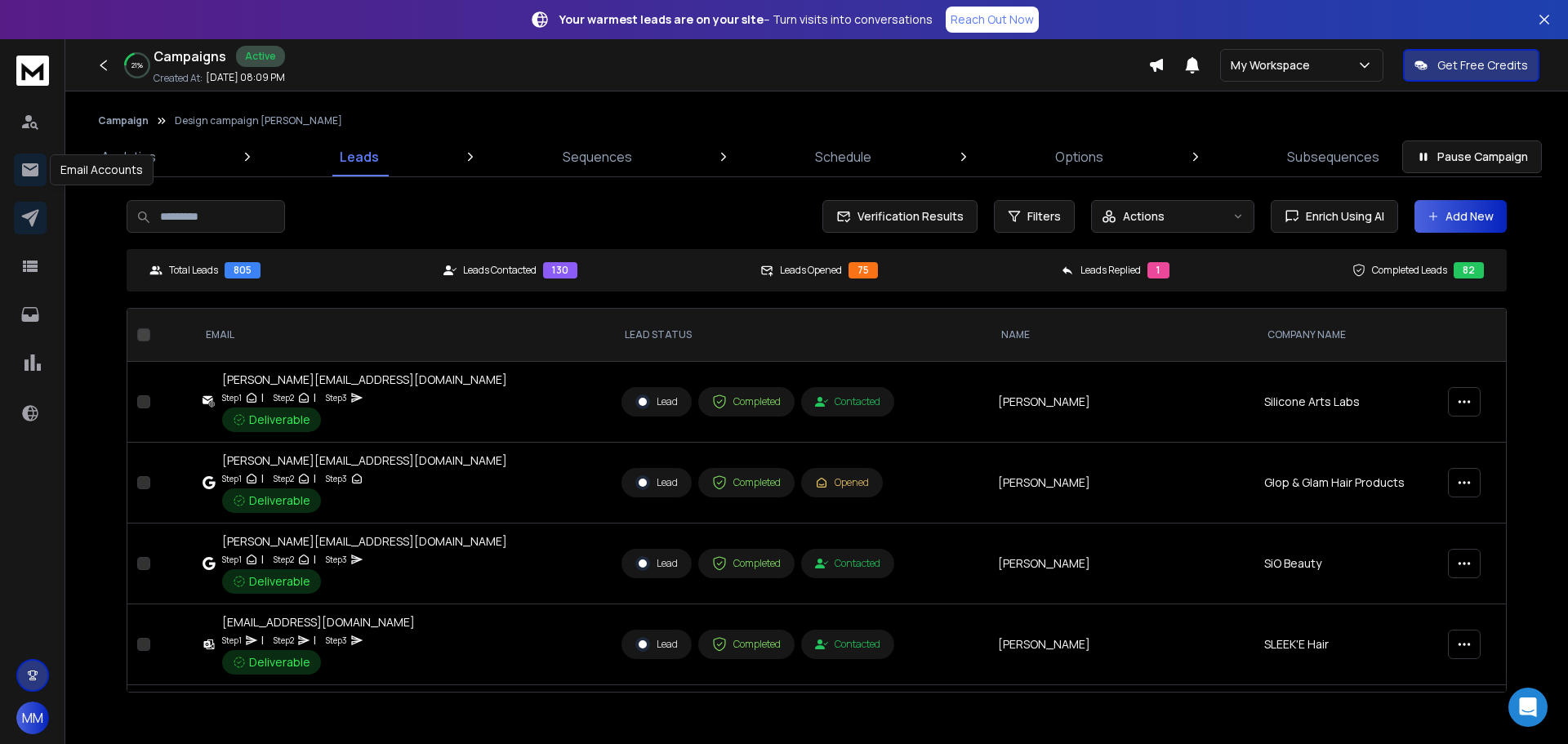
click at [15, 165] on link at bounding box center [30, 170] width 33 height 33
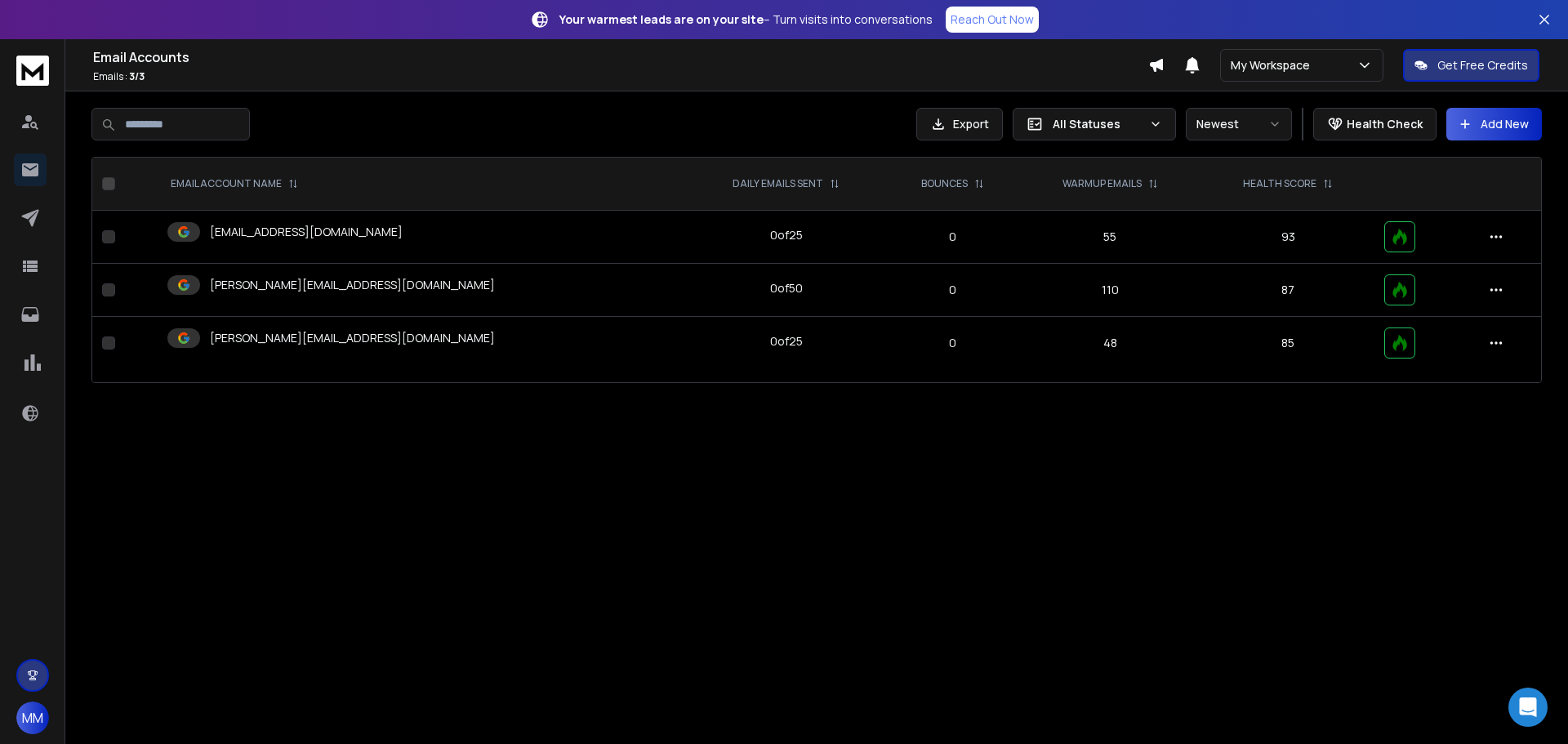
click at [732, 293] on td "0 of 50" at bounding box center [786, 285] width 199 height 42
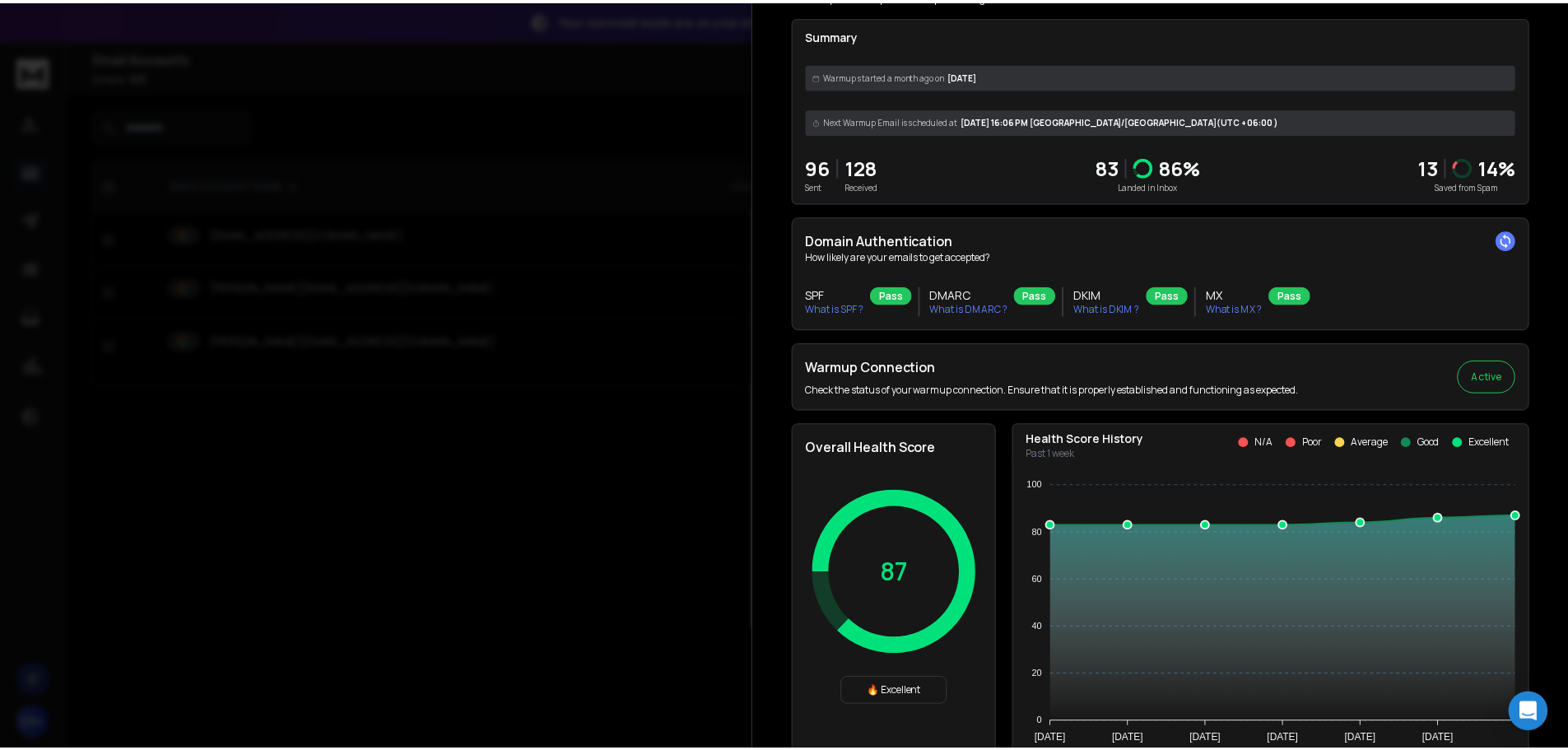
scroll to position [164, 0]
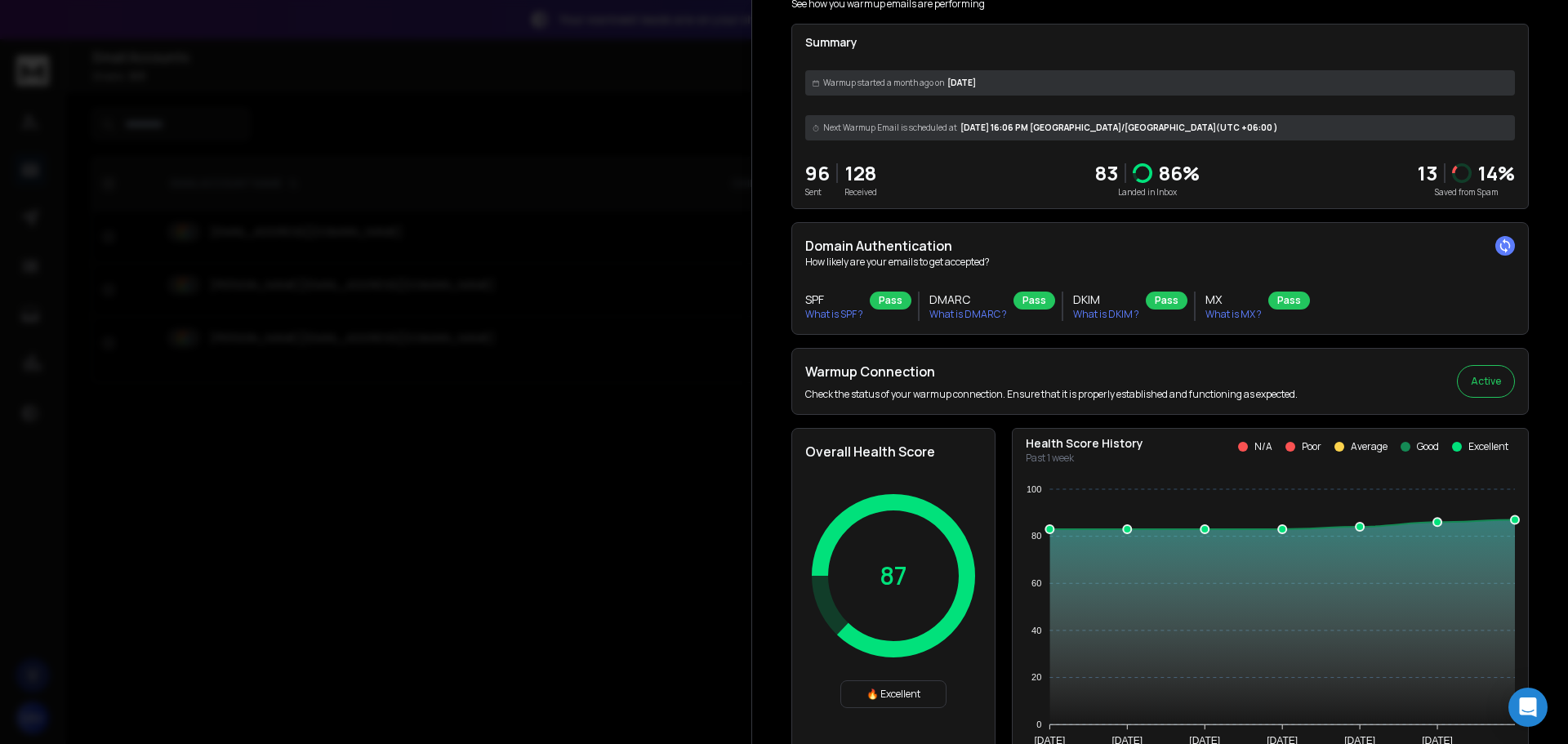
click at [1125, 172] on div at bounding box center [1126, 172] width 2 height 19
click at [577, 537] on div at bounding box center [784, 372] width 1568 height 744
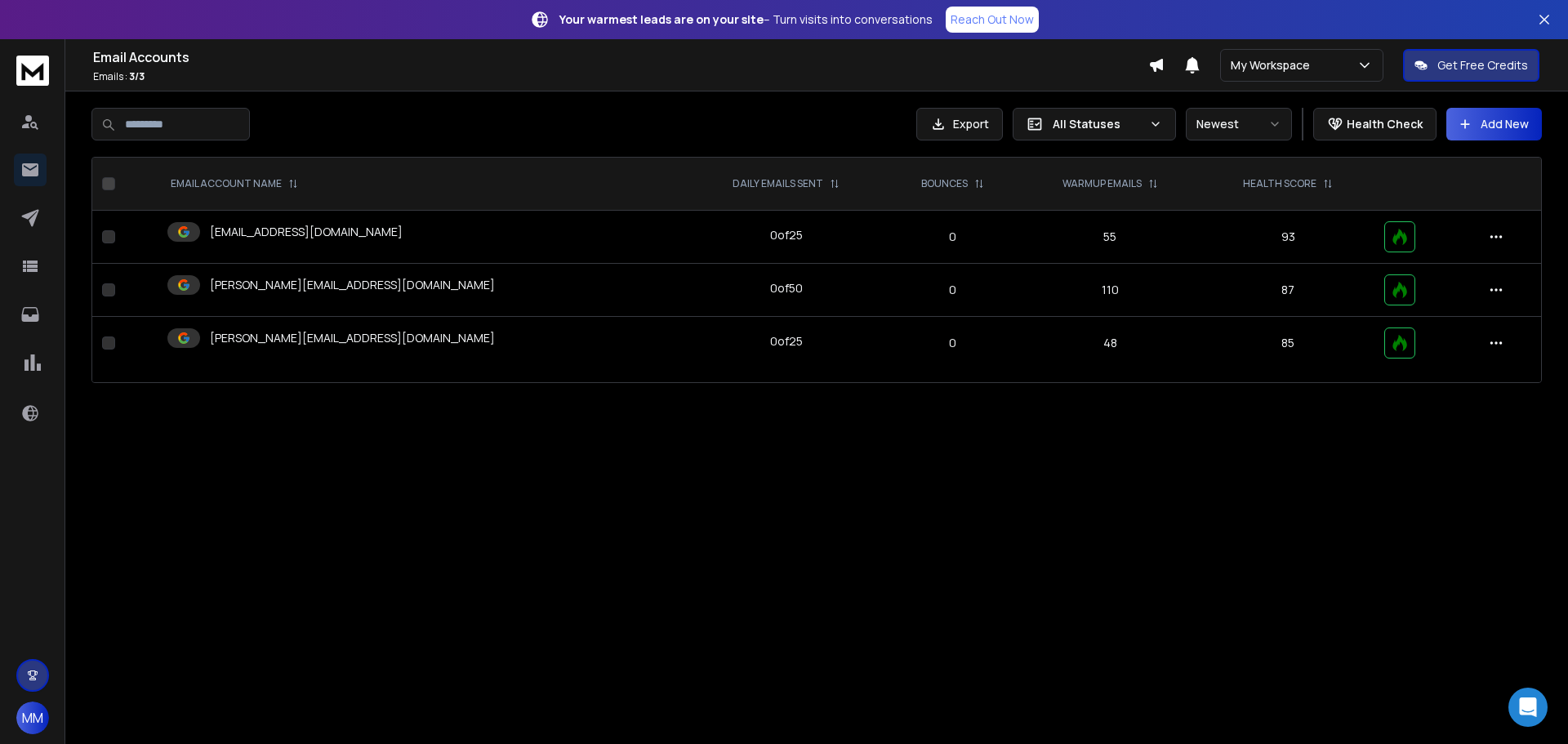
click at [291, 289] on p "[PERSON_NAME][EMAIL_ADDRESS][DOMAIN_NAME]" at bounding box center [353, 285] width 285 height 16
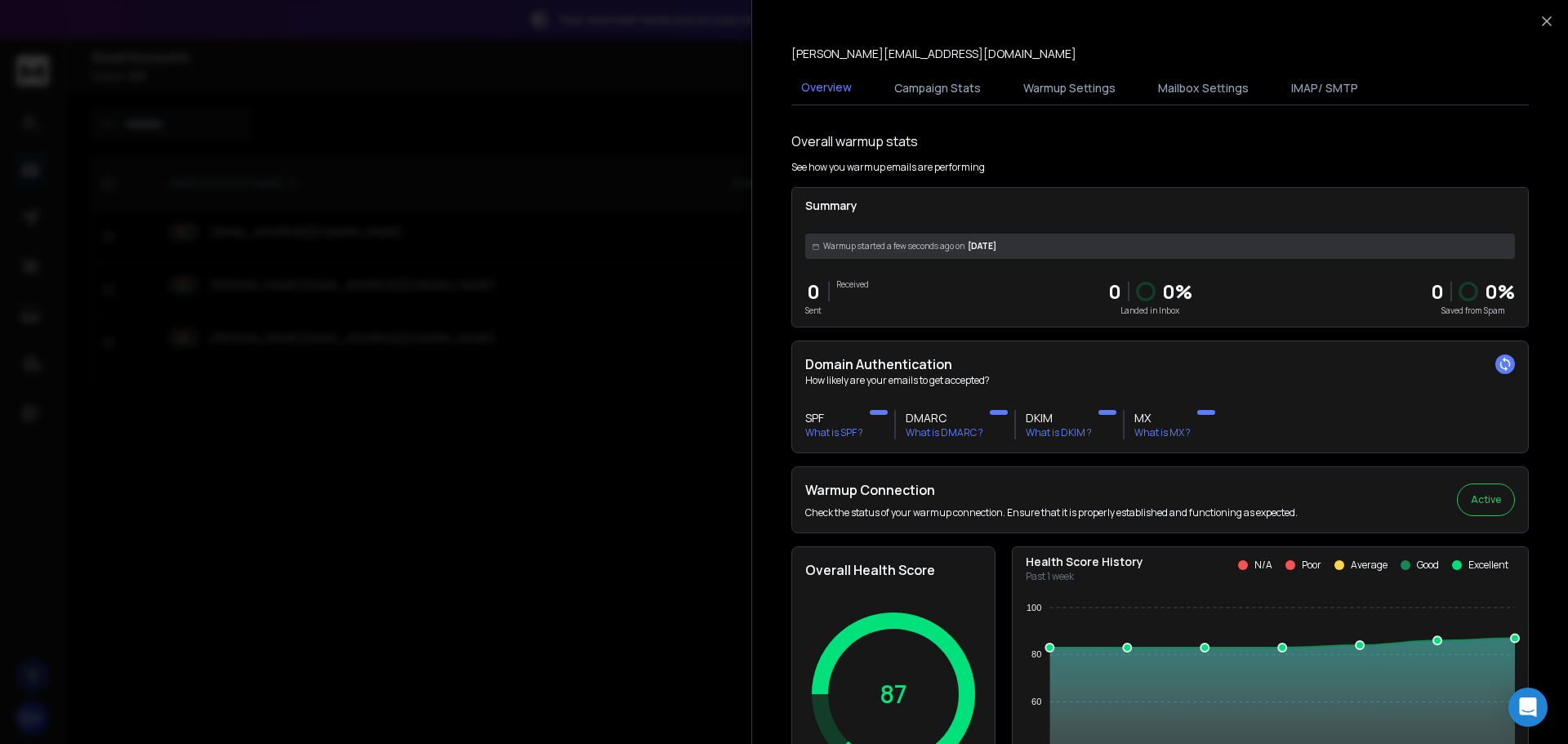
click at [394, 469] on div at bounding box center [784, 372] width 1568 height 744
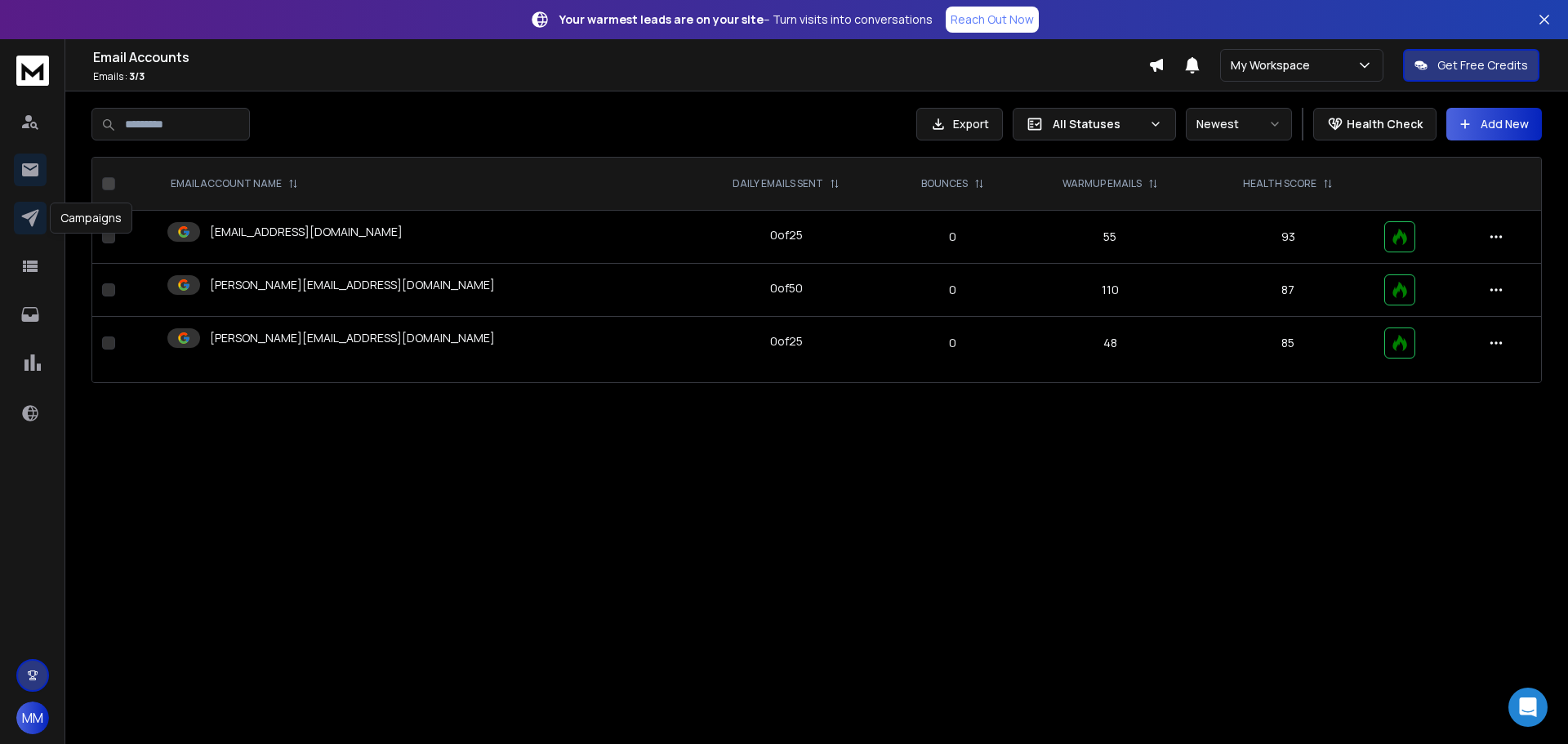
click at [35, 214] on icon at bounding box center [30, 218] width 19 height 19
